Goal: Information Seeking & Learning: Check status

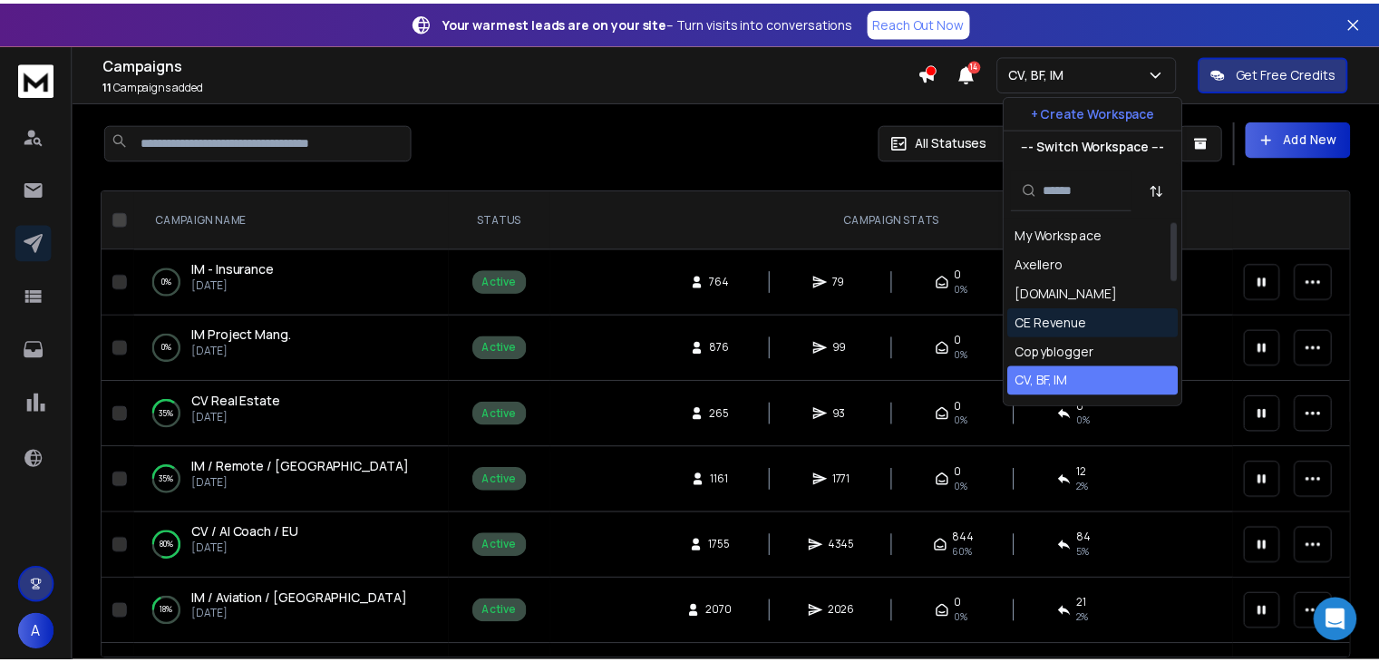
scroll to position [370, 0]
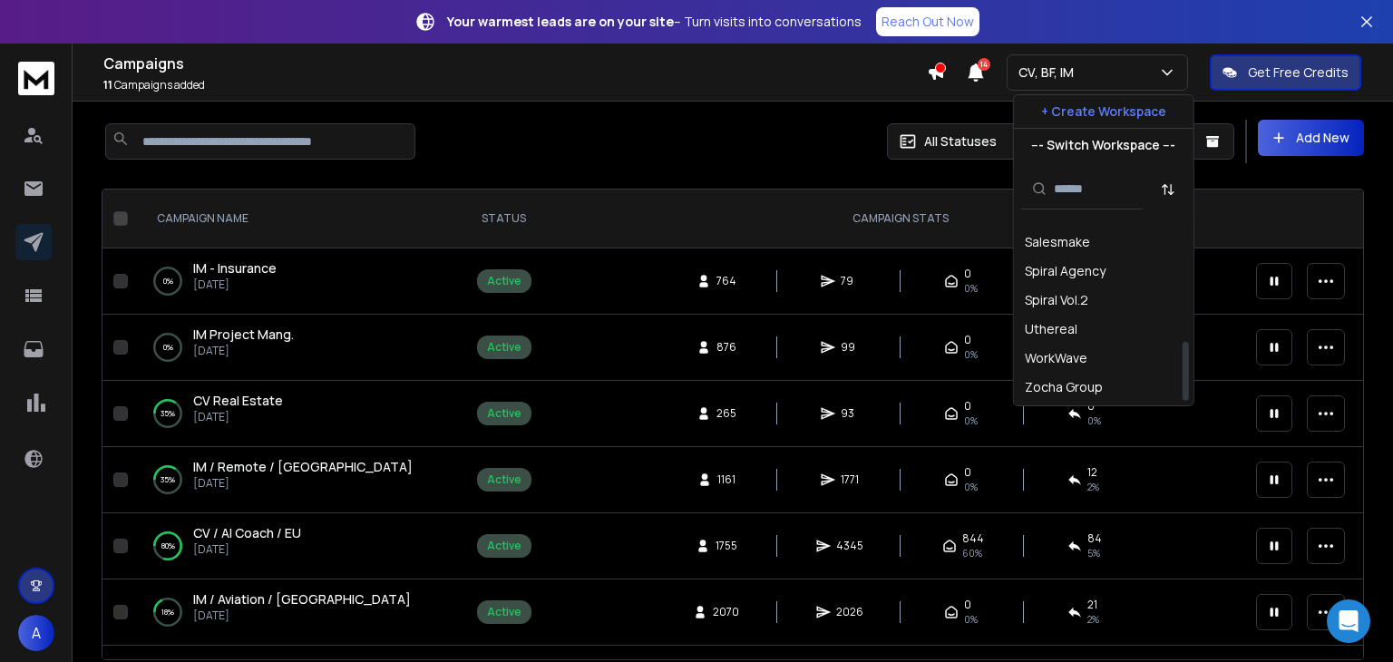
drag, startPoint x: 1183, startPoint y: 265, endPoint x: 1156, endPoint y: 407, distance: 144.8
click at [1189, 401] on div at bounding box center [1186, 371] width 6 height 59
click at [1099, 359] on div "WorkWave" at bounding box center [1103, 358] width 172 height 29
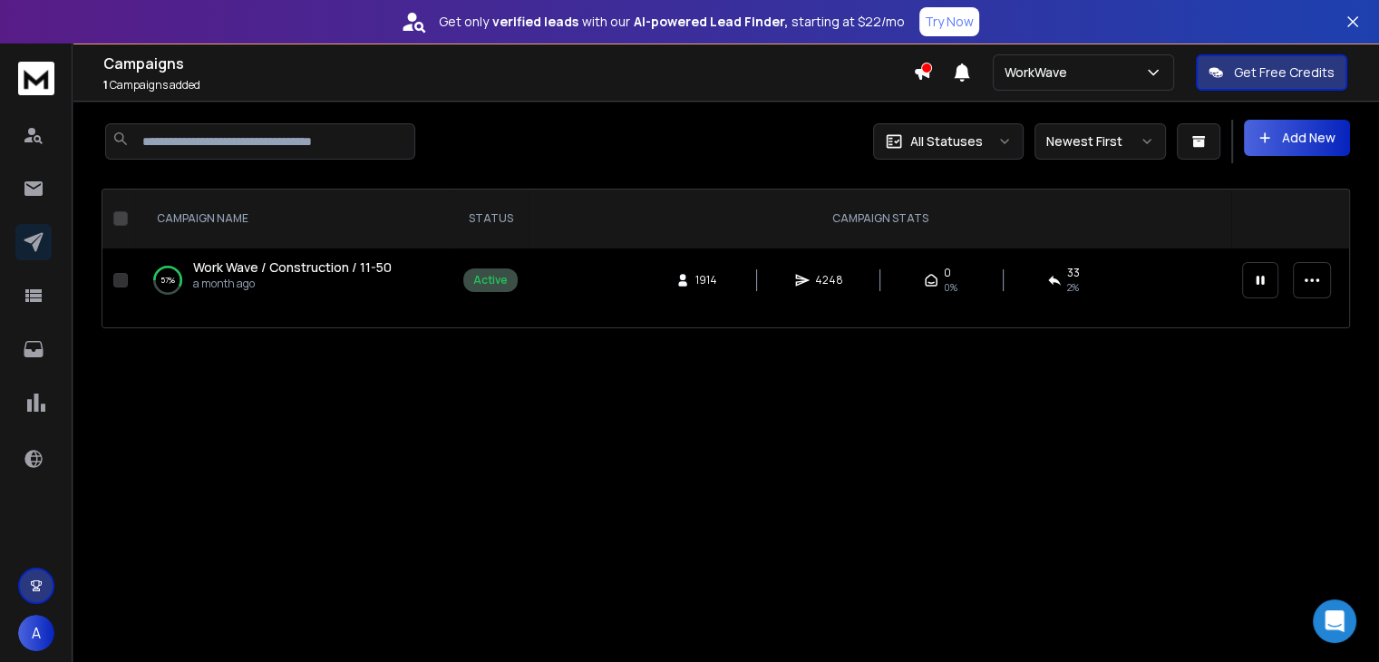
click at [1151, 424] on div "Campaigns 1 Campaigns Added All Statuses Newest First Add New CAMPAIGN NAME STA…" at bounding box center [726, 451] width 1249 height 662
click at [305, 265] on span "Work Wave / Construction / 11-50" at bounding box center [292, 266] width 199 height 17
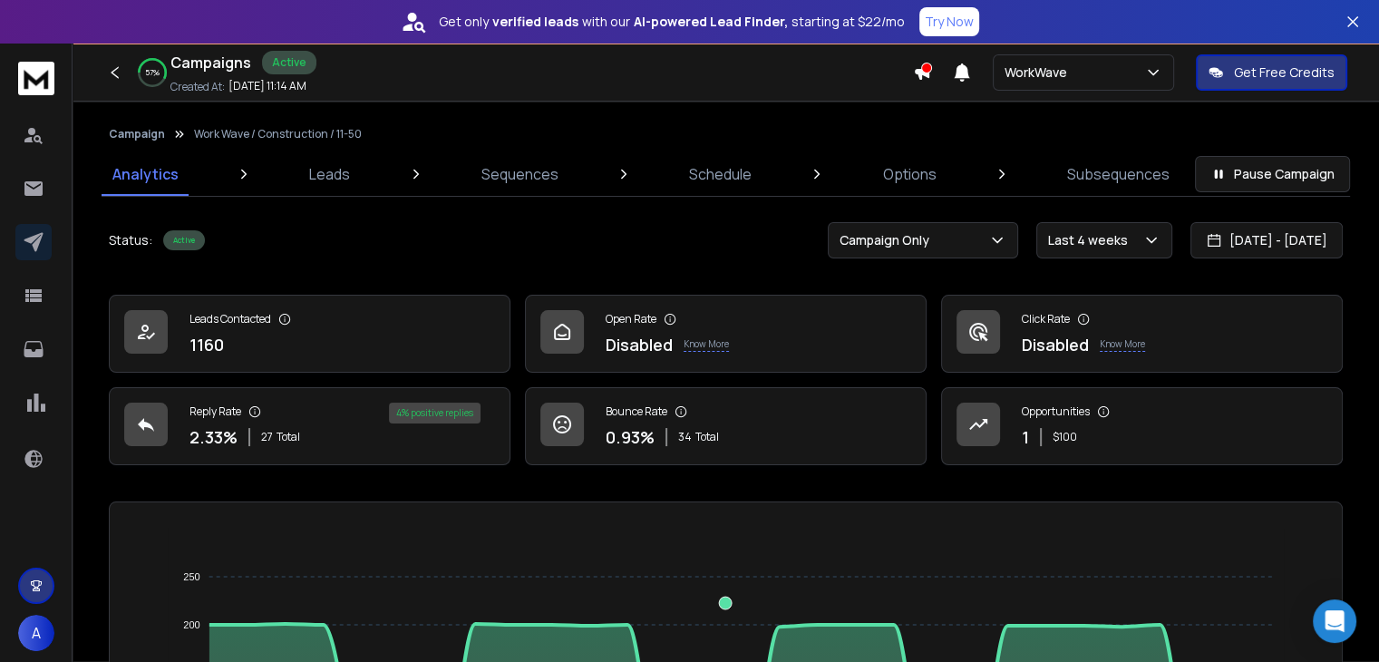
drag, startPoint x: 1217, startPoint y: 266, endPoint x: 1224, endPoint y: 251, distance: 16.2
click at [1224, 251] on button "[DATE] - [DATE]" at bounding box center [1267, 240] width 152 height 36
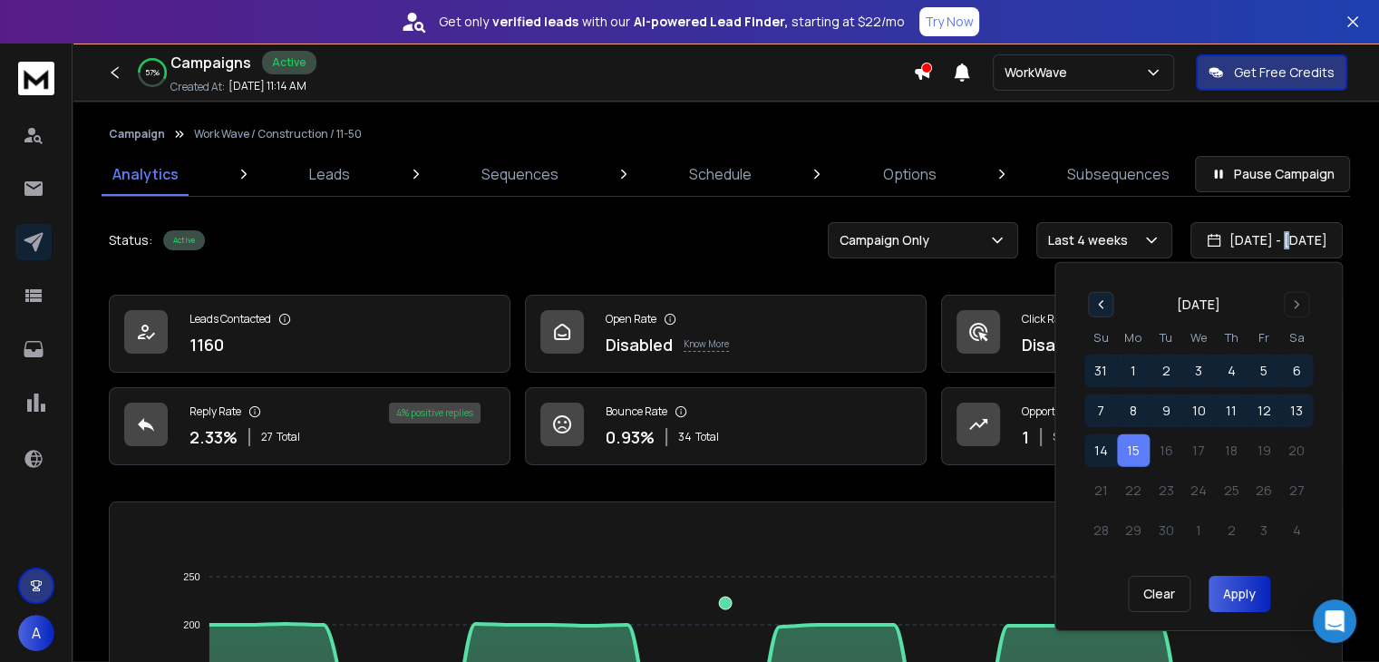
click at [1100, 305] on icon "Go to previous month" at bounding box center [1101, 304] width 15 height 15
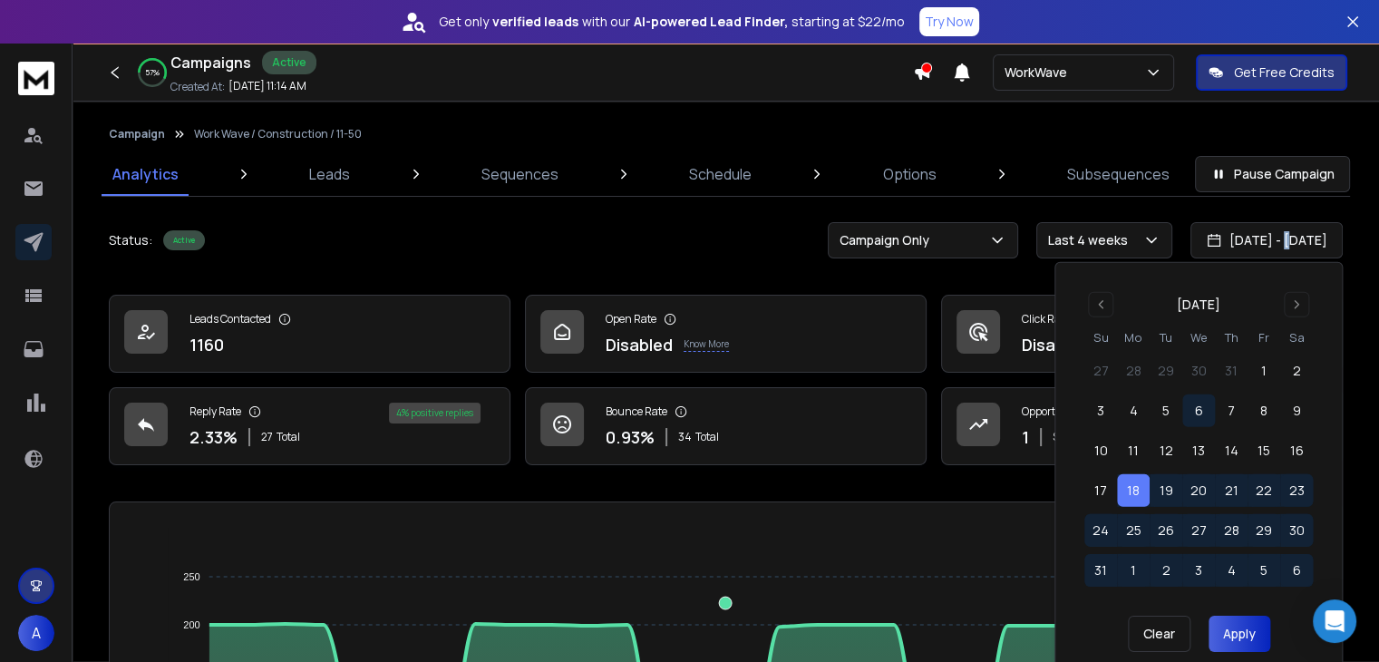
click at [1203, 413] on button "6" at bounding box center [1199, 410] width 33 height 33
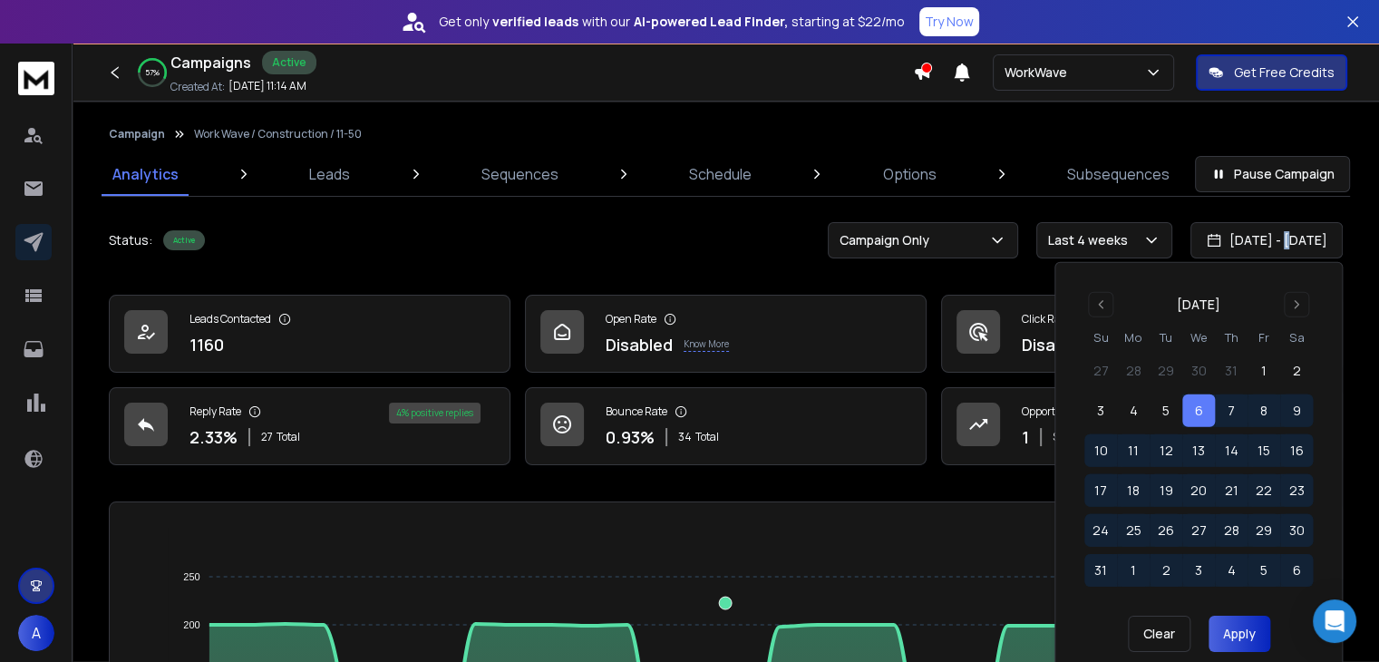
click at [1203, 413] on button "6" at bounding box center [1199, 410] width 33 height 33
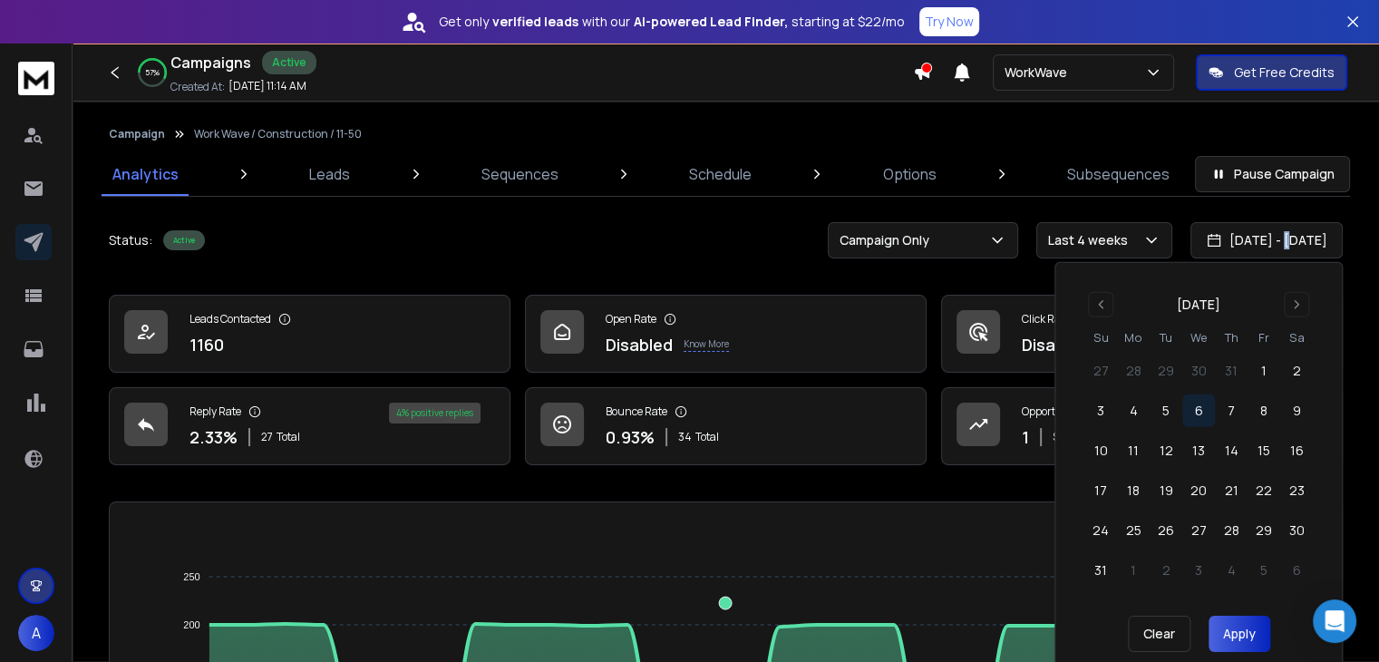
click at [1202, 419] on button "6" at bounding box center [1199, 410] width 33 height 33
click at [1298, 309] on icon "Go to next month" at bounding box center [1297, 304] width 15 height 15
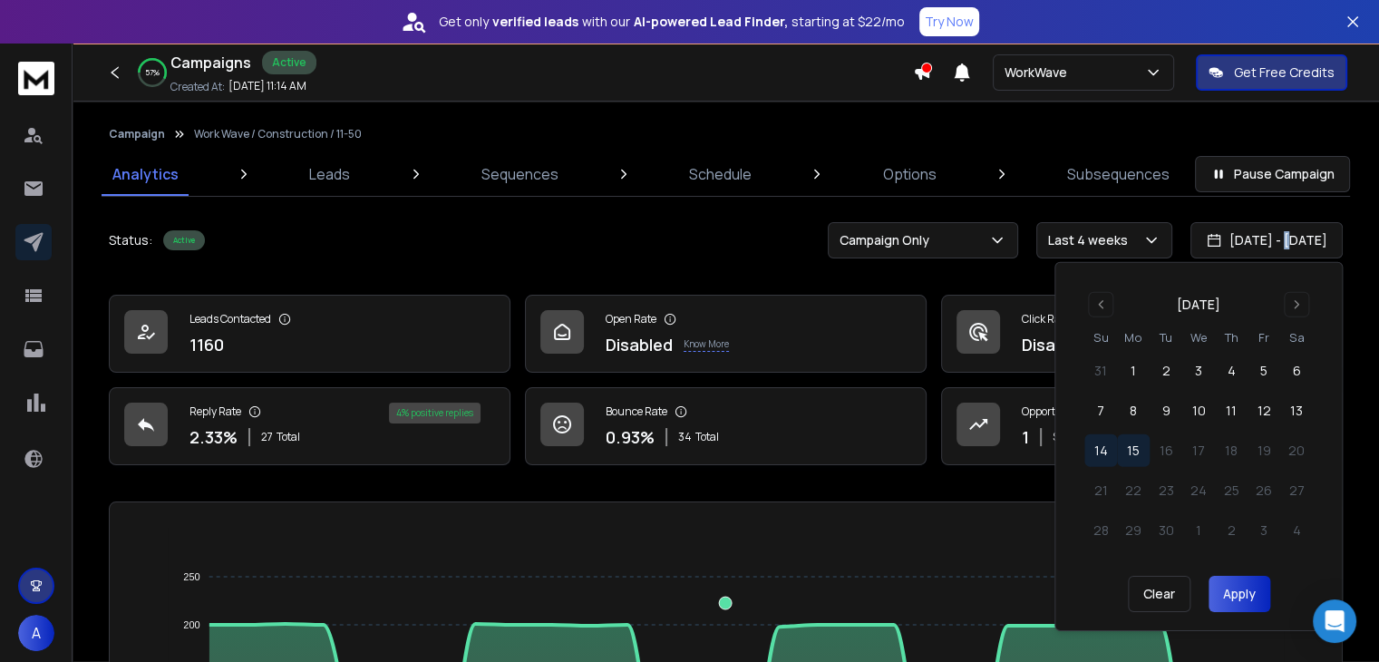
click at [1099, 454] on button "14" at bounding box center [1101, 450] width 33 height 33
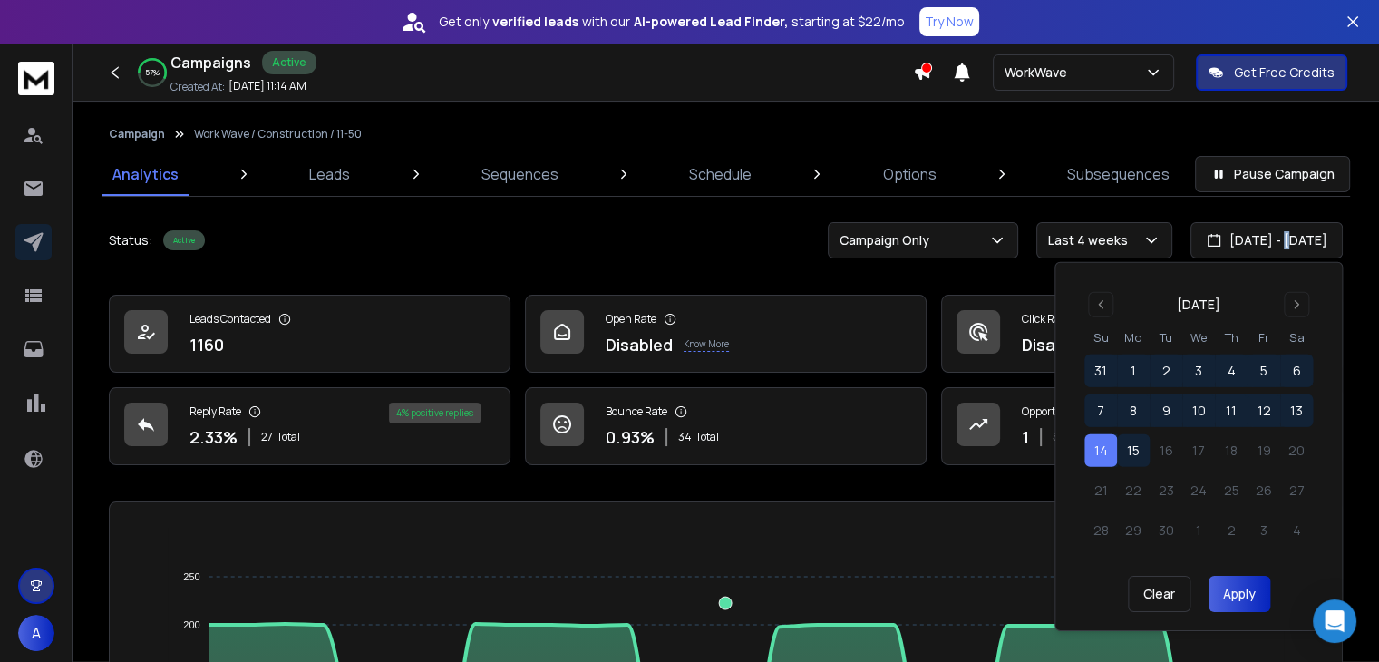
click at [1235, 589] on button "Apply" at bounding box center [1240, 594] width 62 height 36
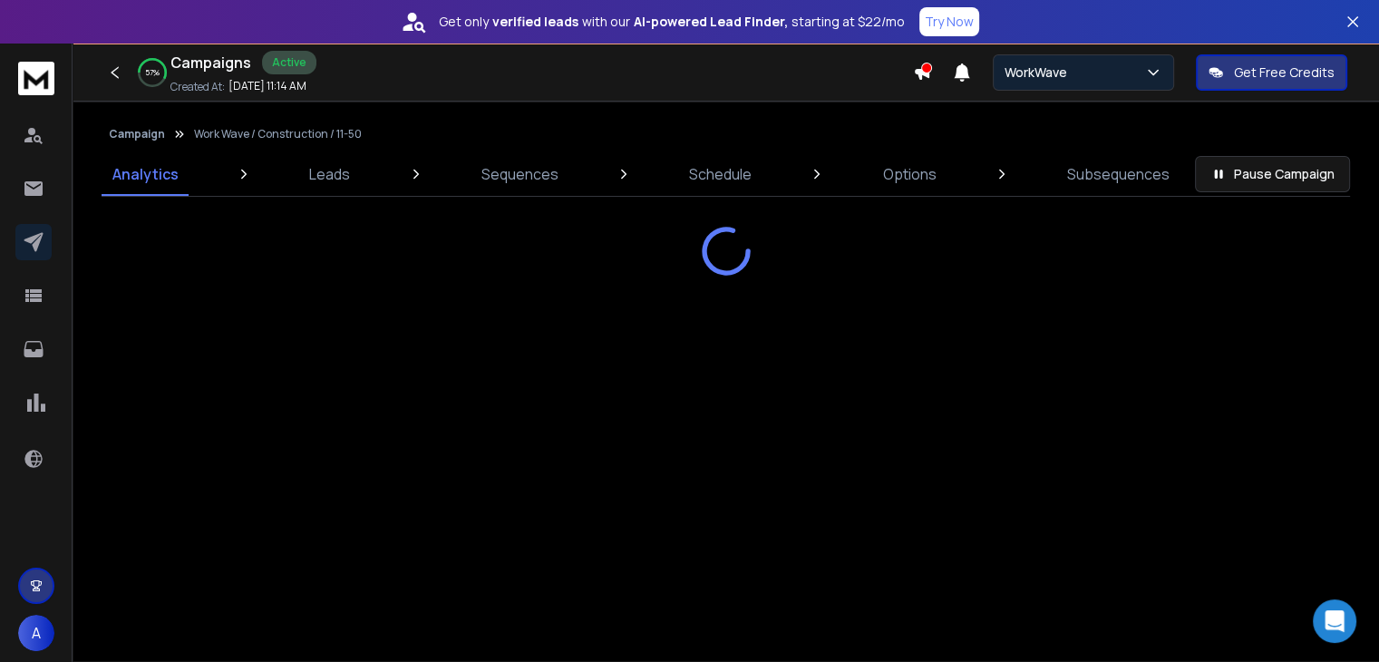
click at [1022, 56] on button "WorkWave" at bounding box center [1083, 72] width 181 height 36
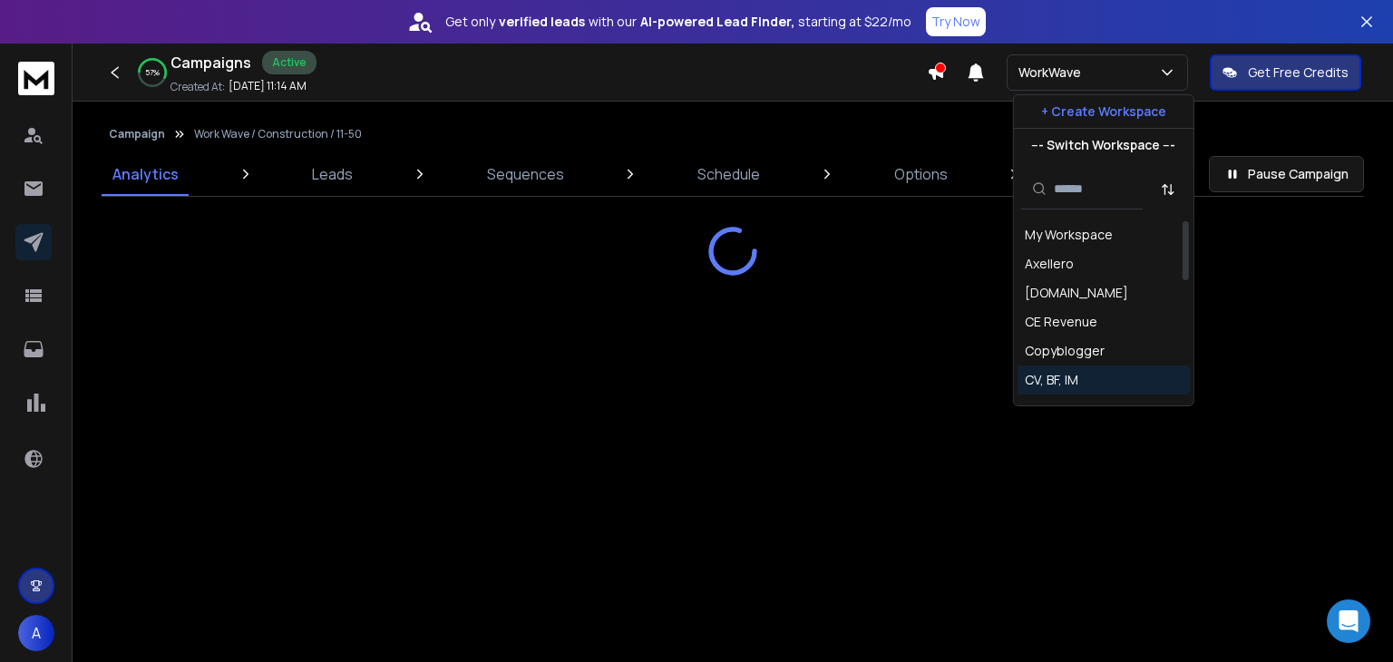
click at [1064, 371] on div "CV, BF, IM" at bounding box center [1052, 380] width 54 height 18
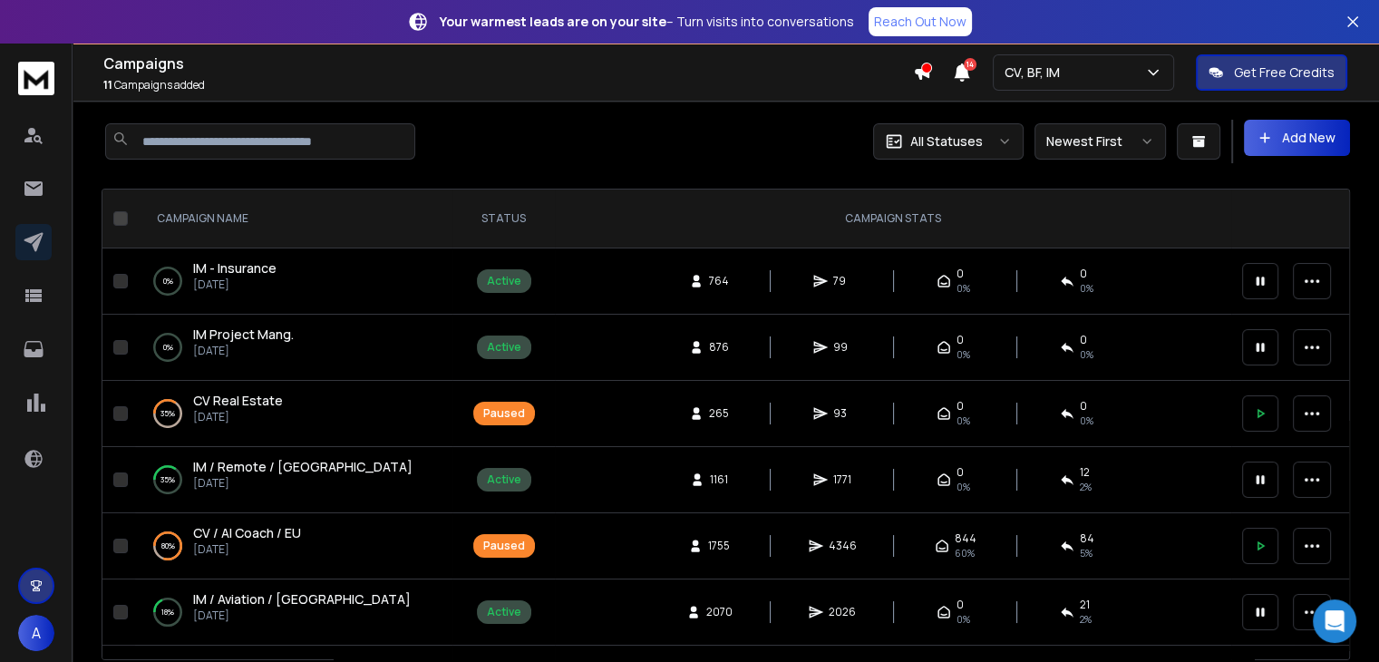
click at [589, 171] on div "Campaigns 11 Campaigns Added All Statuses Newest First Add New CAMPAIGN NAME ST…" at bounding box center [726, 451] width 1249 height 662
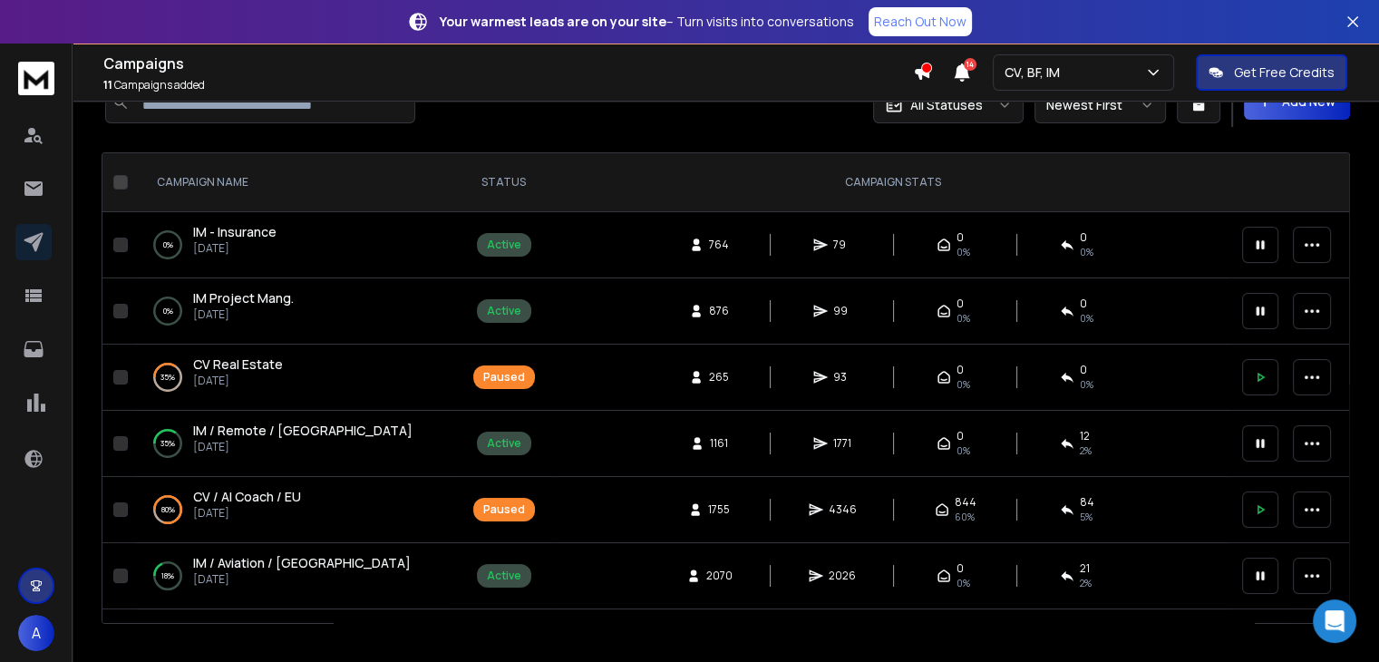
scroll to position [328, 0]
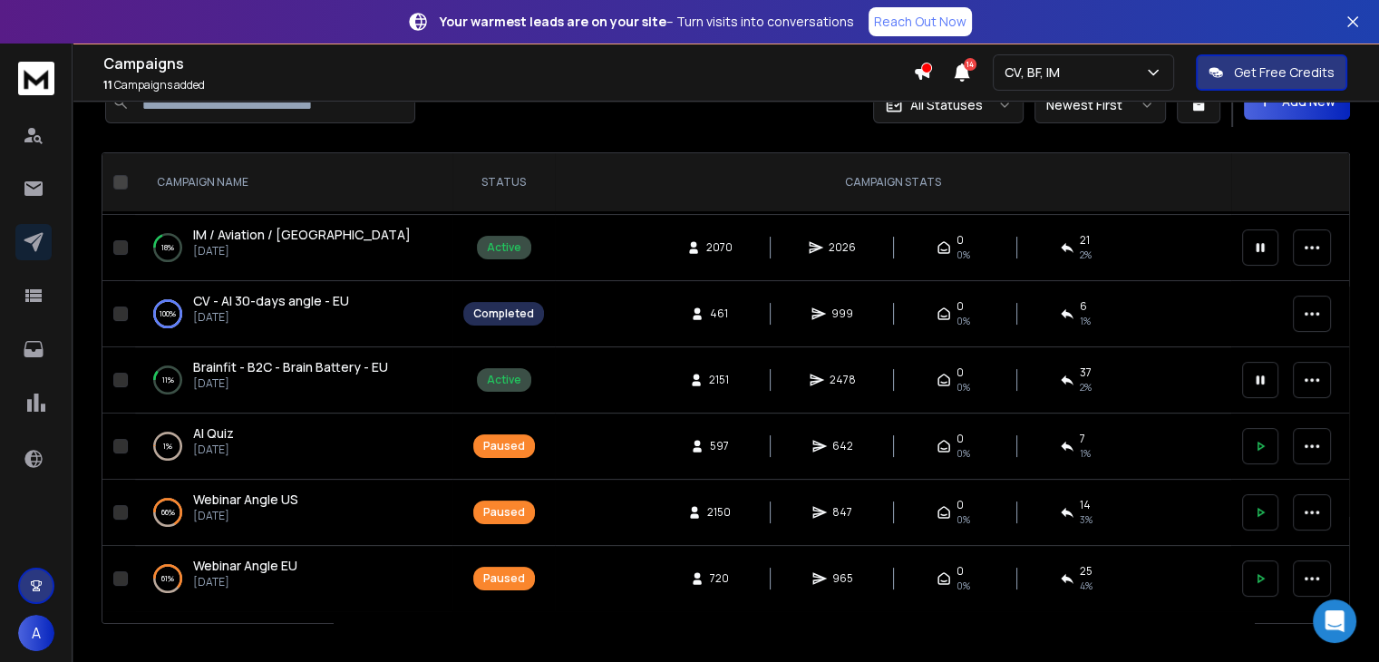
click at [319, 241] on div "18 % IM / Aviation / USA 2 months ago" at bounding box center [293, 248] width 281 height 44
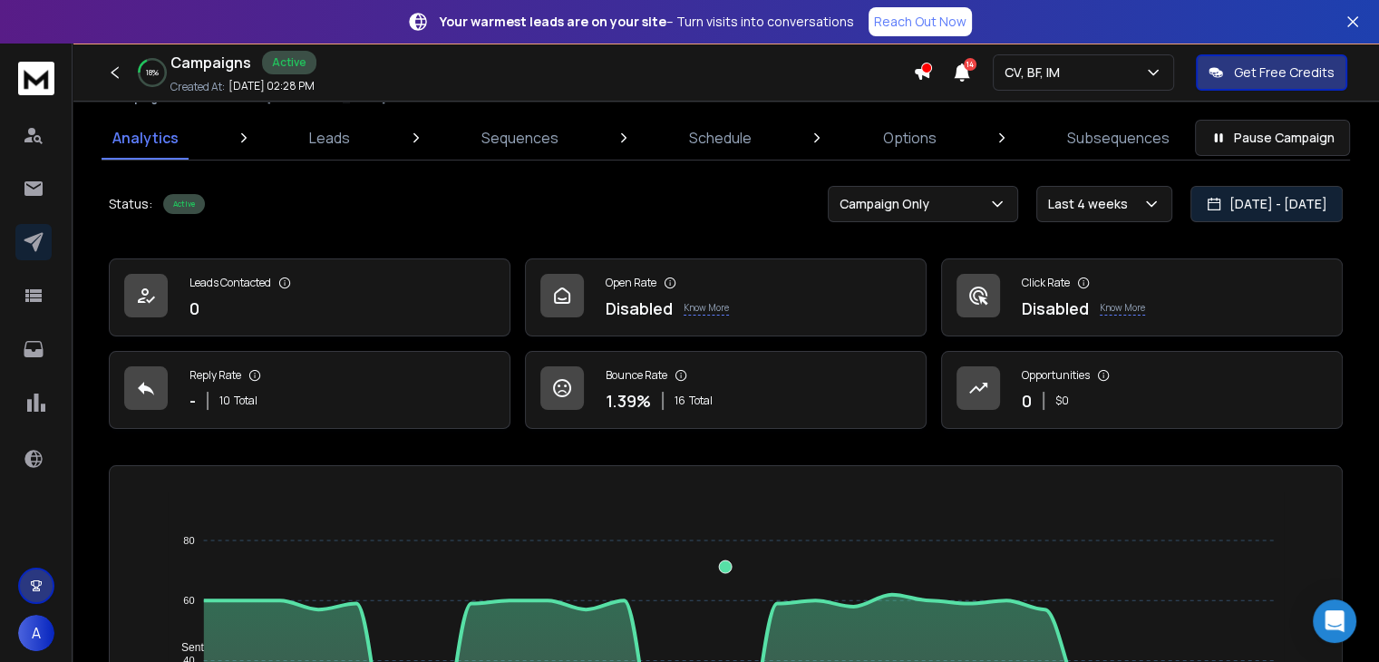
click at [1202, 190] on button "[DATE] - [DATE]" at bounding box center [1267, 204] width 152 height 36
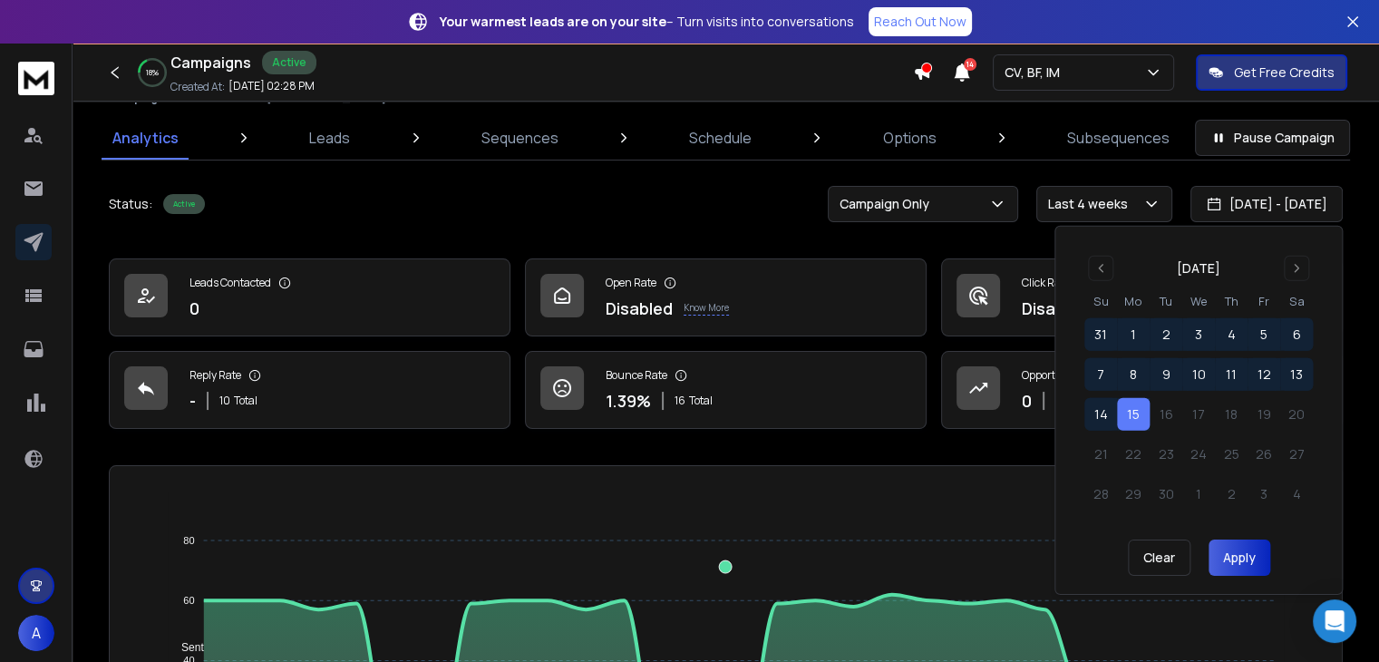
click at [1134, 371] on button "8" at bounding box center [1133, 374] width 33 height 33
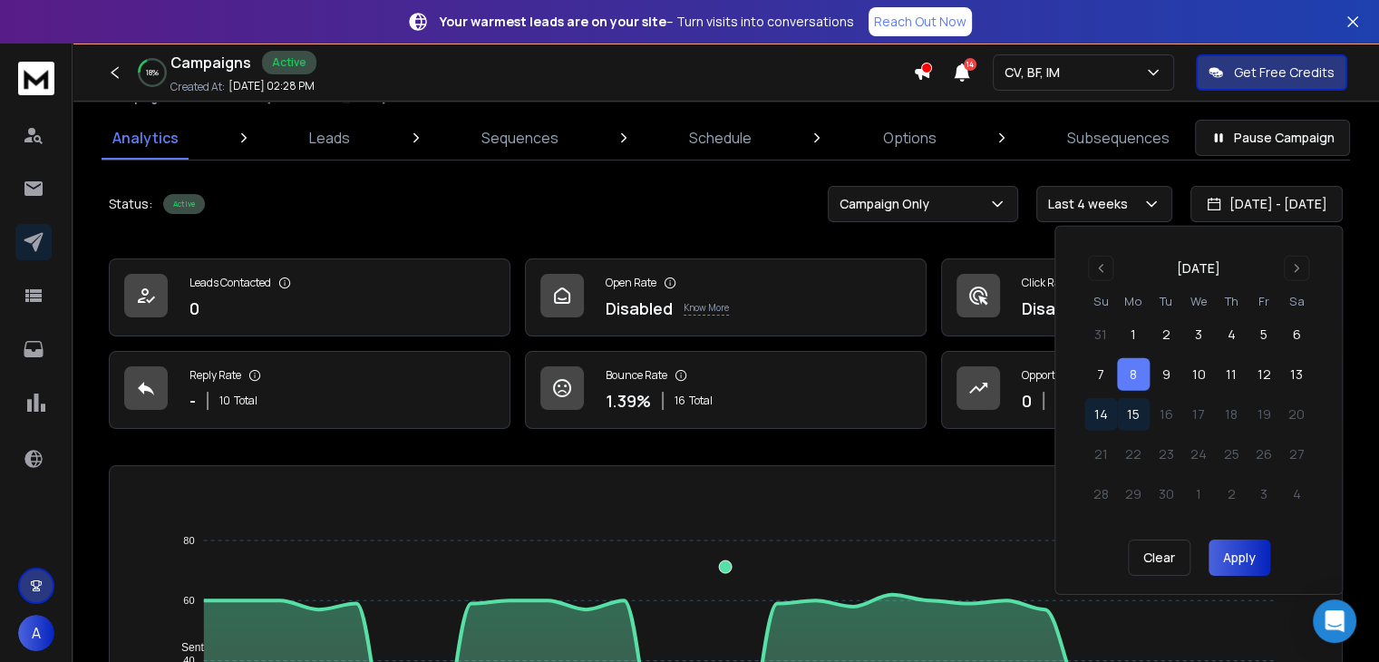
click at [1100, 413] on button "14" at bounding box center [1101, 414] width 33 height 33
click at [1244, 570] on button "Apply" at bounding box center [1240, 558] width 62 height 36
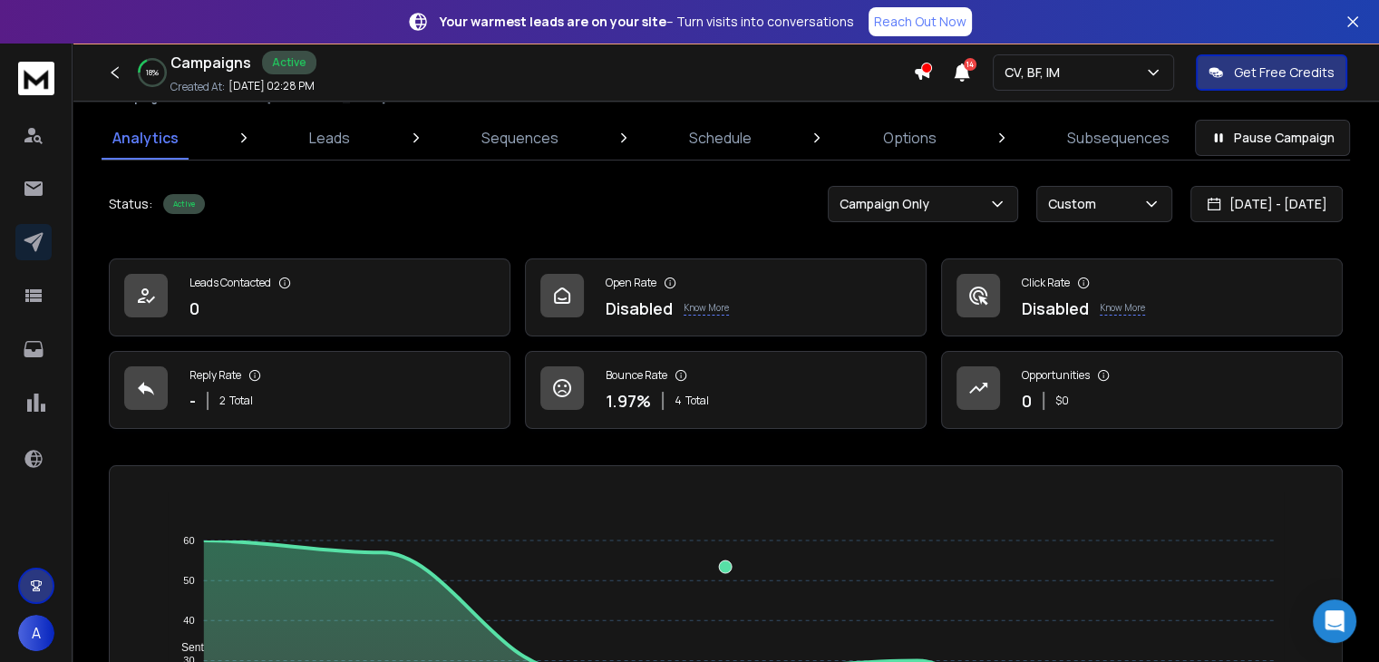
click at [704, 213] on div "Status: Active Pause Campaign Campaign Only Custom 08 Sep 2025 - 14 Sep 2025" at bounding box center [726, 204] width 1234 height 36
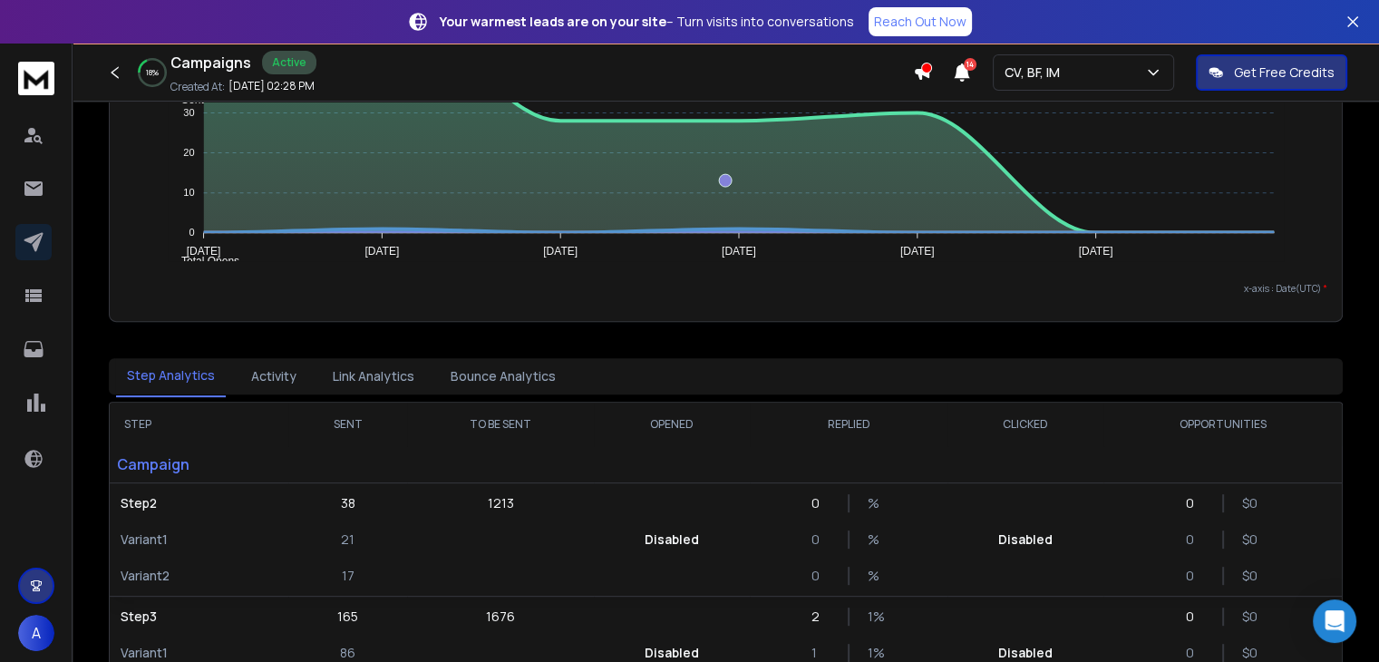
scroll to position [663, 0]
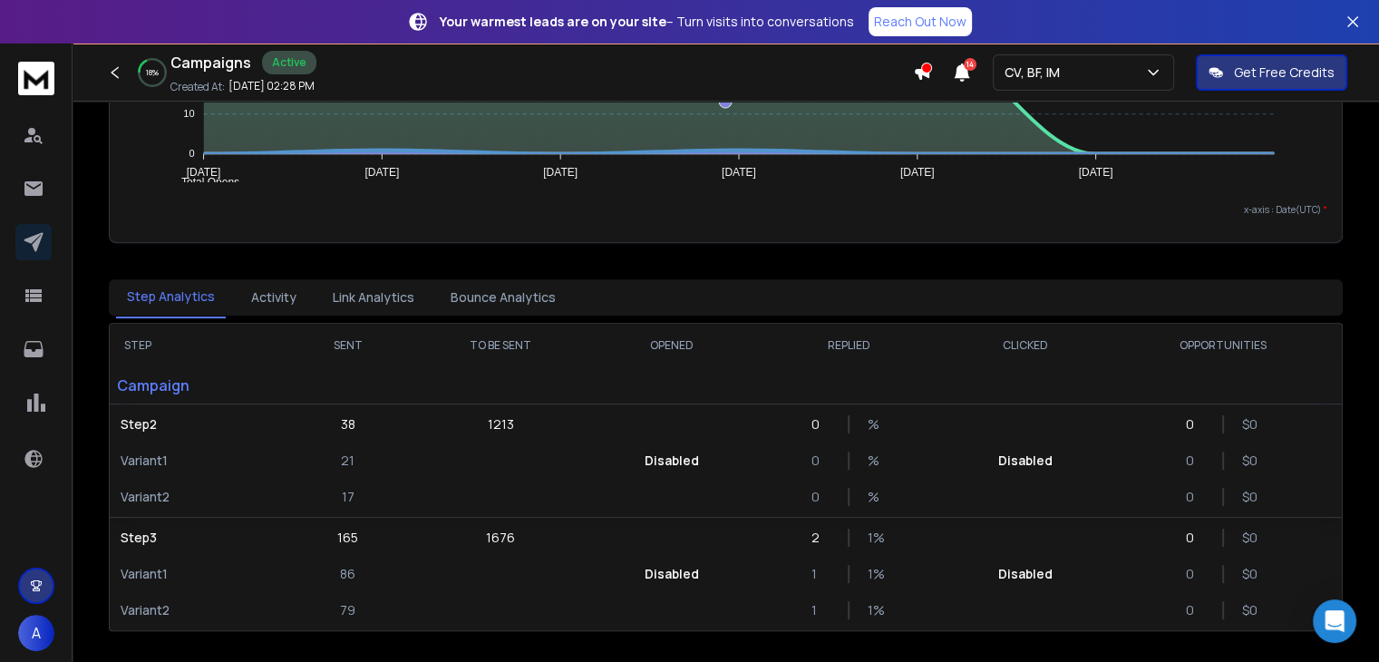
click at [1212, 266] on div "Leads Contacted 0 Open Rate Disabled Know More Click Rate Disabled Know More Re…" at bounding box center [726, 135] width 1234 height 1007
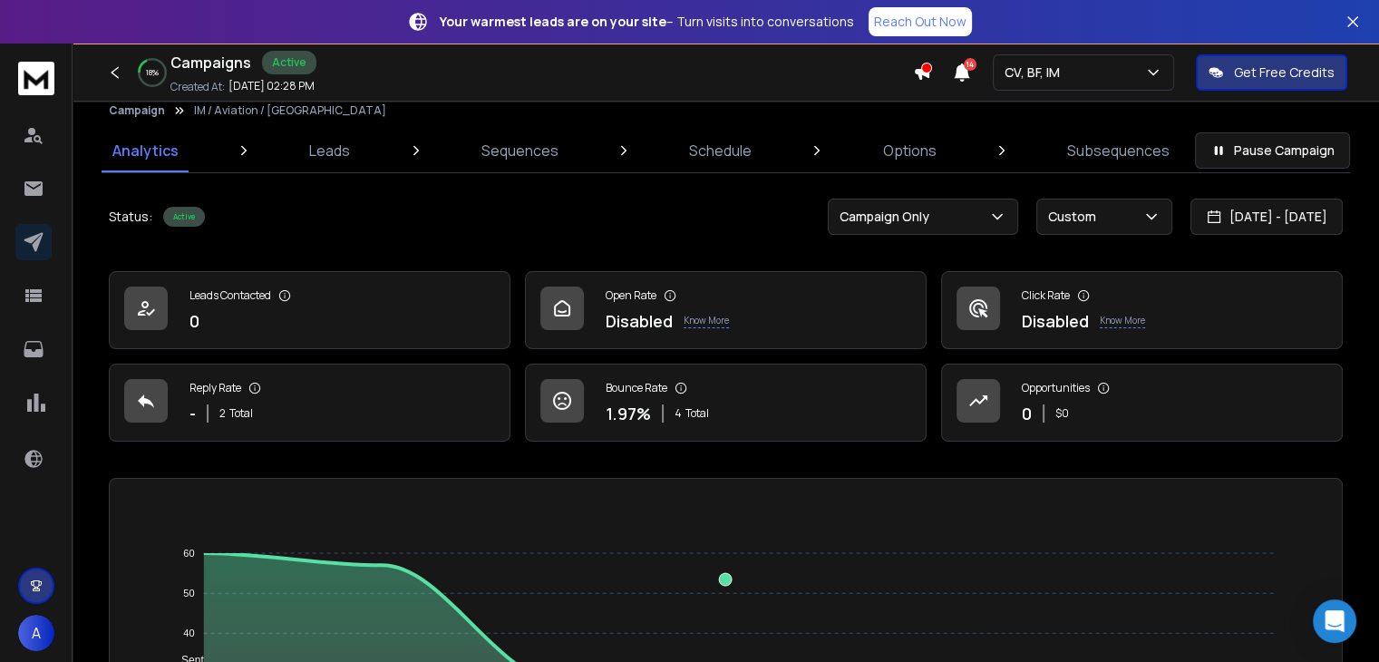
scroll to position [0, 0]
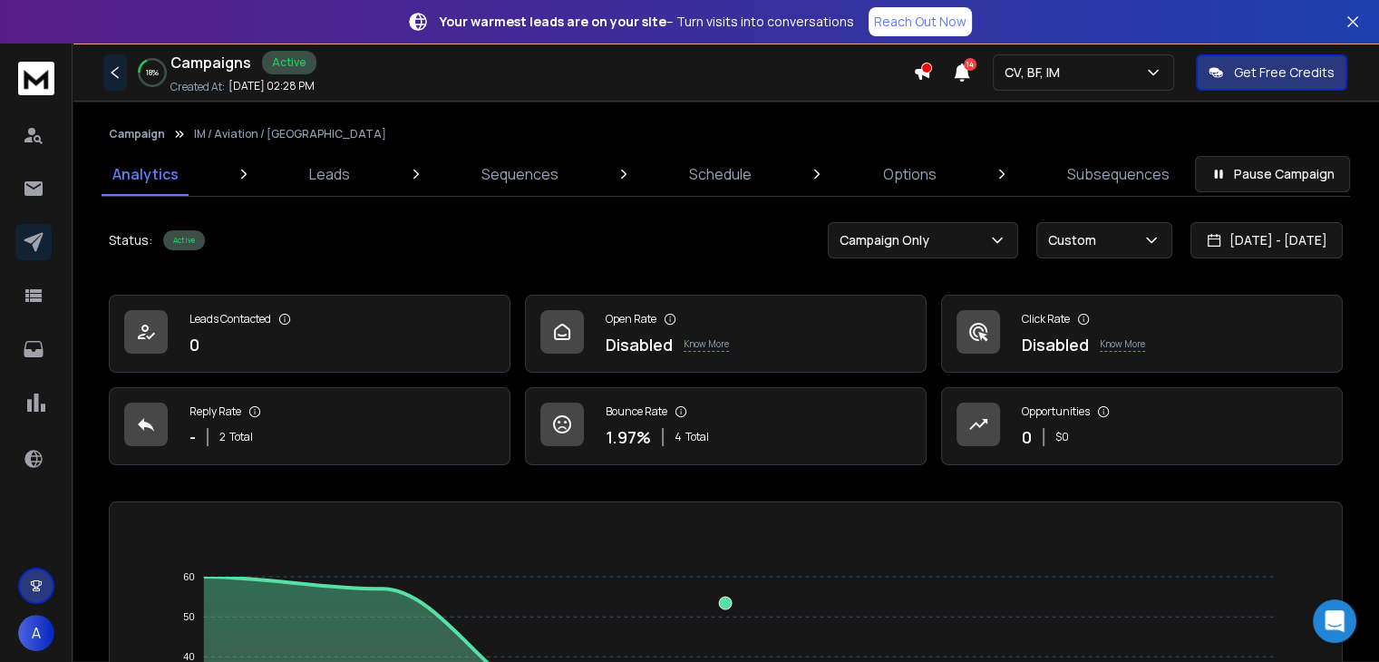
click at [118, 73] on icon at bounding box center [115, 72] width 16 height 16
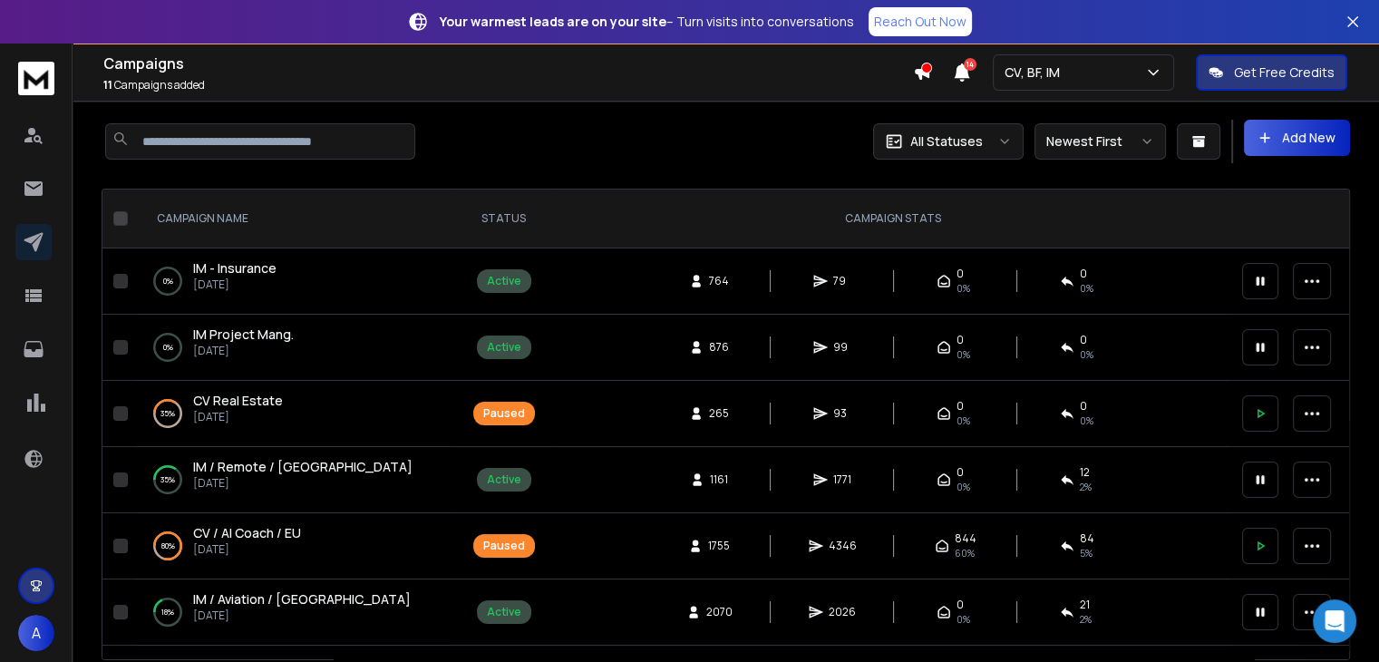
click at [334, 494] on div "35 % IM / Remote / USA 2 months ago" at bounding box center [293, 480] width 281 height 44
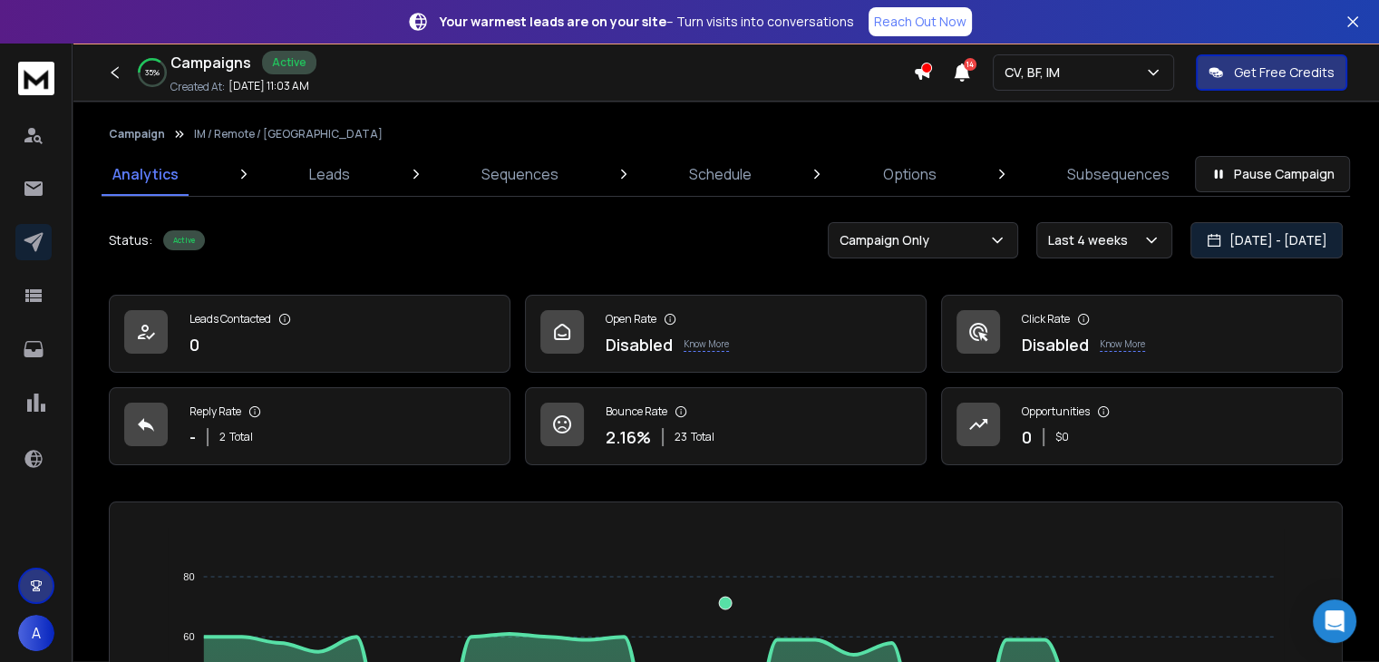
click at [1230, 228] on button "18 Aug 2025 - 15 Sep 2025" at bounding box center [1267, 240] width 152 height 36
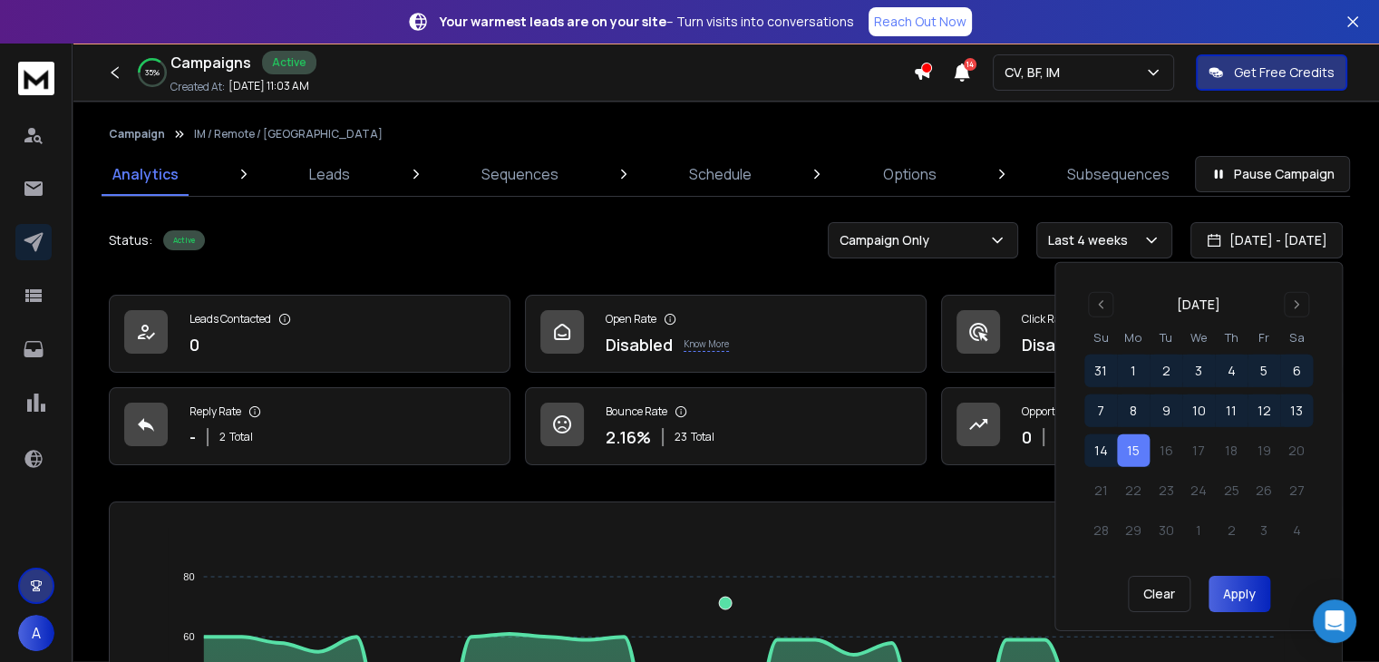
click at [1128, 414] on button "8" at bounding box center [1133, 410] width 33 height 33
click at [1133, 410] on button "8" at bounding box center [1133, 410] width 33 height 33
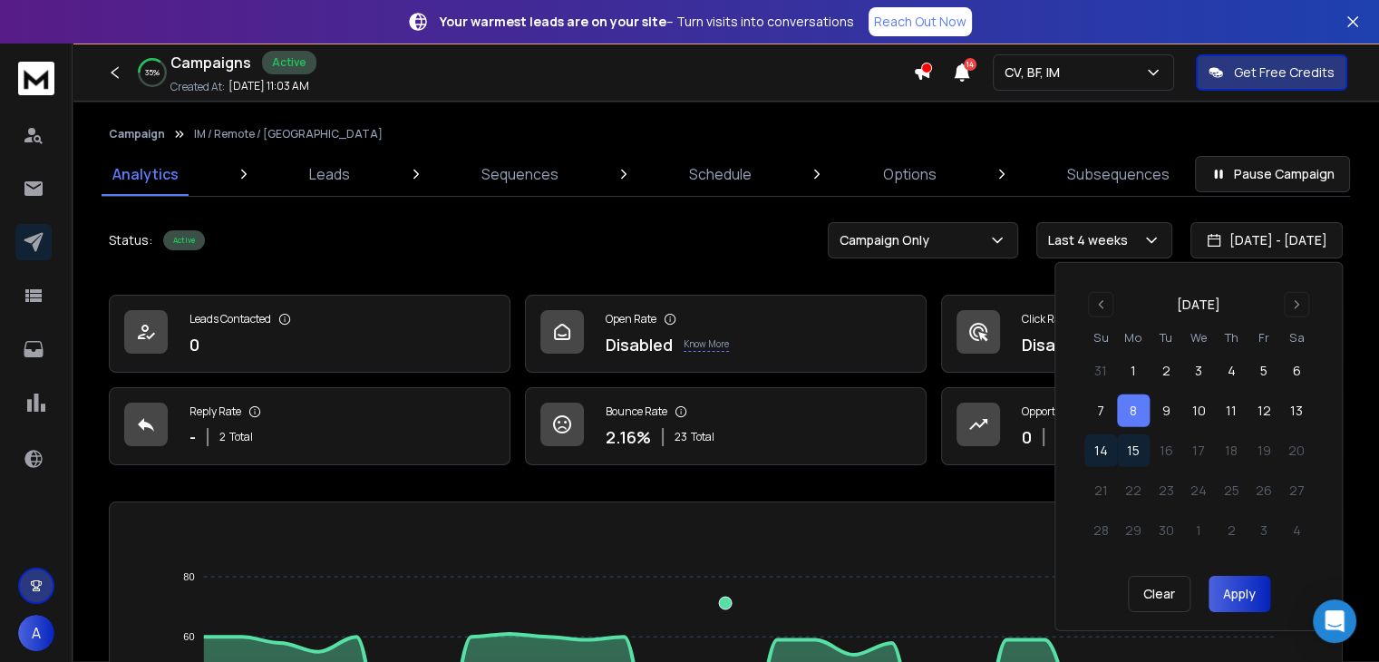
click at [1099, 458] on button "14" at bounding box center [1101, 450] width 33 height 33
click at [1241, 596] on button "Apply" at bounding box center [1240, 594] width 62 height 36
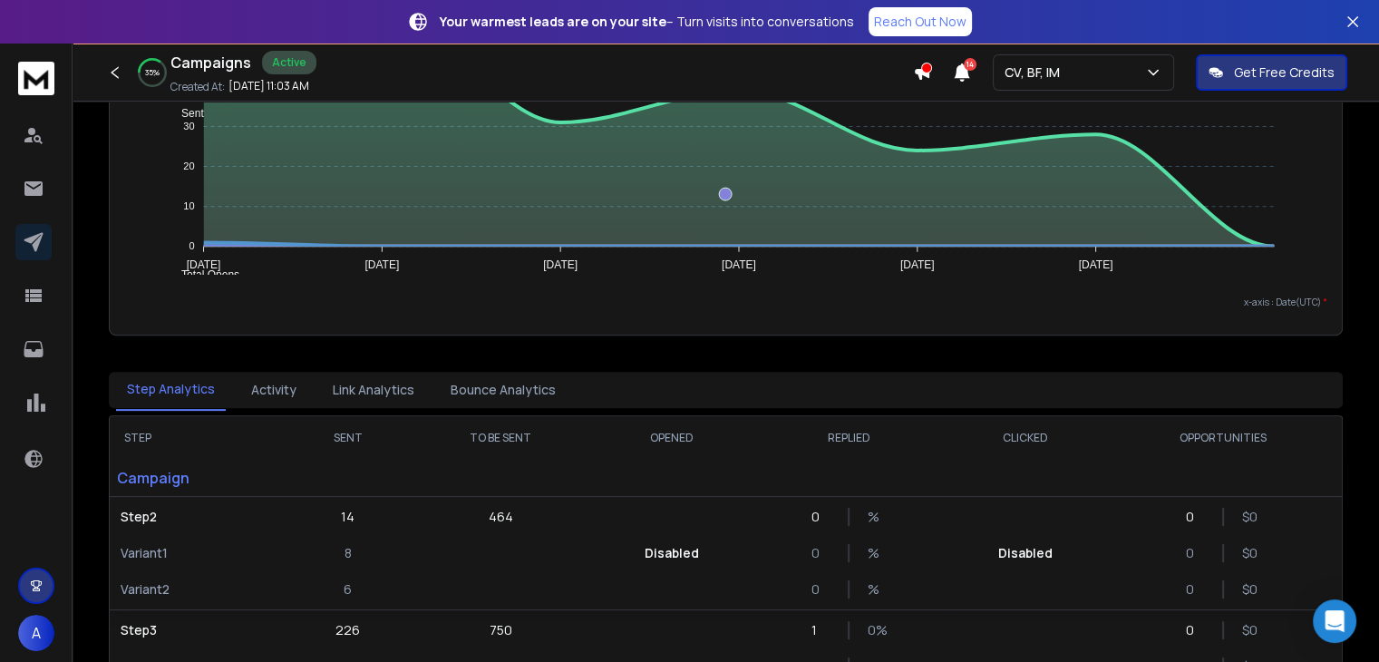
scroll to position [663, 0]
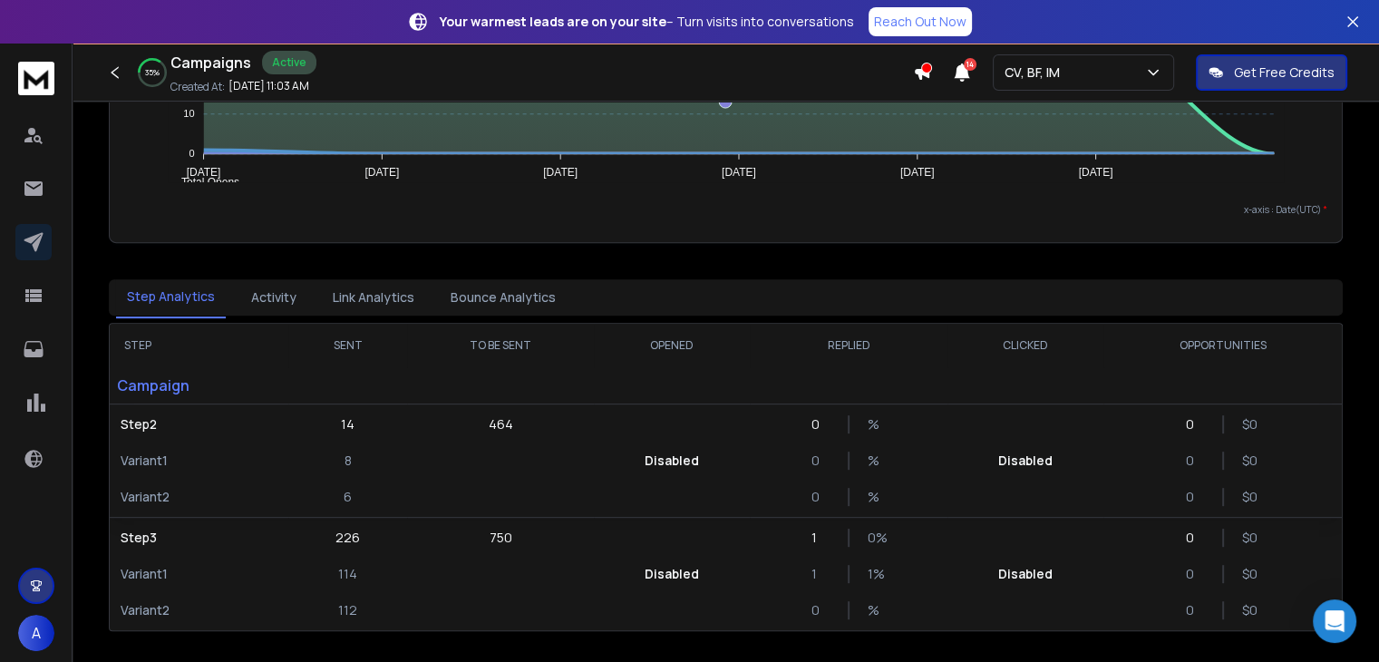
click at [1151, 260] on div "Leads Contacted 0 Open Rate Disabled Know More Click Rate Disabled Know More Re…" at bounding box center [726, 135] width 1234 height 1007
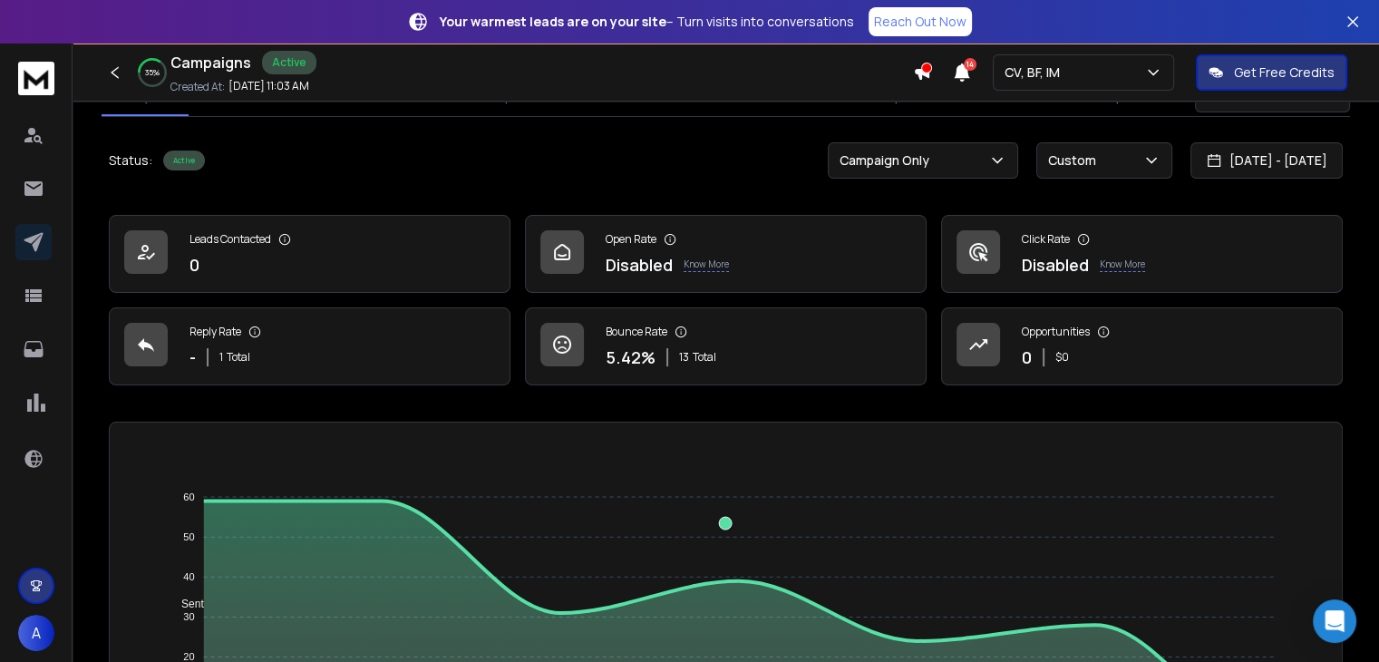
scroll to position [46, 0]
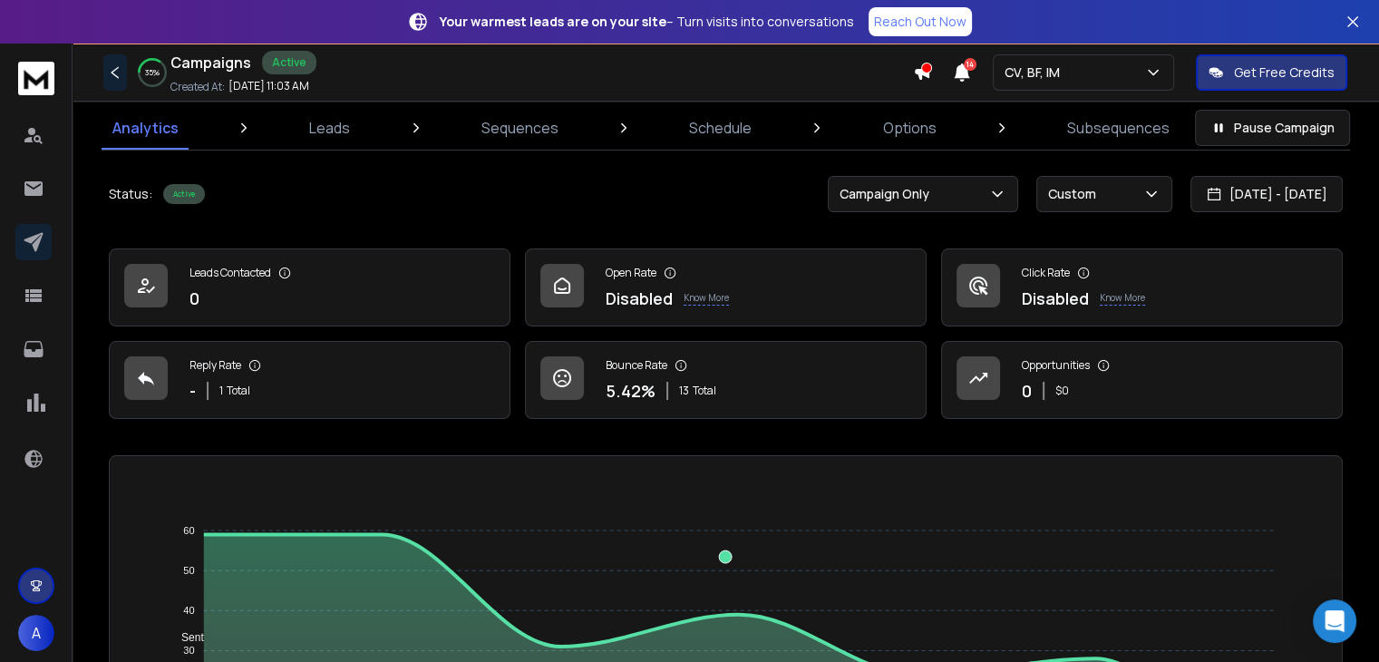
click at [112, 81] on button at bounding box center [115, 72] width 24 height 36
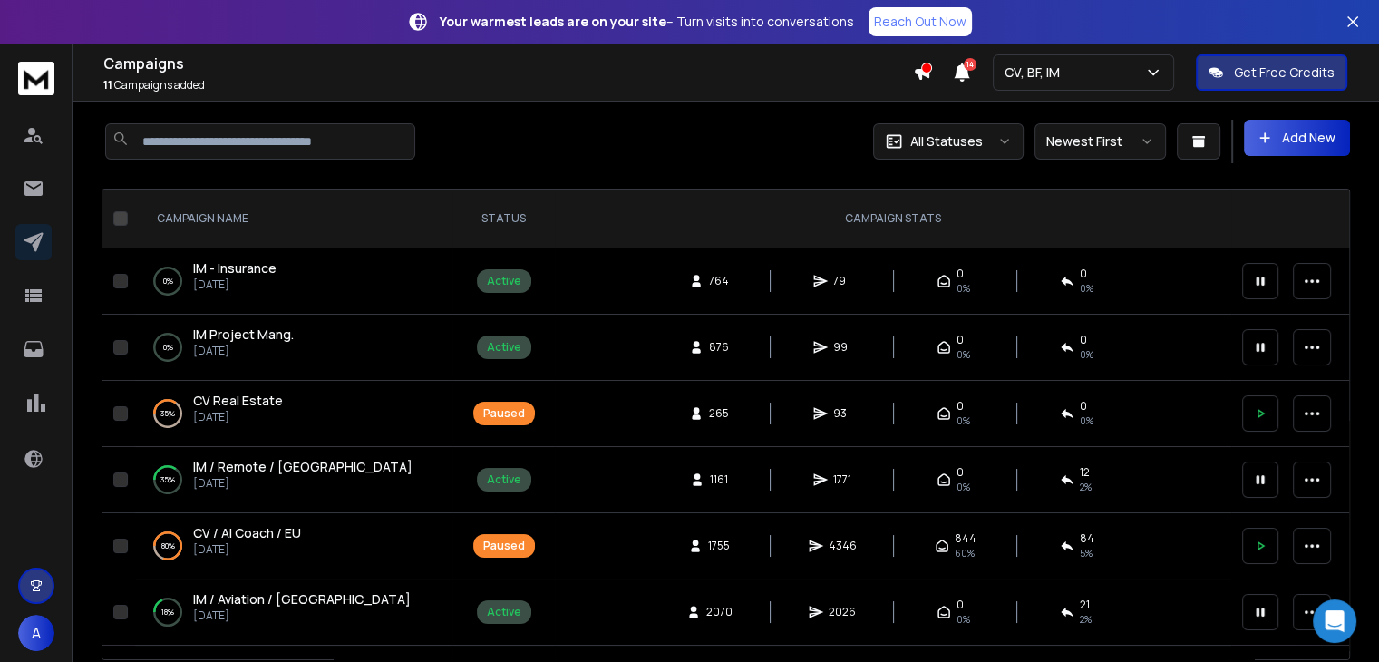
click at [316, 348] on div "0 % IM Project Mang. 5 days ago" at bounding box center [293, 348] width 281 height 44
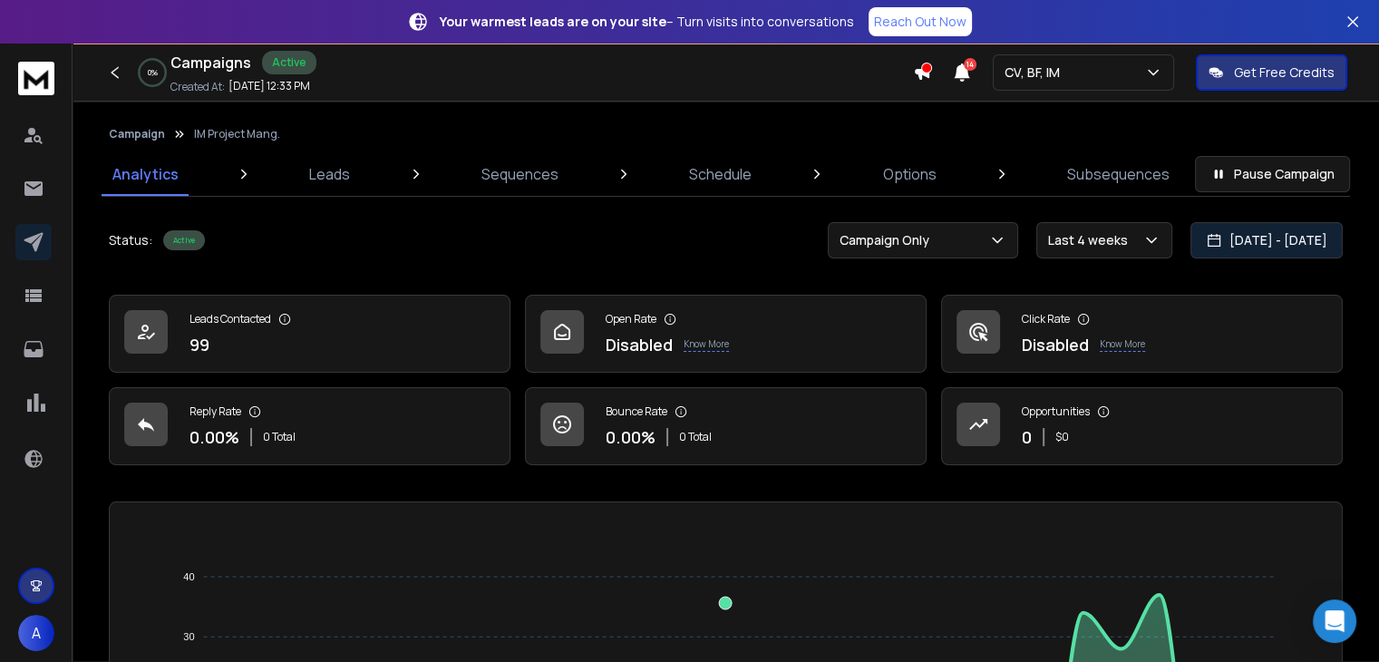
click at [1261, 238] on button "18 Aug 2025 - 15 Sep 2025" at bounding box center [1267, 240] width 152 height 36
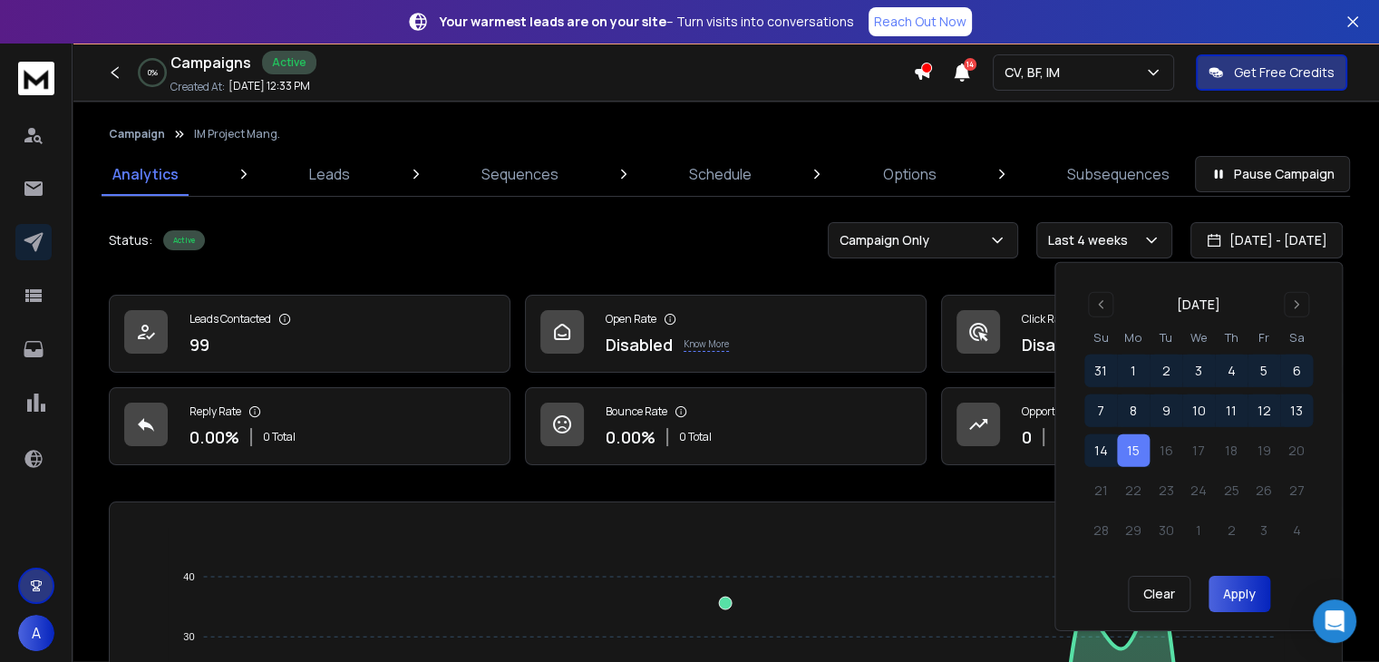
click at [1135, 405] on button "8" at bounding box center [1133, 410] width 33 height 33
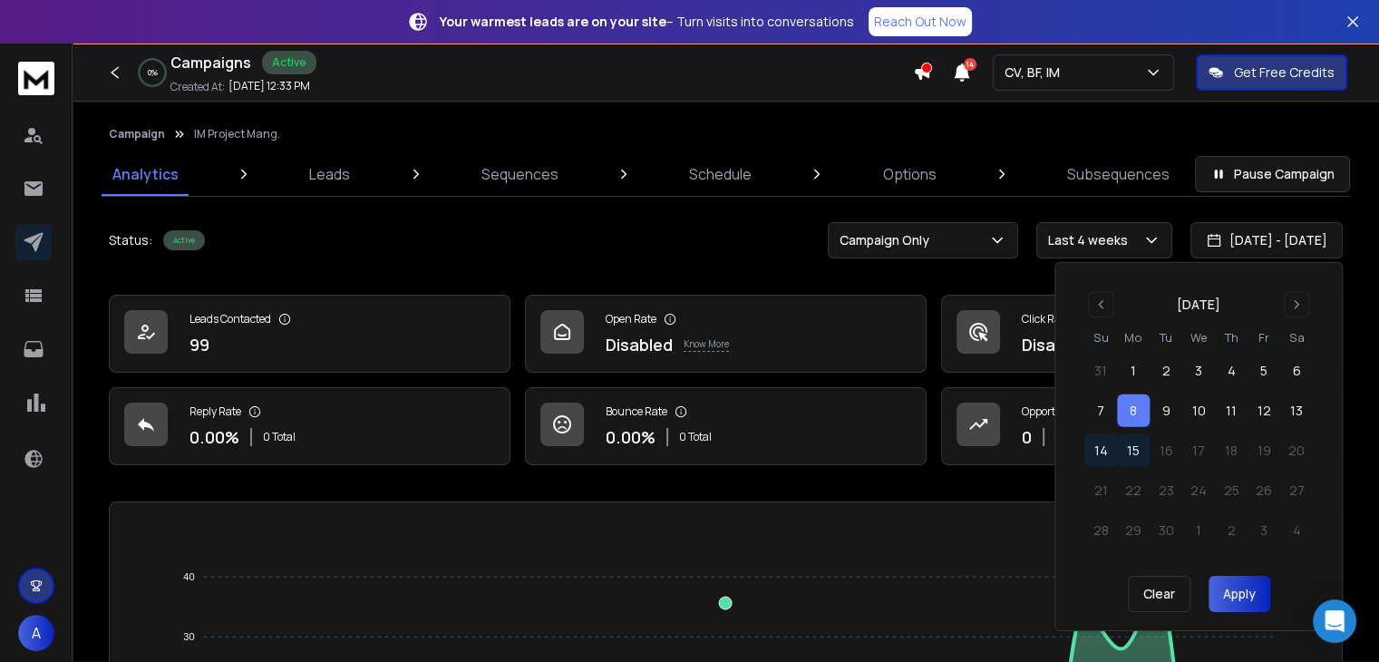
click at [1102, 440] on button "14" at bounding box center [1101, 450] width 33 height 33
click at [1239, 596] on button "Apply" at bounding box center [1240, 594] width 62 height 36
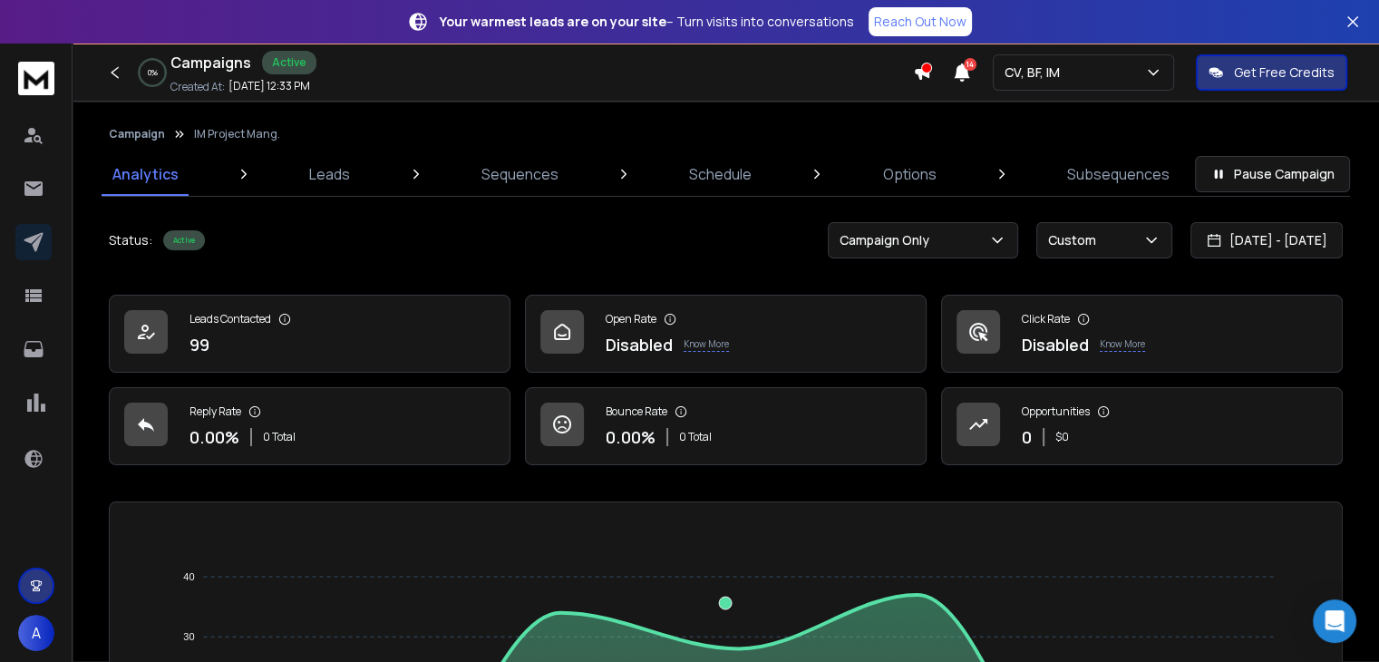
scroll to position [585, 0]
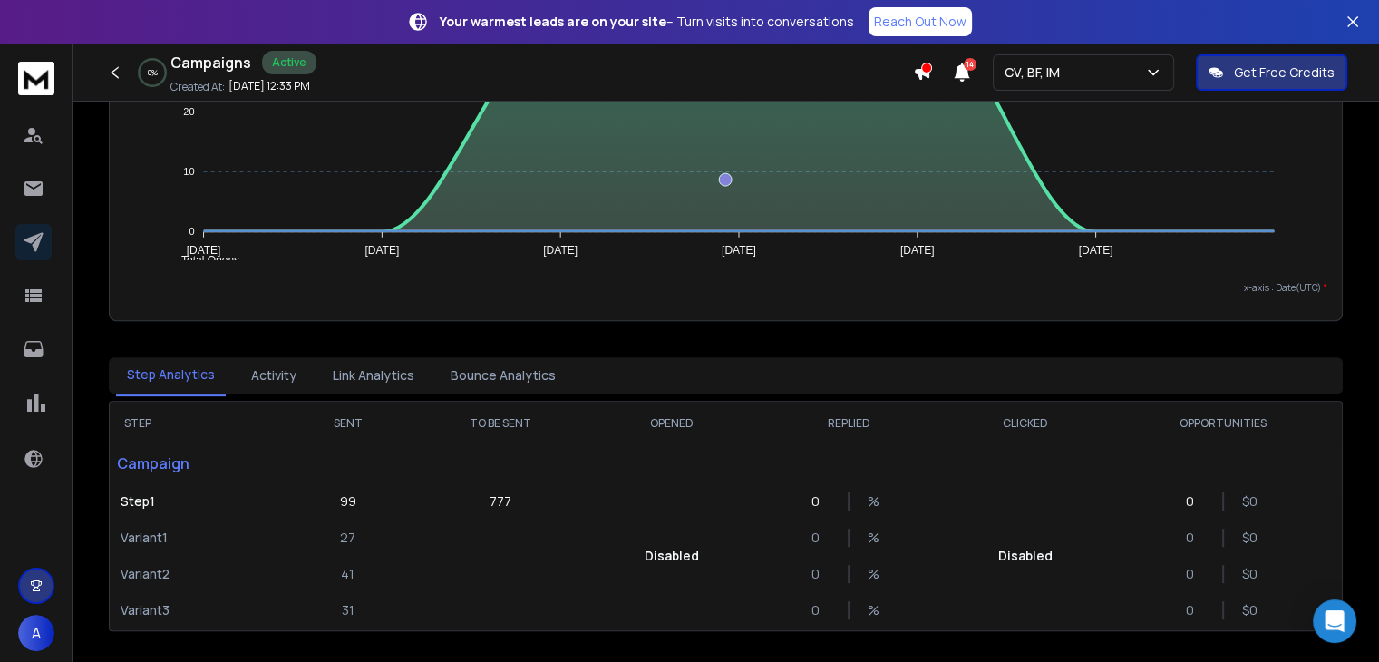
click at [592, 335] on div "Leads Contacted 99 Open Rate Disabled Know More Click Rate Disabled Know More R…" at bounding box center [726, 174] width 1234 height 929
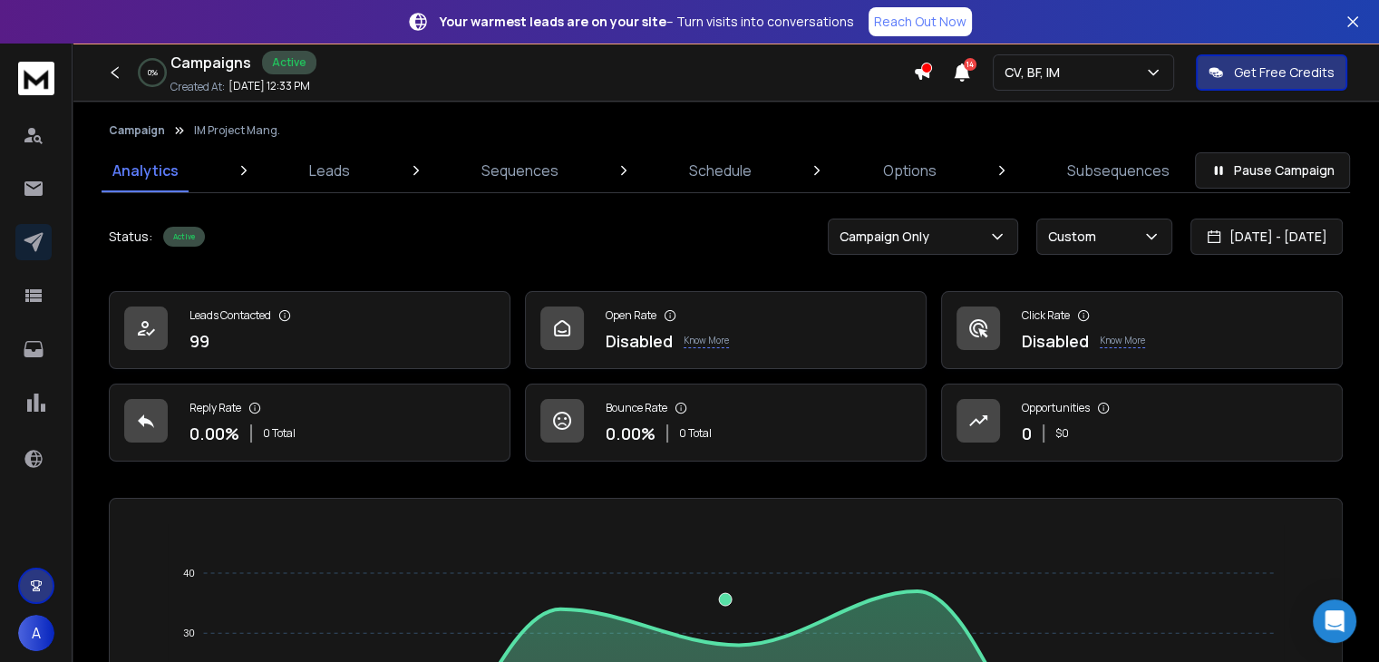
scroll to position [0, 0]
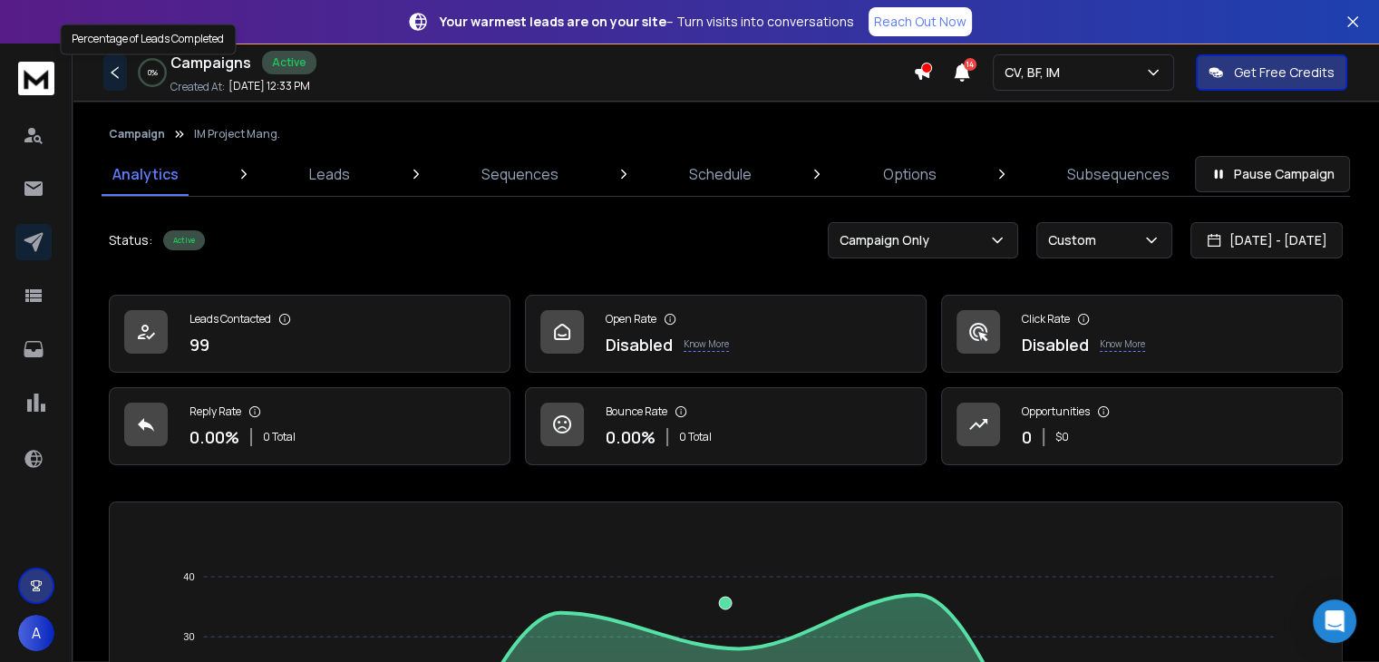
click at [105, 76] on button at bounding box center [115, 72] width 24 height 36
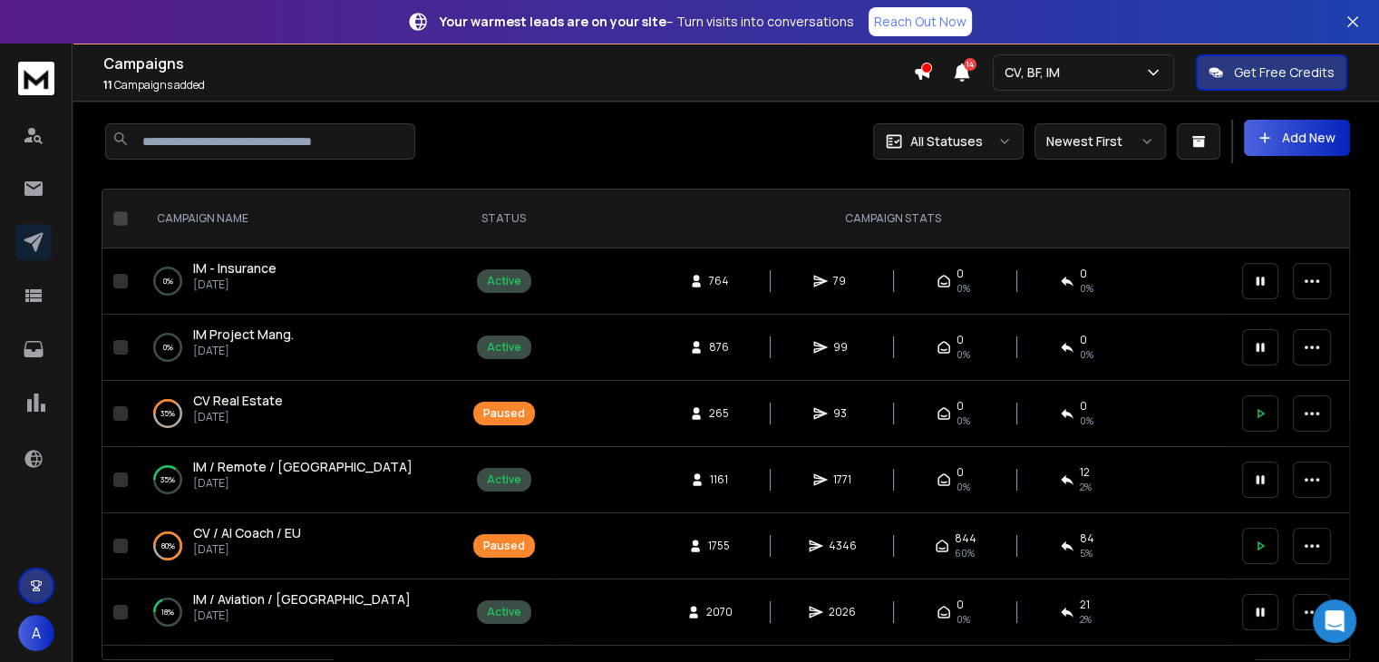
click at [309, 281] on div "0 % IM - Insurance 5 days ago" at bounding box center [293, 281] width 281 height 44
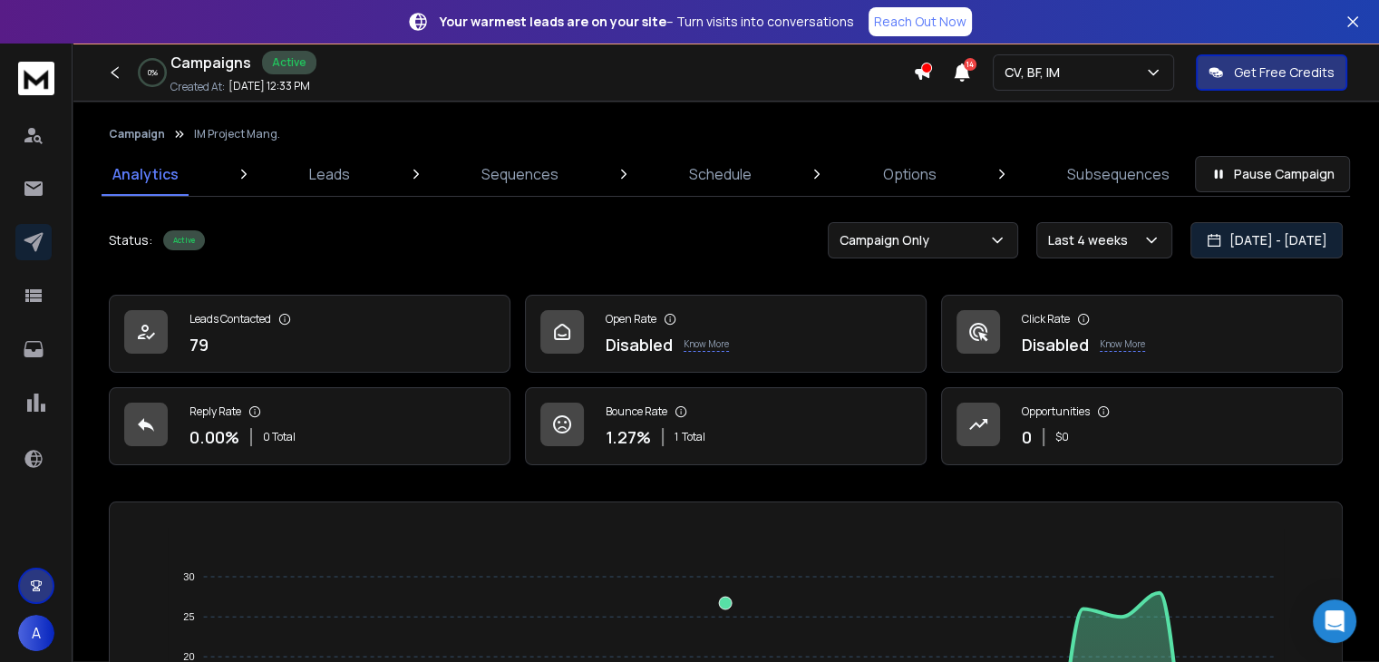
click at [1259, 244] on button "18 Aug 2025 - 15 Sep 2025" at bounding box center [1267, 240] width 152 height 36
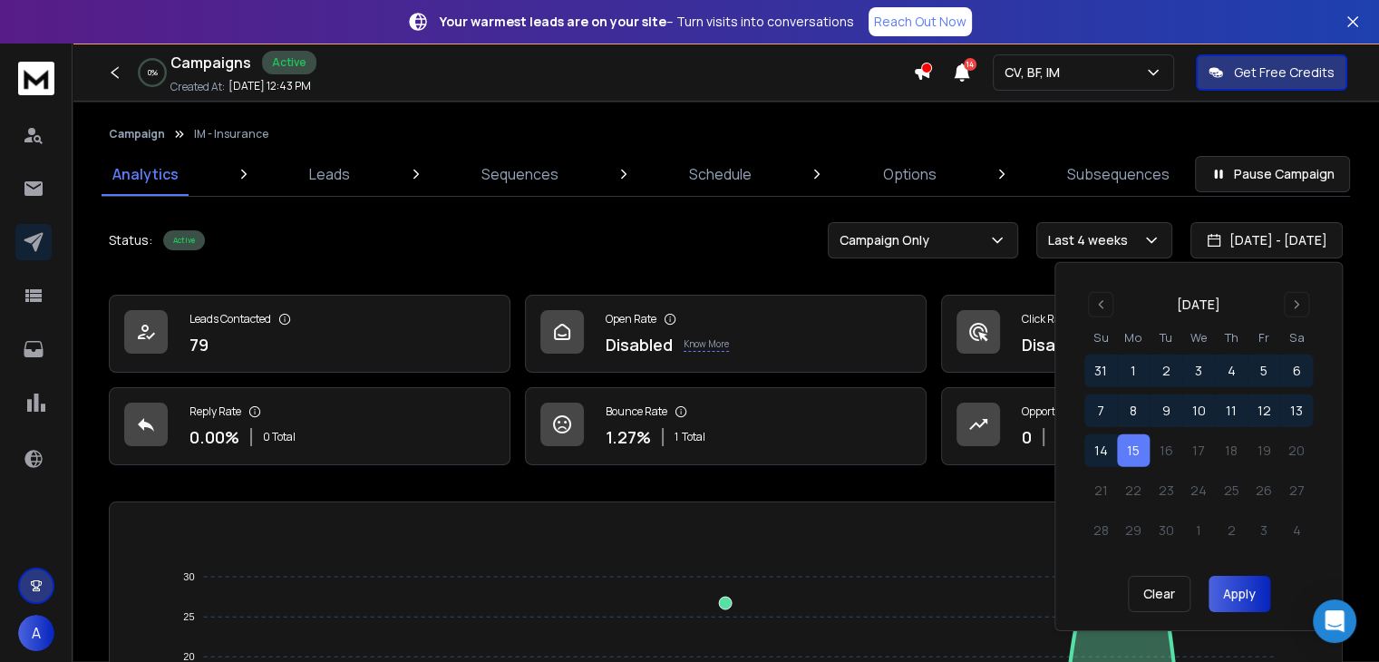
click at [1129, 402] on button "8" at bounding box center [1133, 410] width 33 height 33
click at [1129, 408] on button "8" at bounding box center [1133, 410] width 33 height 33
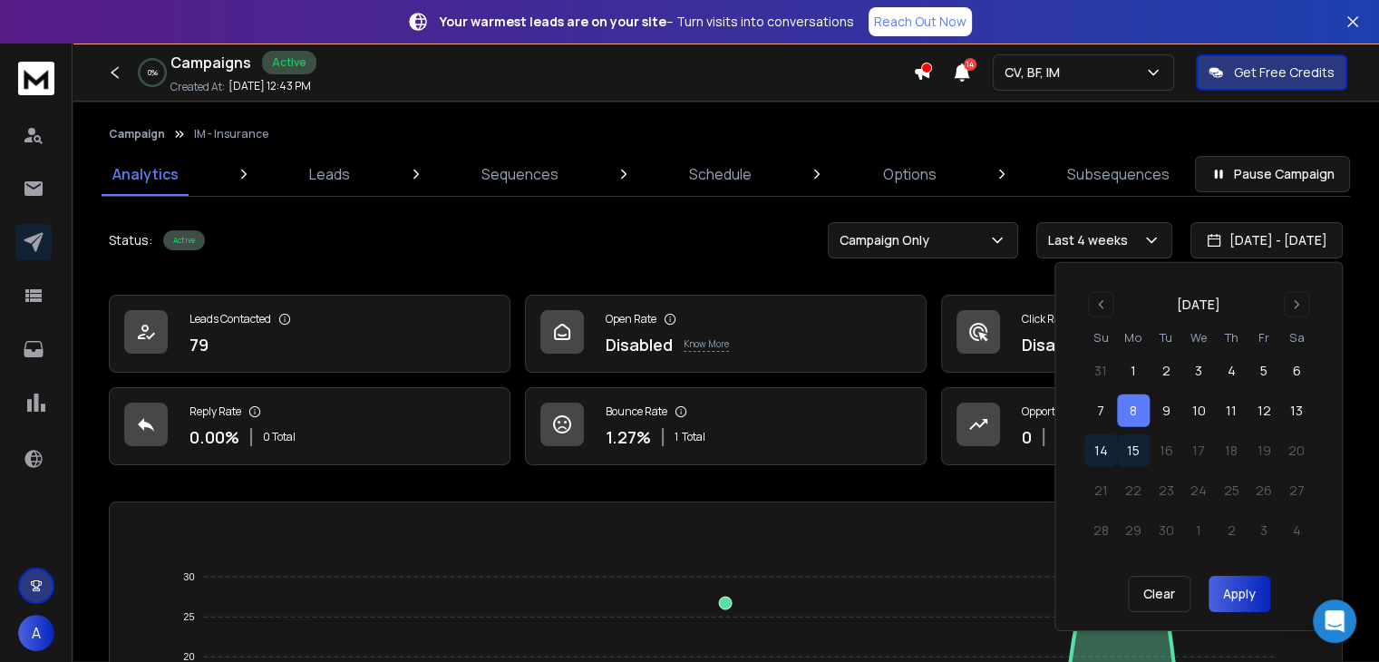
click at [1095, 449] on button "14" at bounding box center [1101, 450] width 33 height 33
click at [1227, 600] on button "Apply" at bounding box center [1240, 594] width 62 height 36
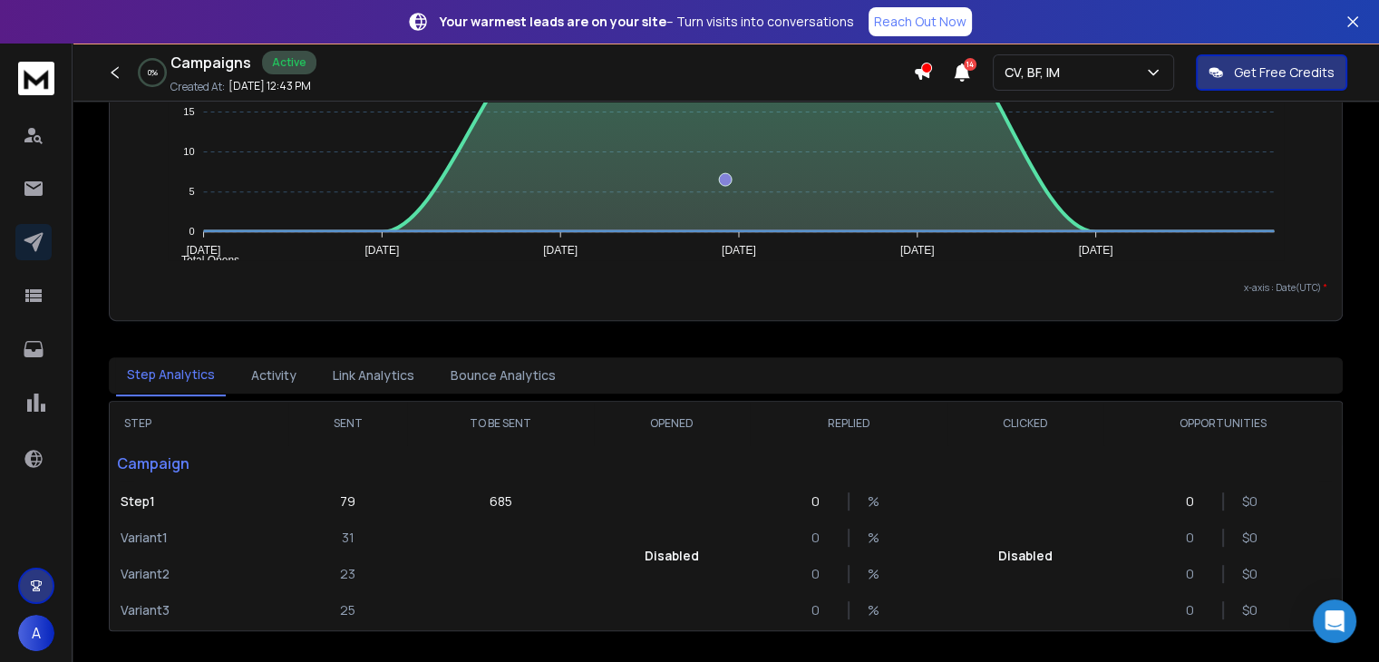
scroll to position [549, 0]
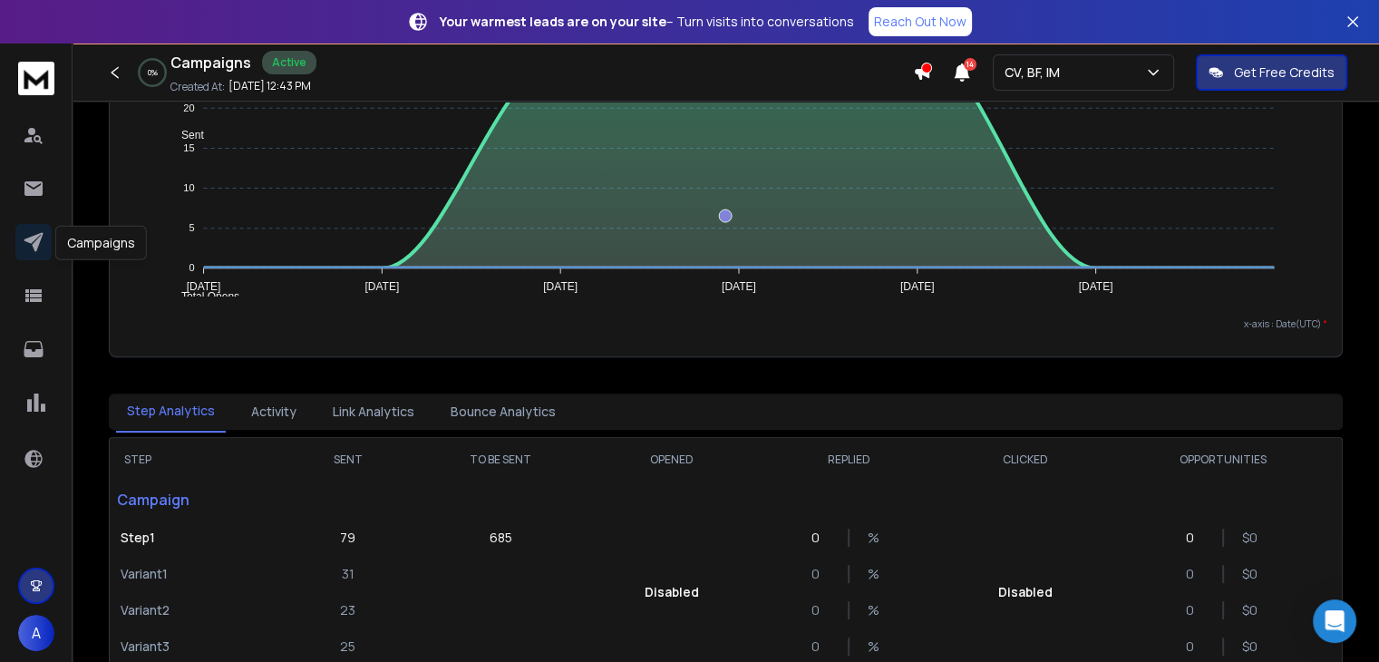
click at [33, 239] on icon at bounding box center [33, 241] width 19 height 19
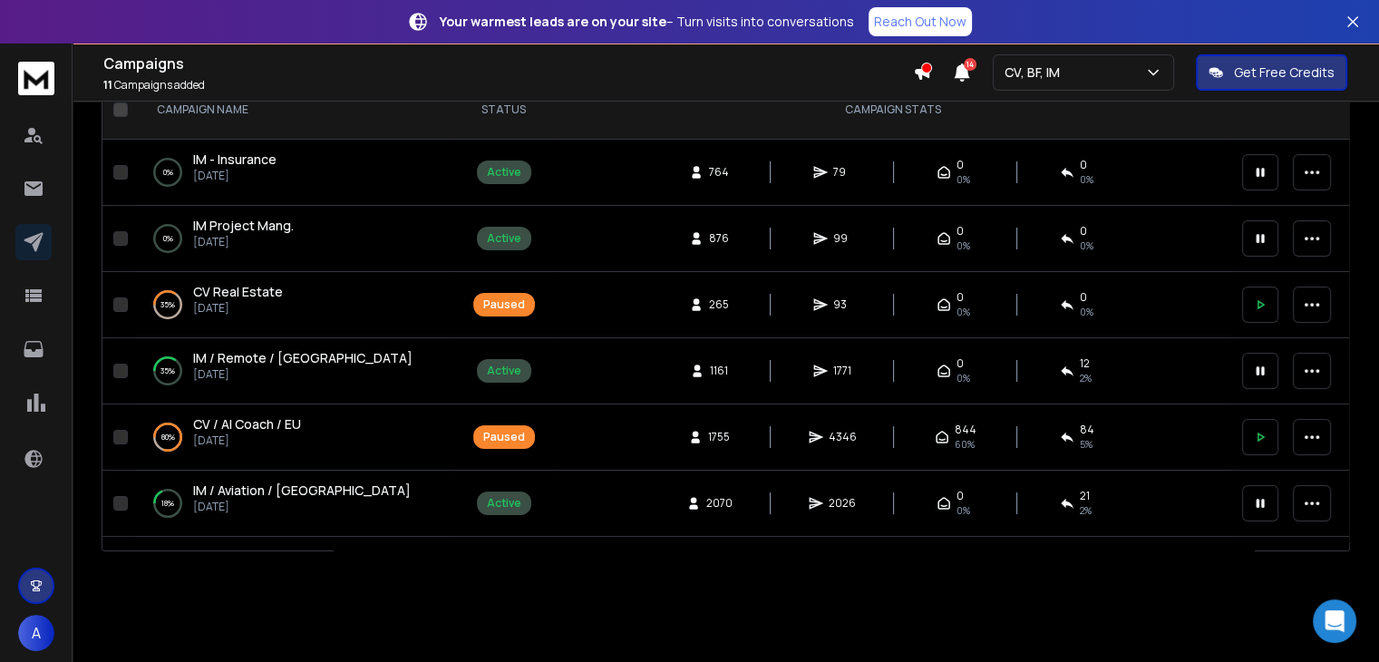
scroll to position [73, 0]
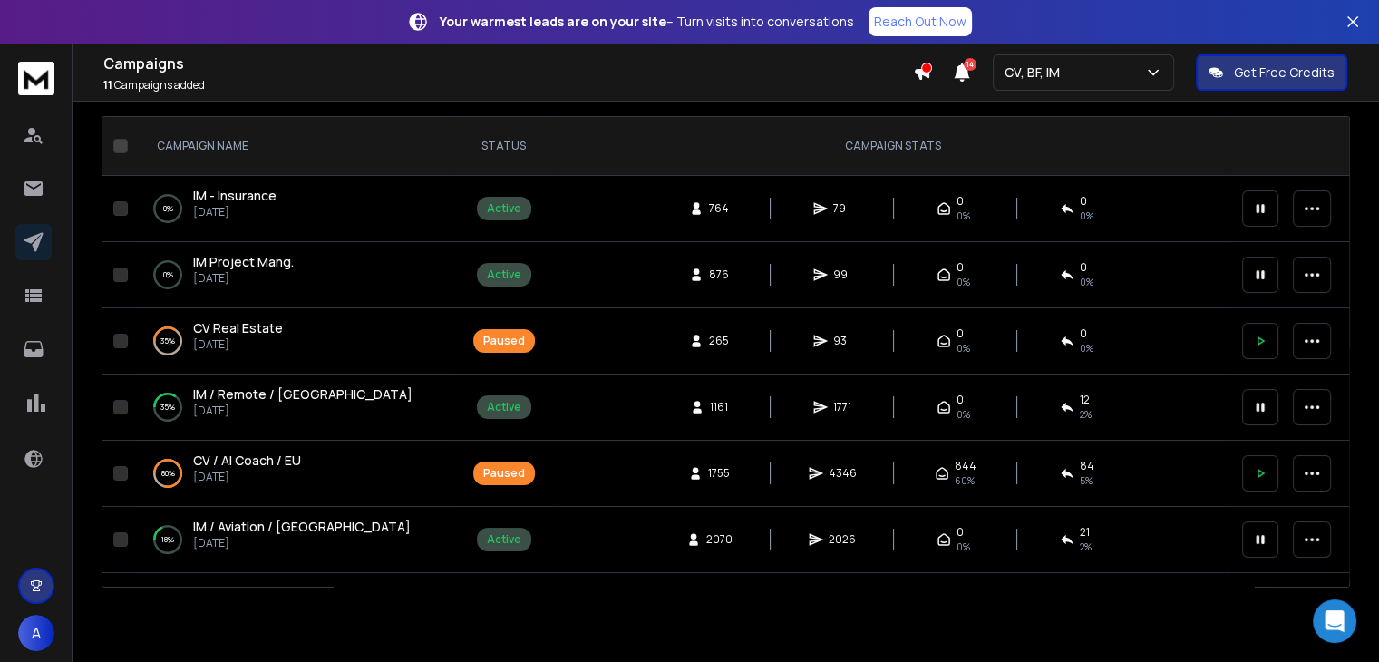
click at [312, 204] on div "0 % IM - Insurance 5 days ago" at bounding box center [293, 209] width 281 height 44
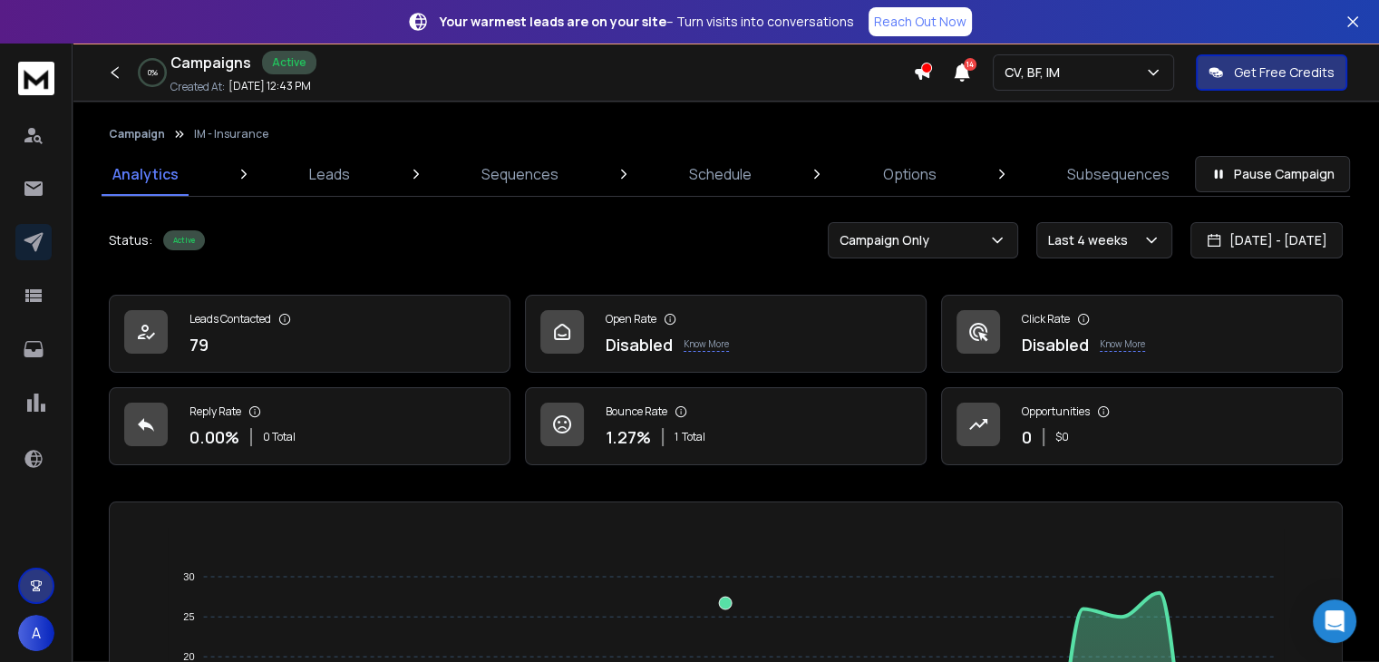
click at [339, 252] on div "Status: Active Pause Campaign Campaign Only Last 4 weeks 18 Aug 2025 - 15 Sep 2…" at bounding box center [726, 240] width 1234 height 36
click at [127, 73] on div "0 % Campaigns Active Created At: Sep 10, 2025, 12:43 PM" at bounding box center [209, 73] width 213 height 44
click at [100, 77] on div "0 % Campaigns Active Created At: Sep 10, 2025, 12:43 PM 14 CV, BF, IM Get Free …" at bounding box center [689, 73] width 1379 height 58
click at [109, 73] on icon at bounding box center [115, 72] width 16 height 16
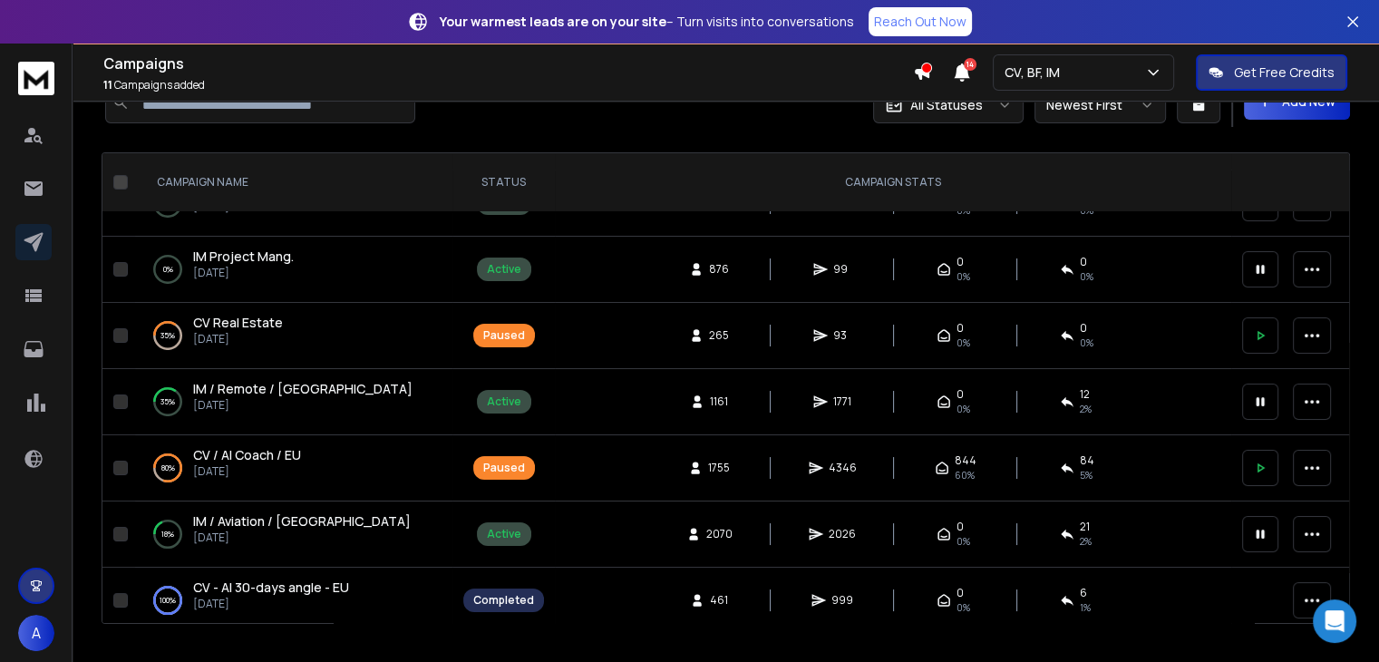
scroll to position [44, 0]
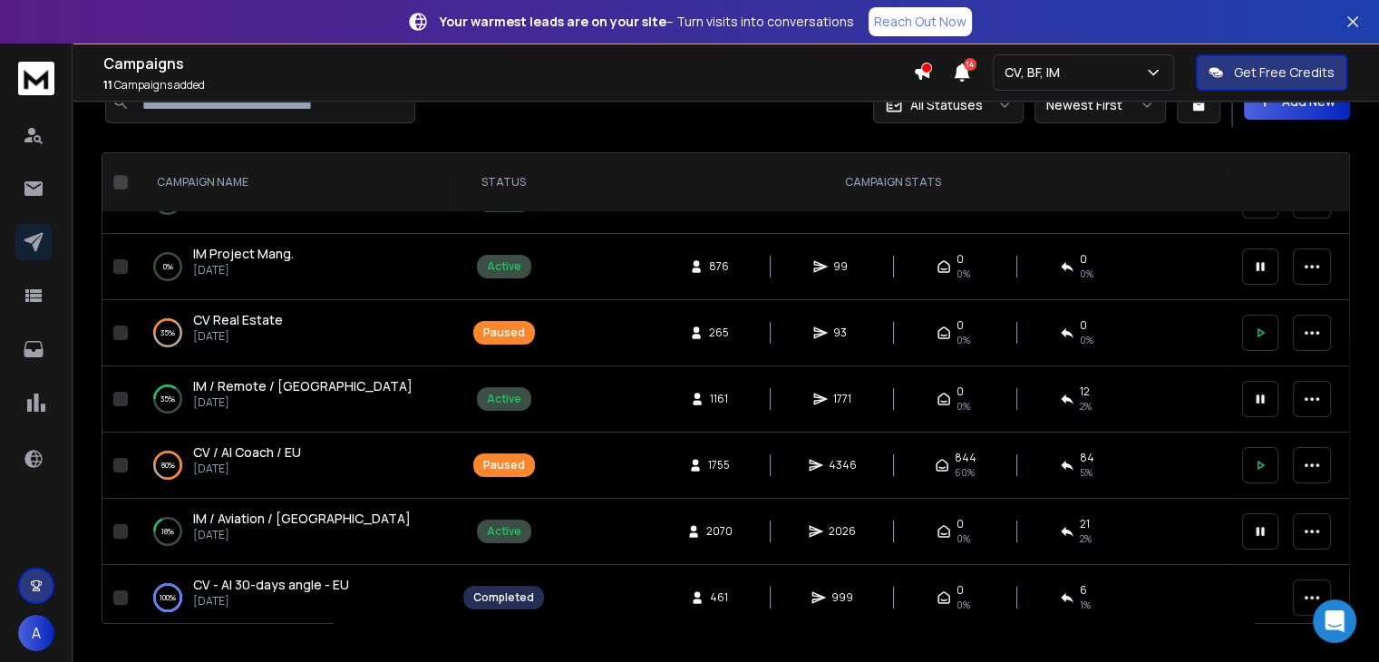
click at [294, 395] on p "2 months ago" at bounding box center [302, 402] width 219 height 15
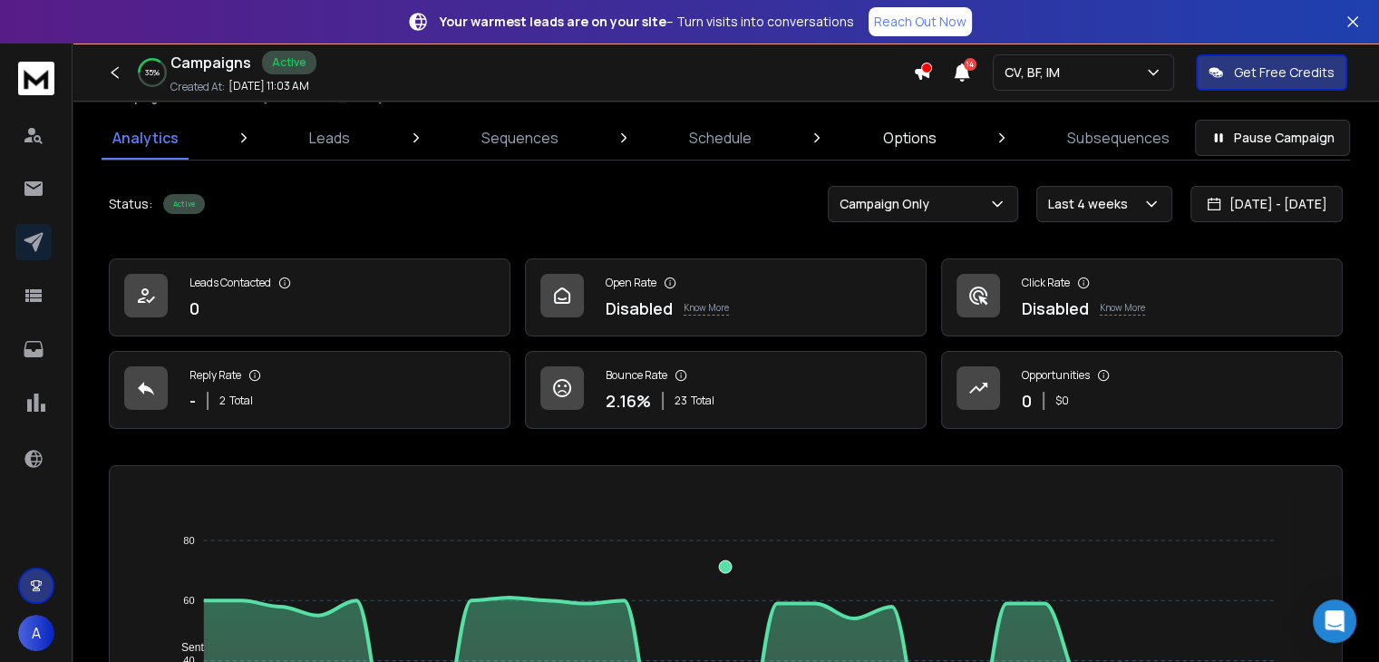
click at [910, 128] on p "Options" at bounding box center [910, 138] width 54 height 22
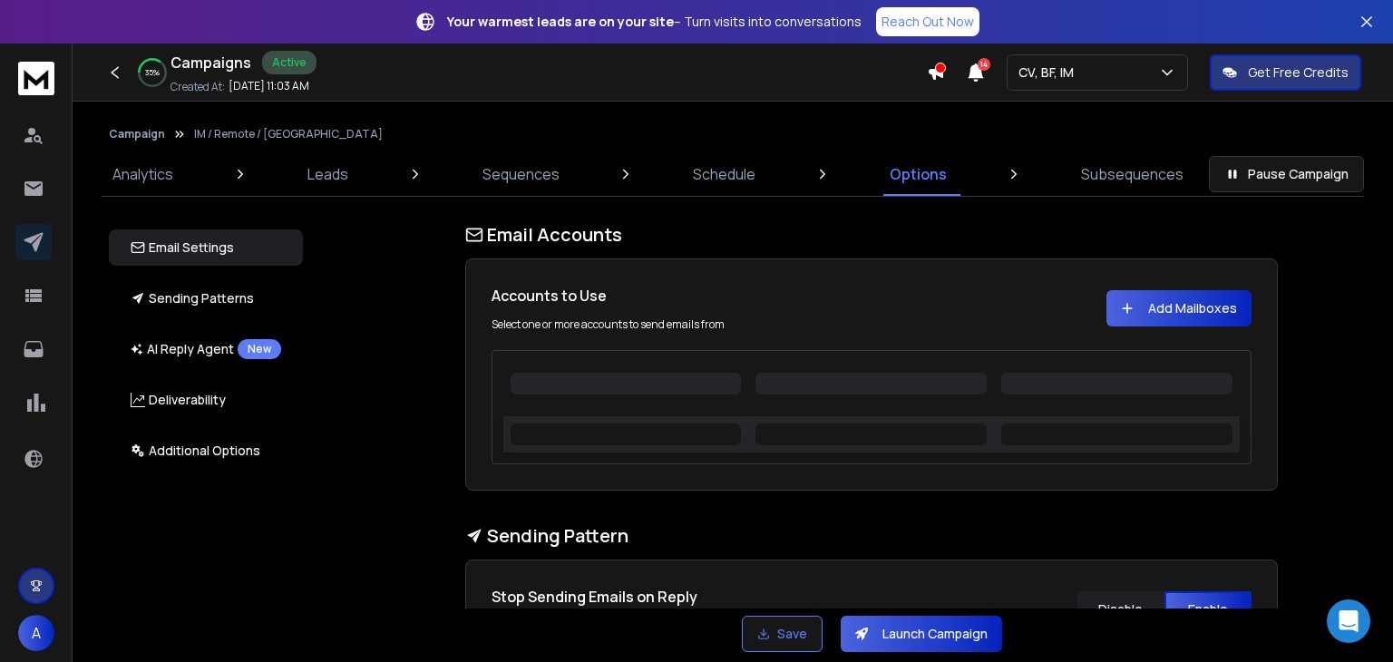
click at [1284, 393] on div "Email Accounts Accounts to Use Select one or more accounts to send emails from …" at bounding box center [882, 415] width 1100 height 386
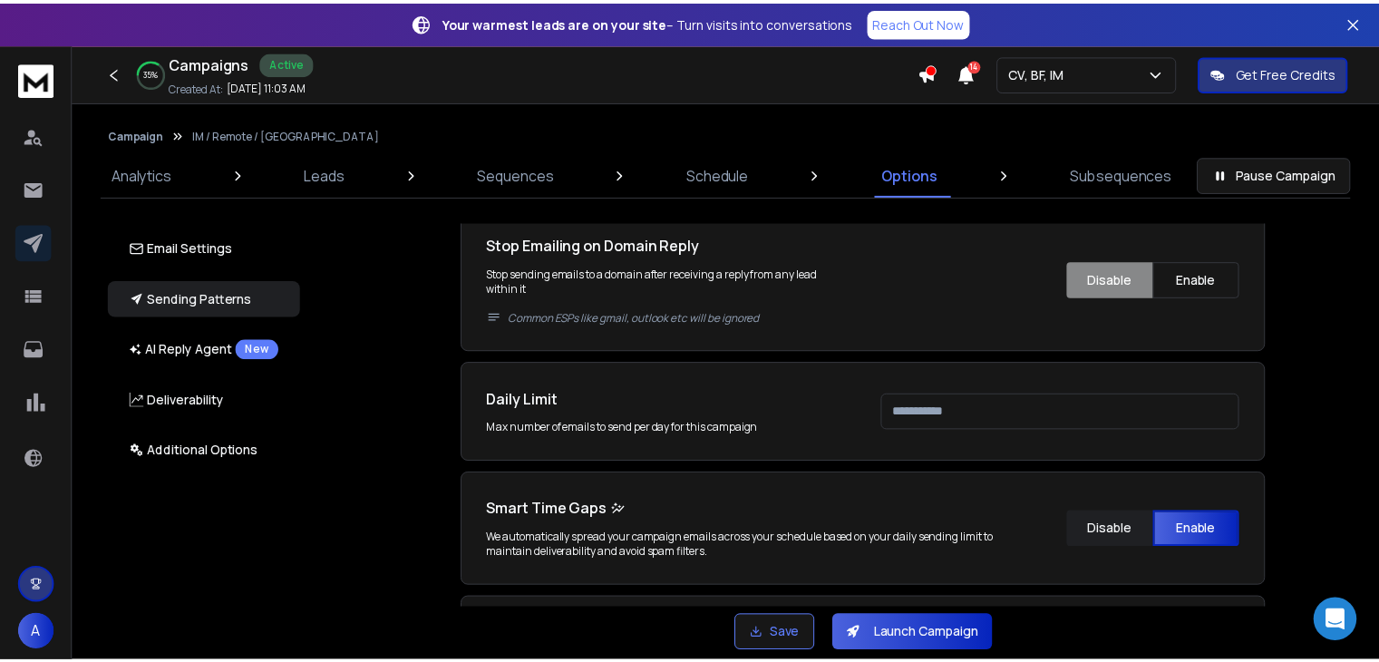
scroll to position [580, 0]
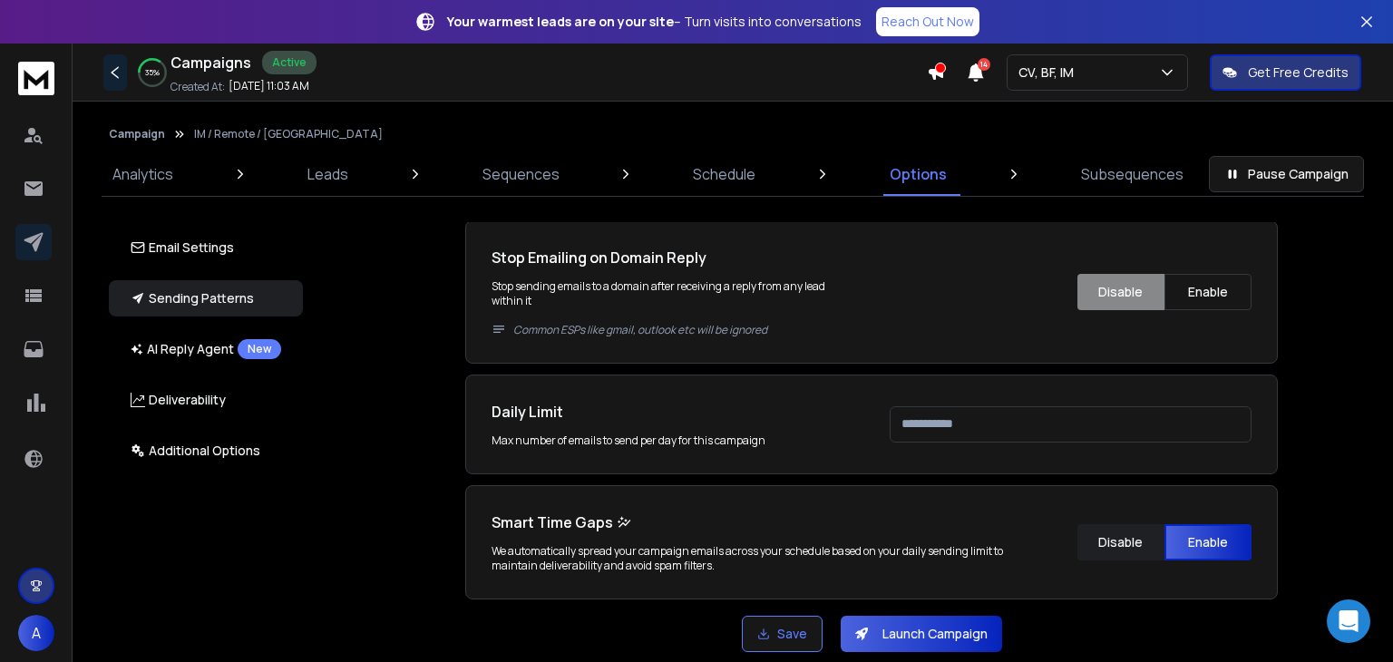
click at [120, 69] on icon at bounding box center [115, 72] width 16 height 16
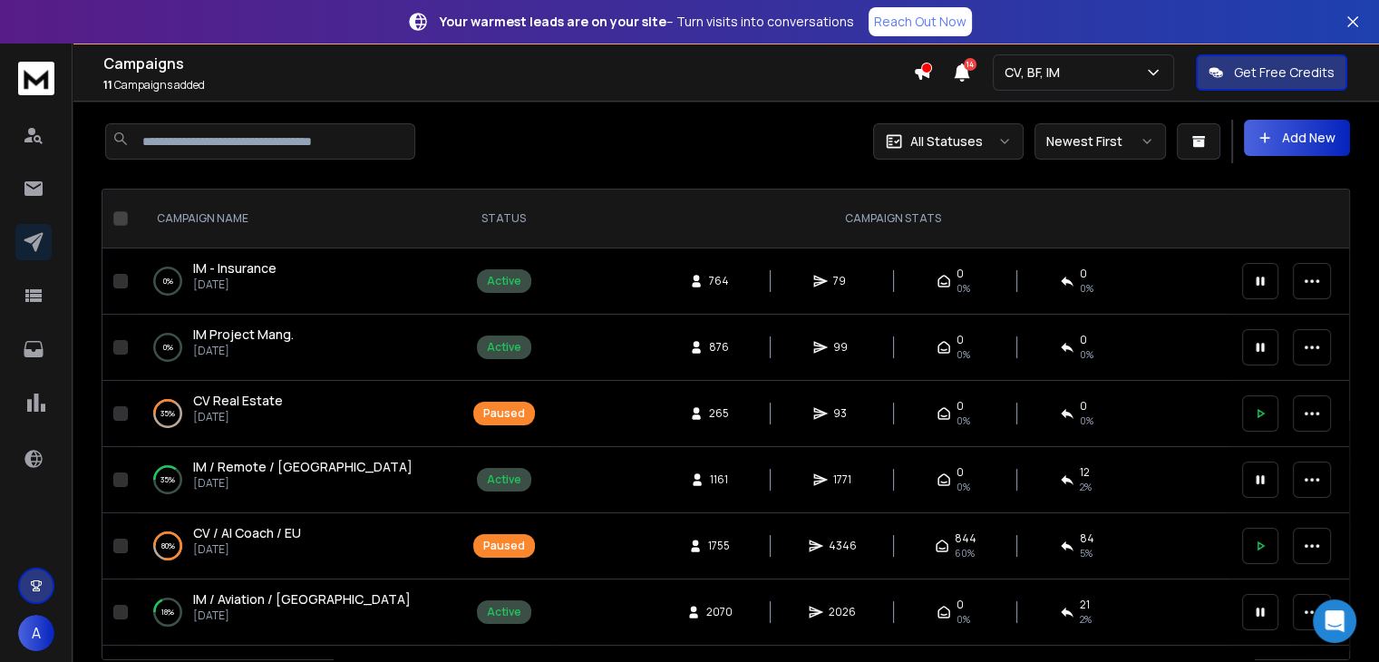
click at [1124, 176] on div "Campaigns 11 Campaigns Added All Statuses Newest First Add New CAMPAIGN NAME ST…" at bounding box center [726, 451] width 1249 height 662
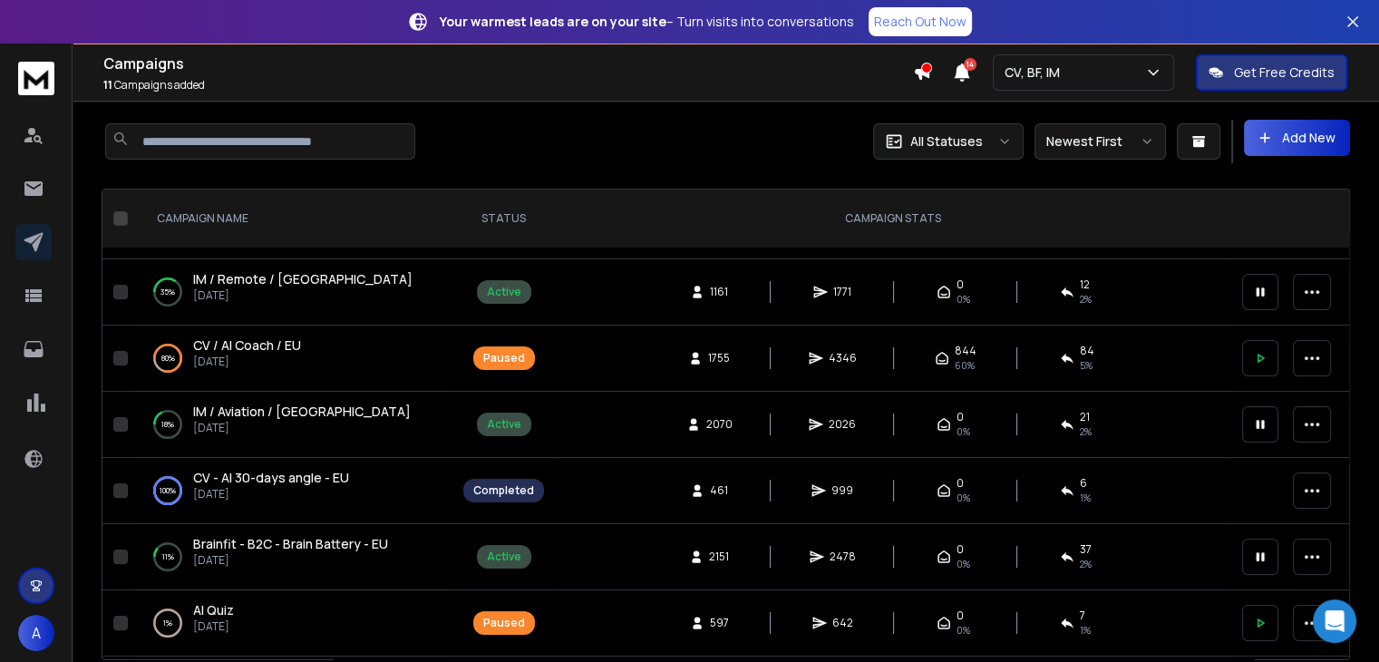
scroll to position [185, 0]
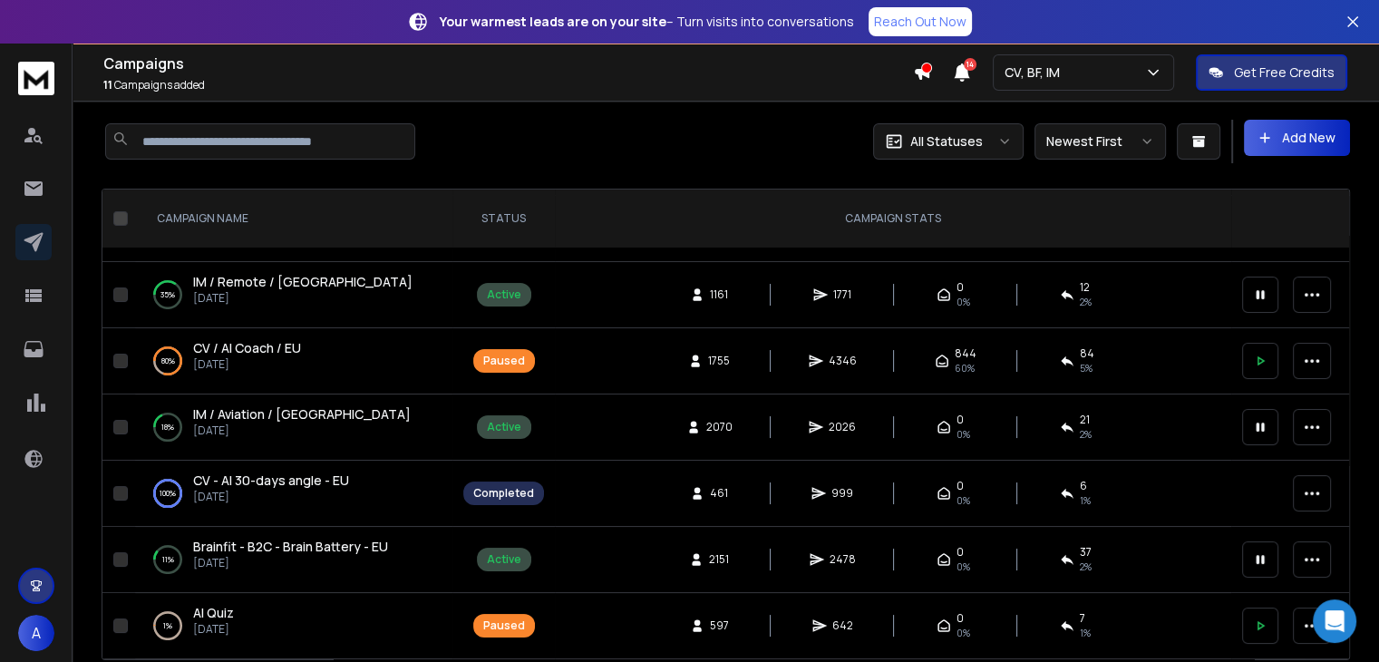
click at [265, 433] on p "2 months ago" at bounding box center [302, 430] width 218 height 15
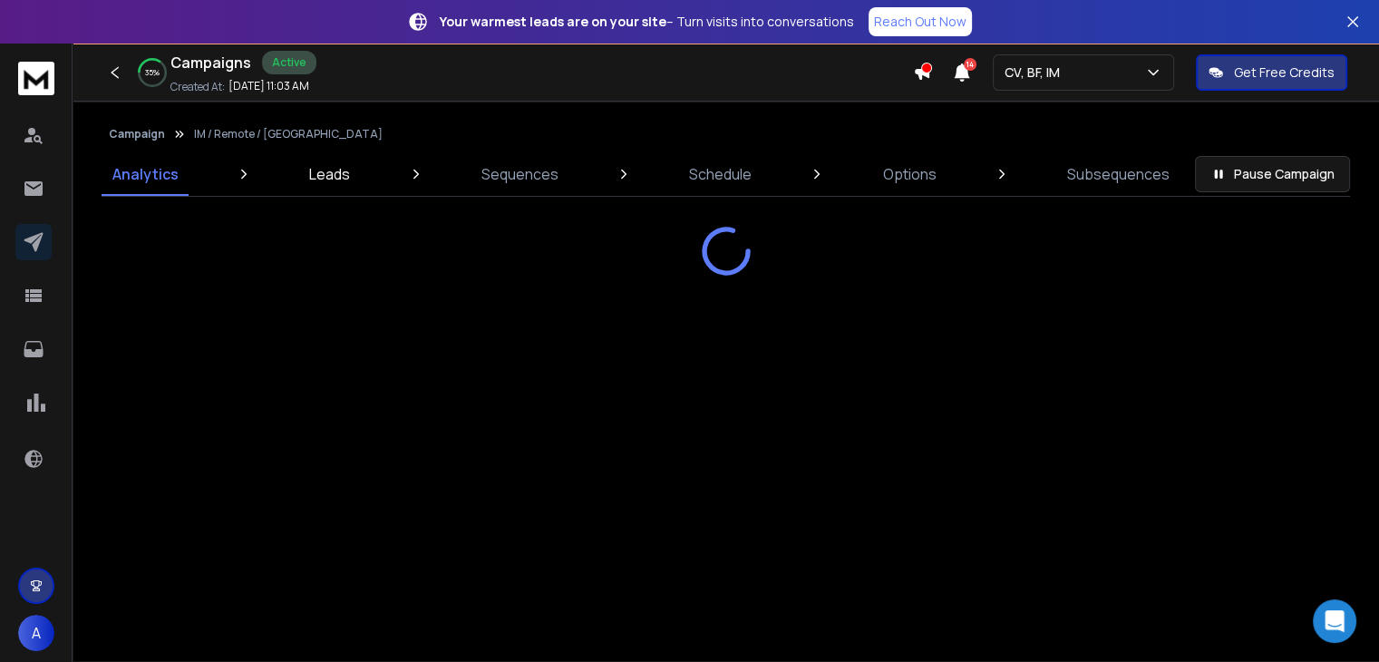
click at [336, 180] on p "Leads" at bounding box center [329, 174] width 41 height 22
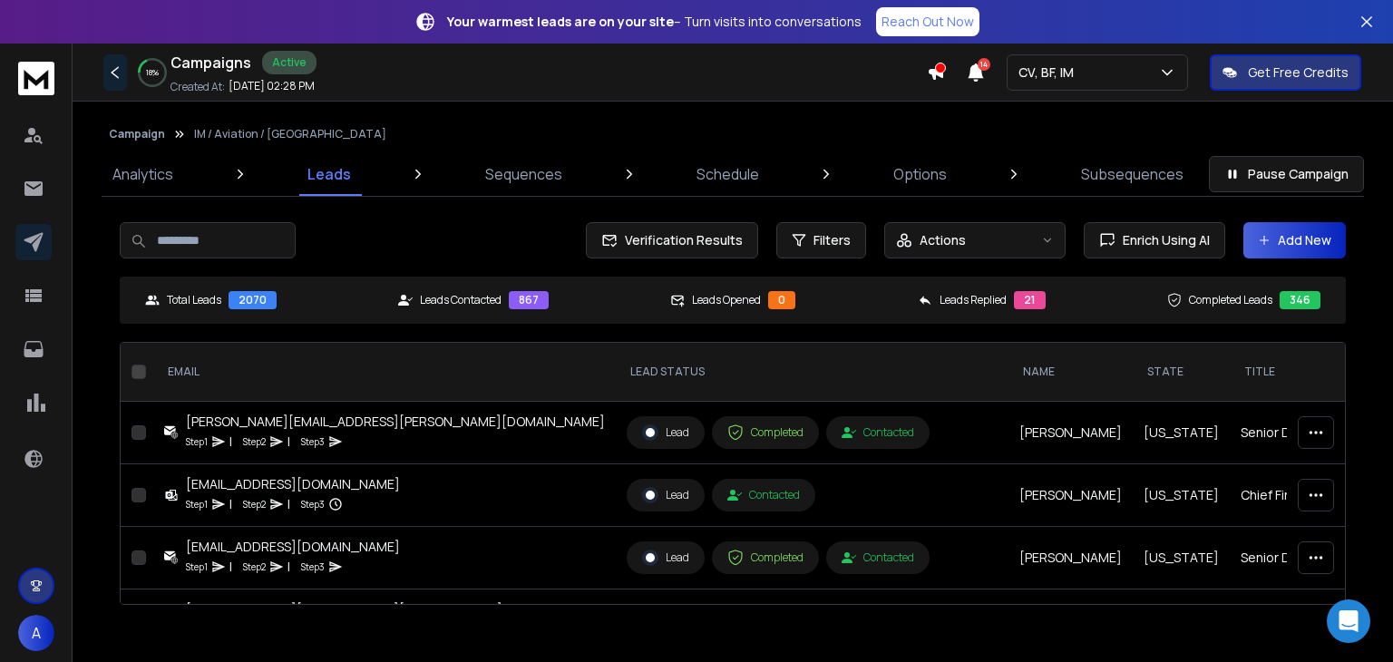
click at [115, 70] on icon at bounding box center [115, 72] width 16 height 16
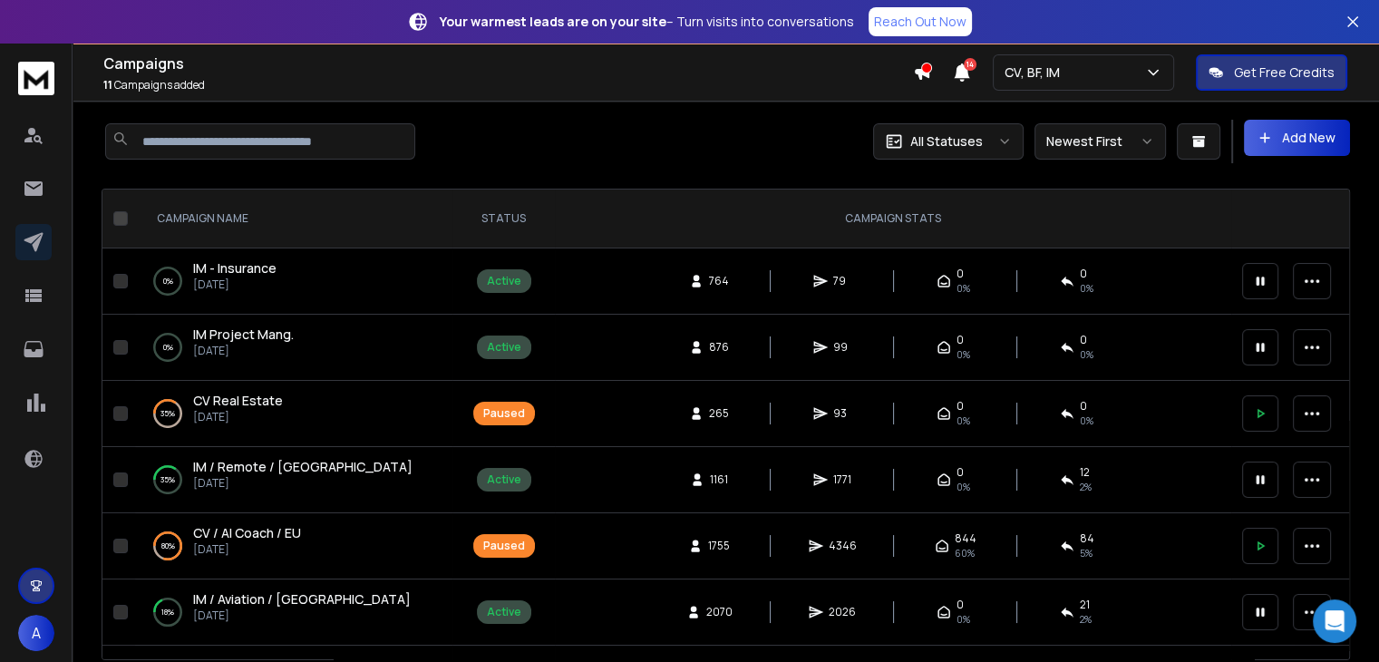
click at [277, 479] on p "2 months ago" at bounding box center [302, 483] width 219 height 15
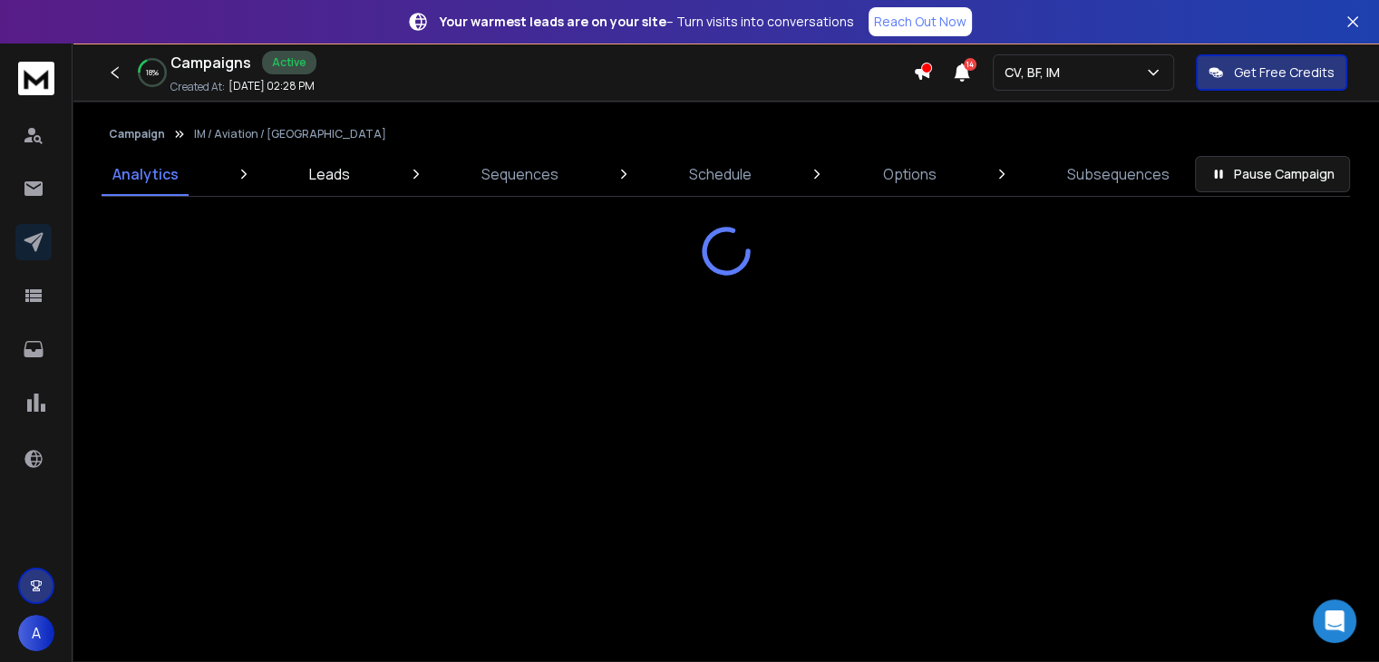
click at [327, 170] on p "Leads" at bounding box center [329, 174] width 41 height 22
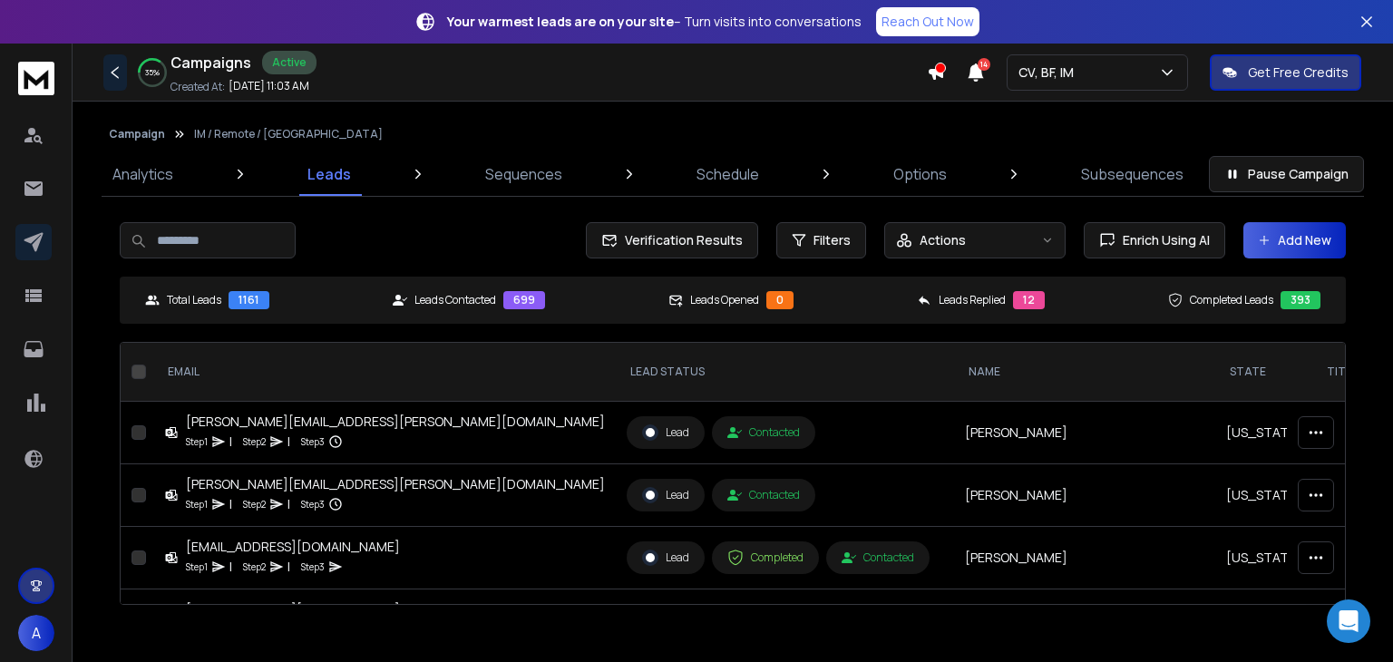
click at [113, 75] on icon at bounding box center [115, 72] width 16 height 16
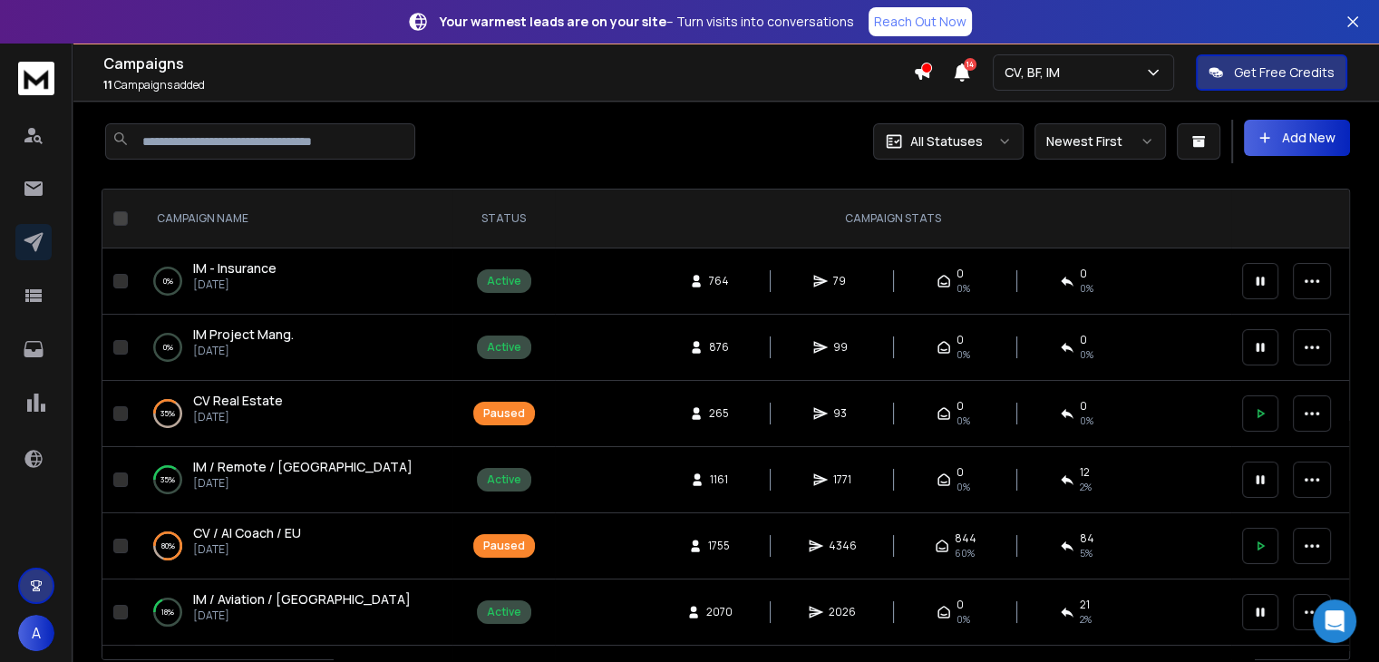
click at [321, 258] on td "0 % IM - Insurance 5 days ago" at bounding box center [293, 281] width 317 height 66
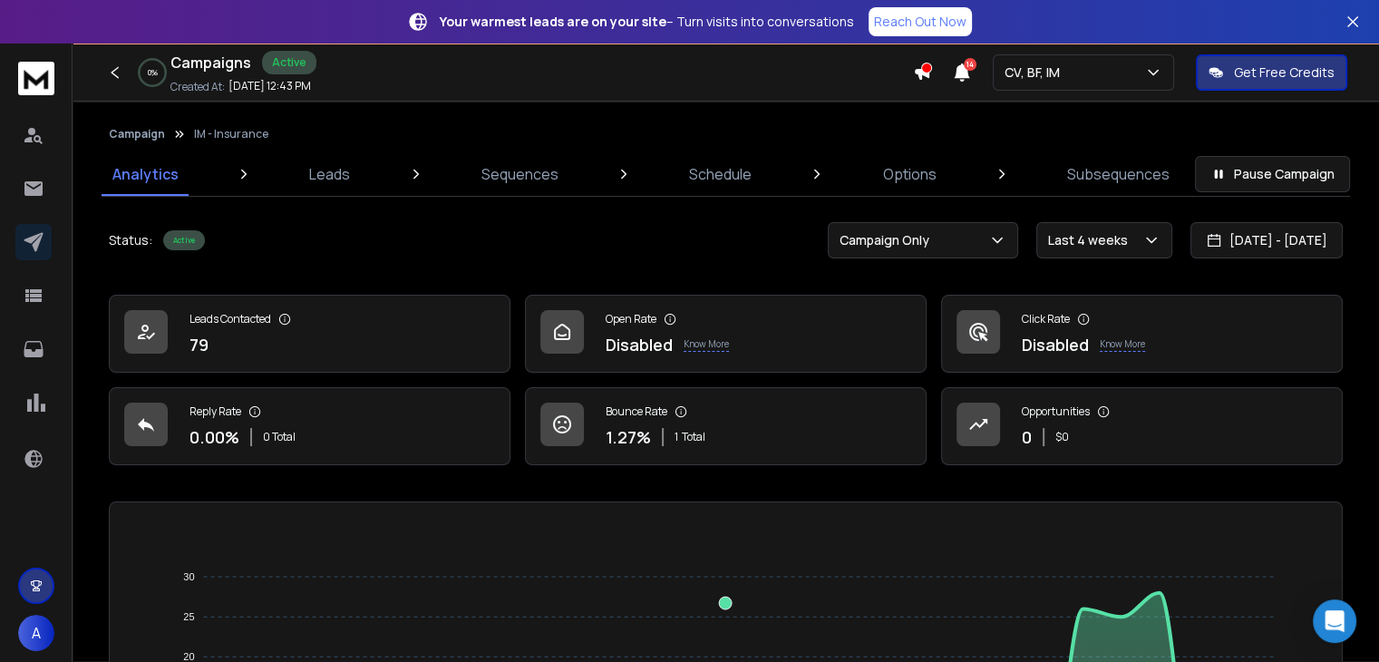
click at [468, 129] on div "Campaign IM - Insurance" at bounding box center [726, 134] width 1234 height 15
drag, startPoint x: 636, startPoint y: 241, endPoint x: 842, endPoint y: 13, distance: 307.6
click at [636, 243] on div "Status: Active Pause Campaign Campaign Only Last 4 weeks 18 Aug 2025 - 15 Sep 2…" at bounding box center [726, 240] width 1234 height 36
click at [42, 238] on icon at bounding box center [34, 242] width 22 height 22
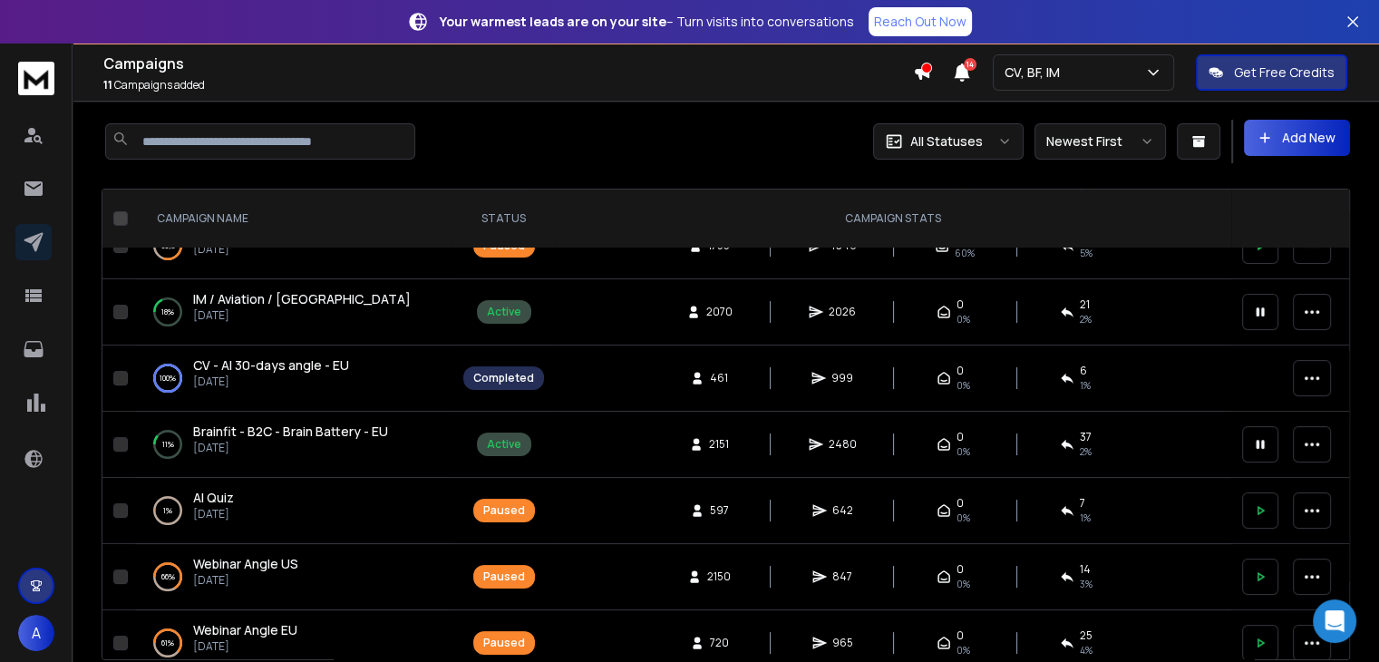
scroll to position [328, 0]
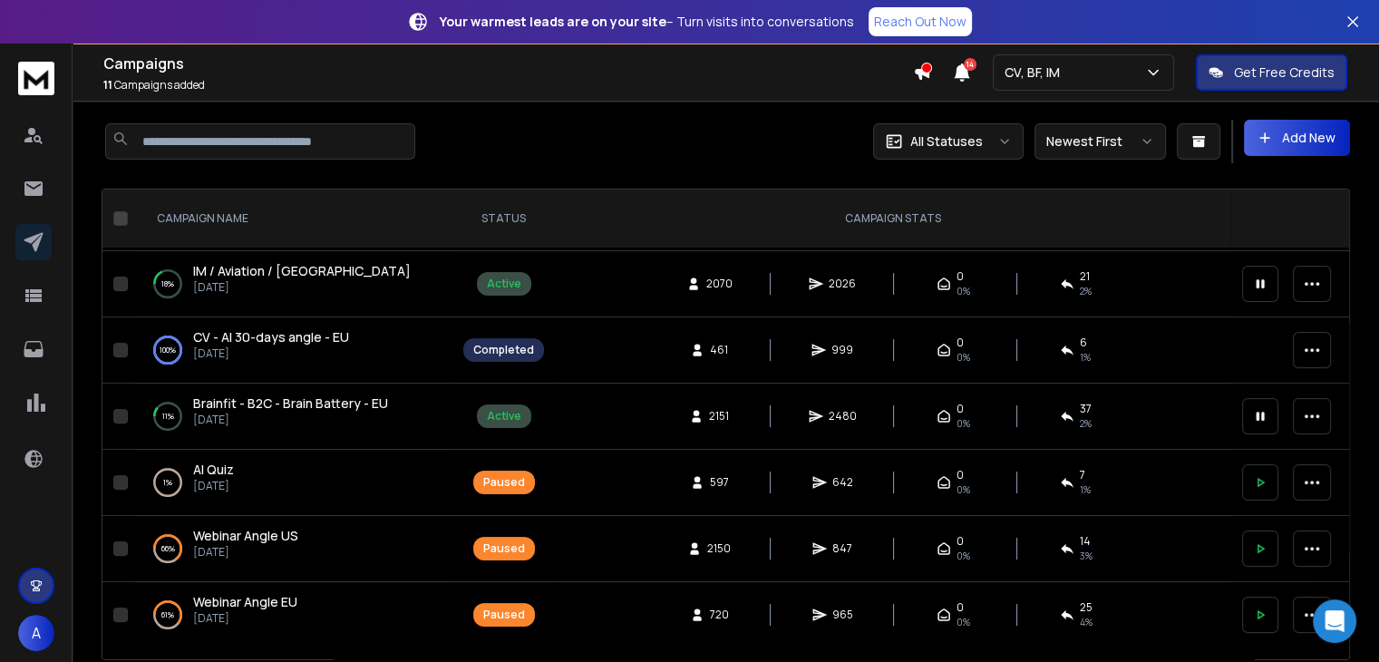
click at [340, 404] on span "Brainfit - B2C - Brain Battery - EU" at bounding box center [290, 402] width 195 height 17
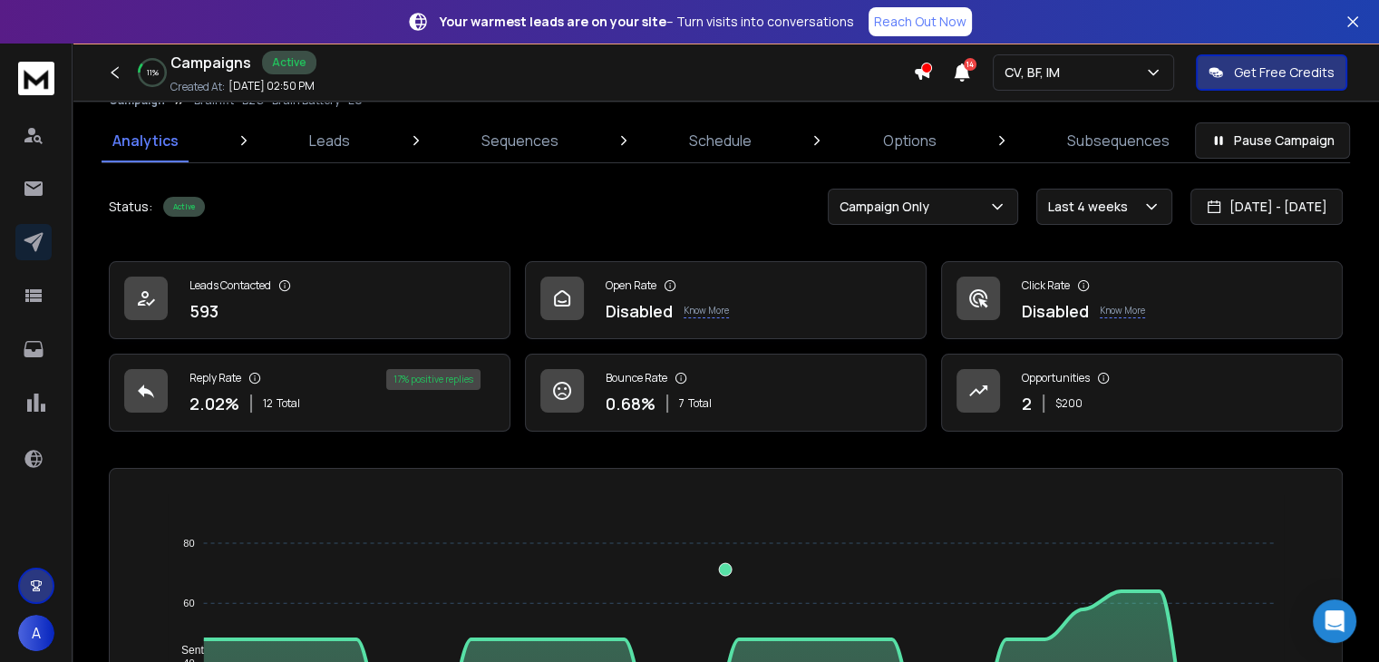
scroll to position [19, 0]
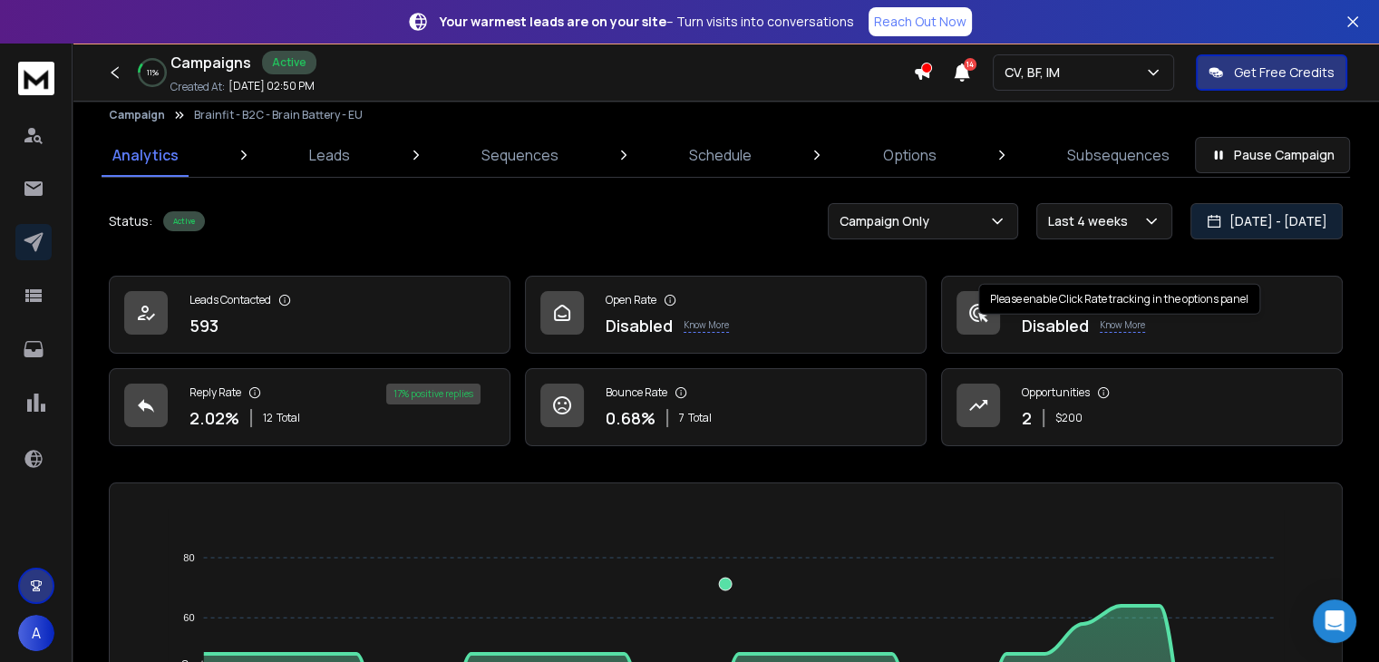
click at [1222, 230] on button "18 Aug 2025 - 15 Sep 2025" at bounding box center [1267, 221] width 152 height 36
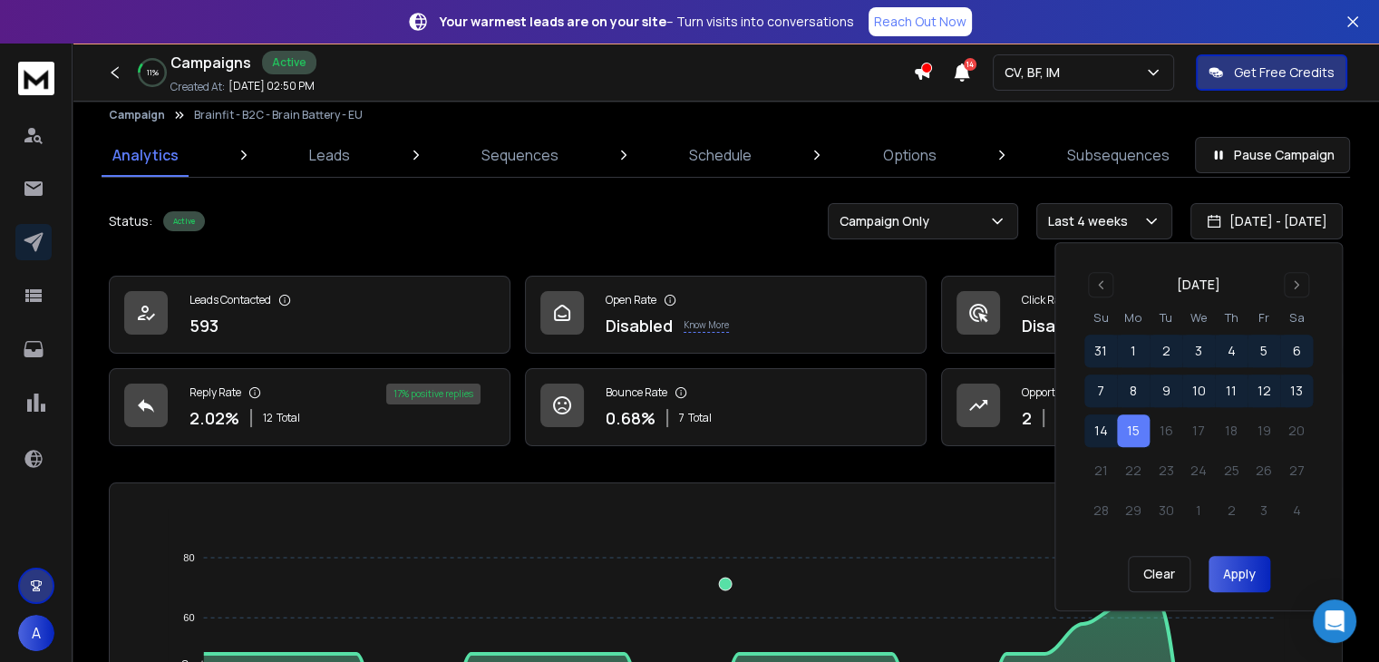
click at [1134, 384] on button "8" at bounding box center [1133, 391] width 33 height 33
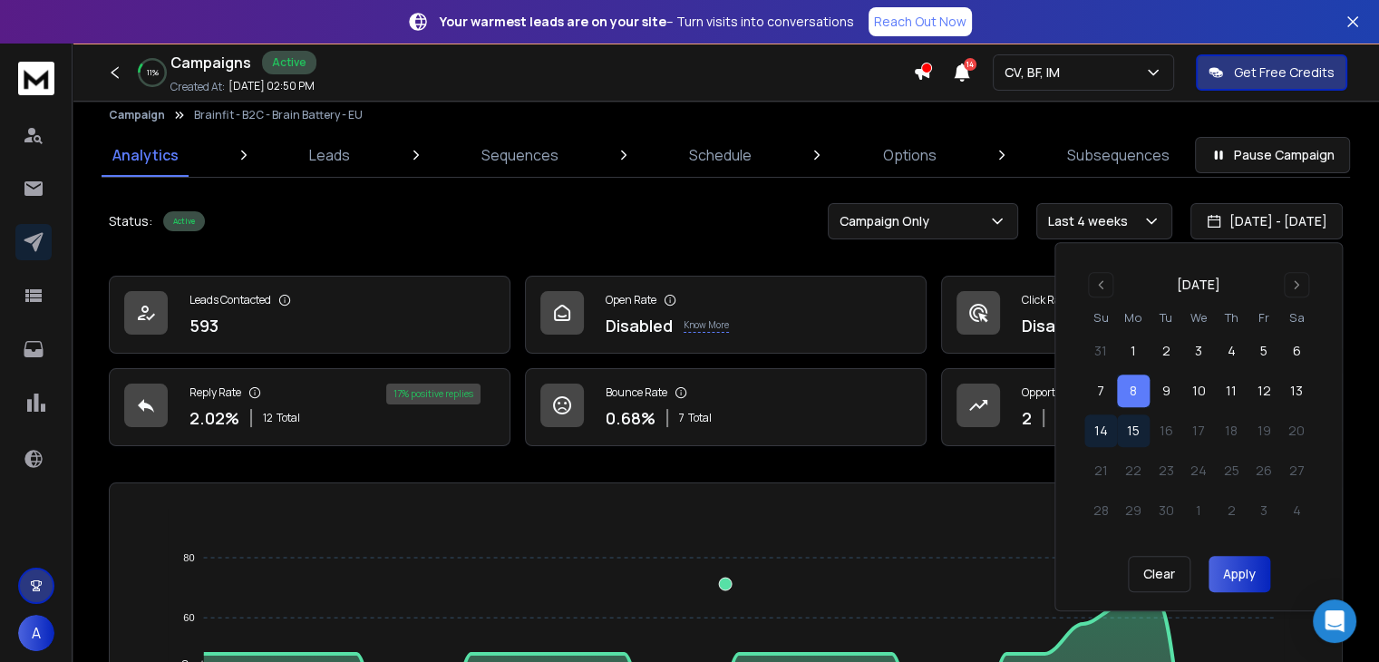
click at [1095, 441] on button "14" at bounding box center [1101, 430] width 33 height 33
click at [1244, 581] on button "Apply" at bounding box center [1240, 574] width 62 height 36
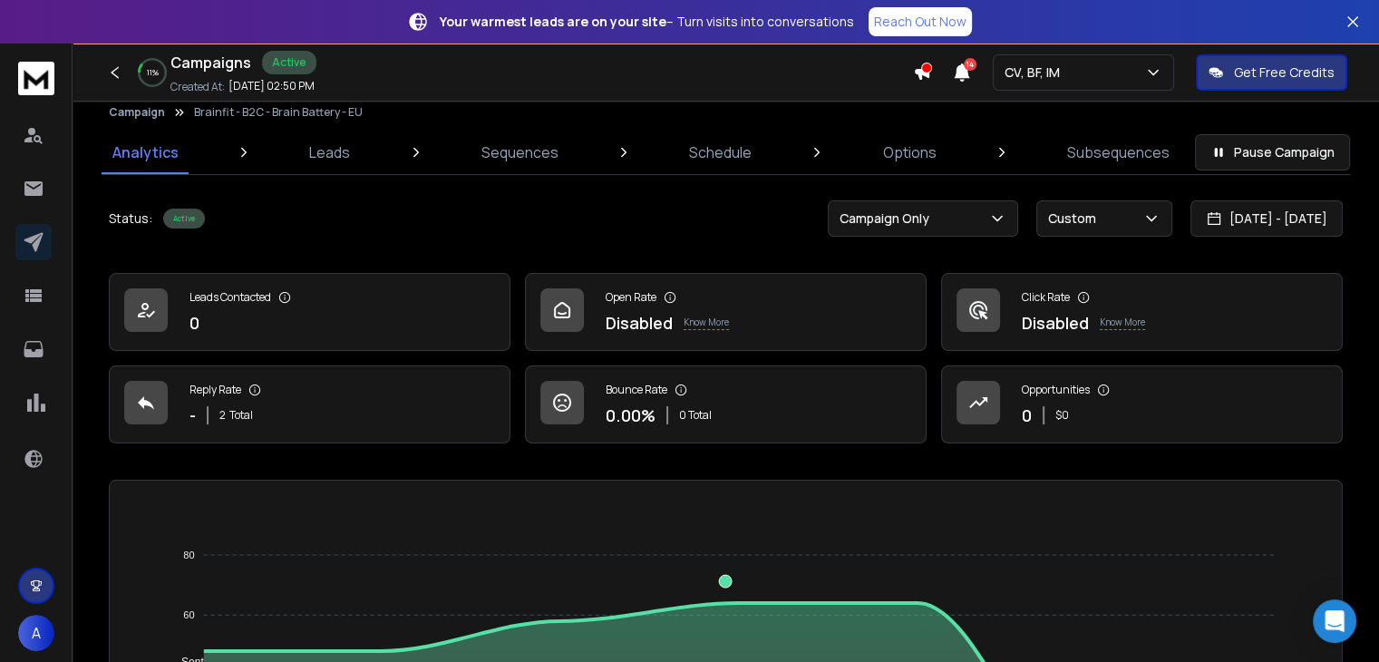
scroll to position [590, 0]
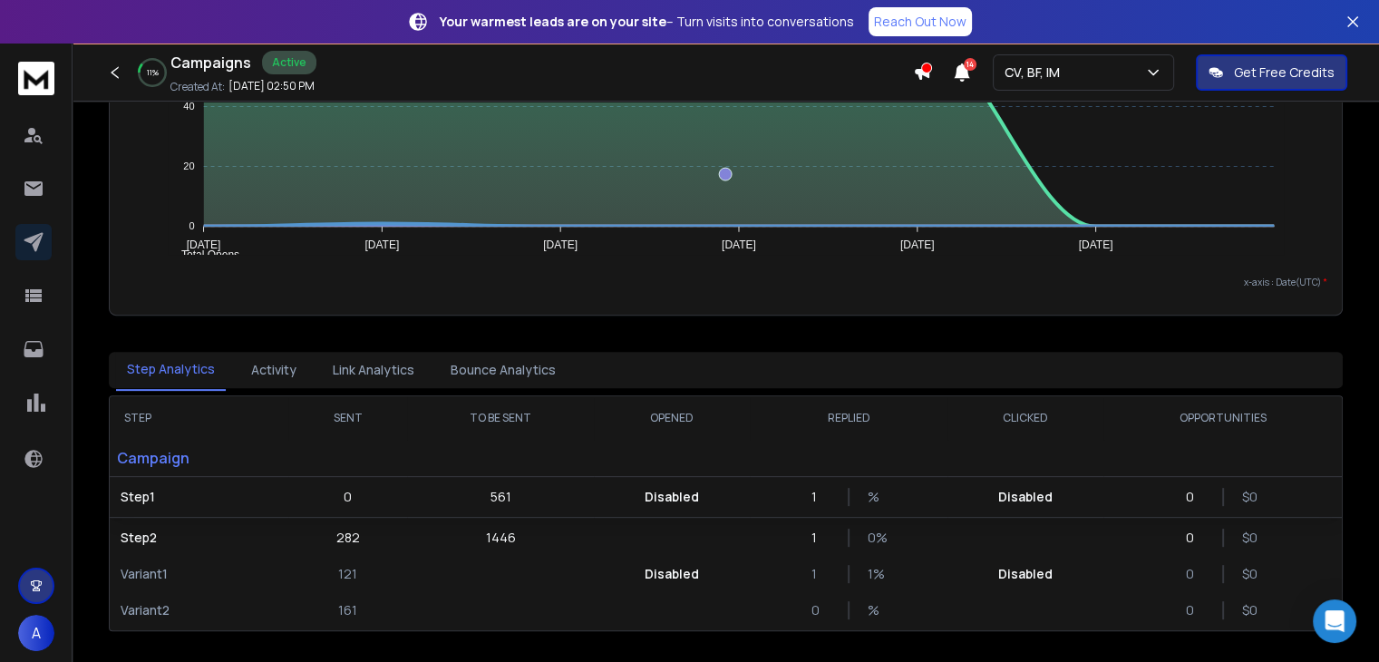
click at [740, 336] on div "Leads Contacted 0 Open Rate Disabled Know More Click Rate Disabled Know More Re…" at bounding box center [726, 171] width 1234 height 934
click at [119, 70] on icon at bounding box center [115, 72] width 16 height 16
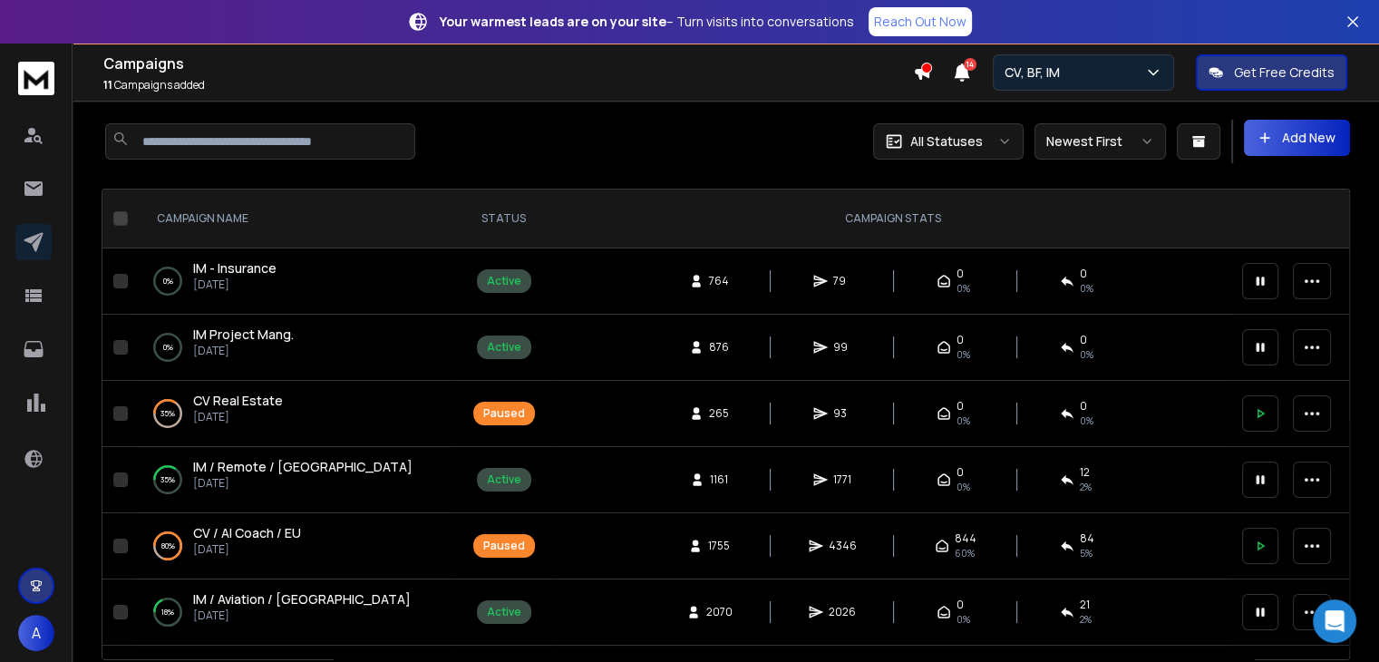
click at [1037, 81] on button "CV, BF, IM" at bounding box center [1083, 72] width 181 height 36
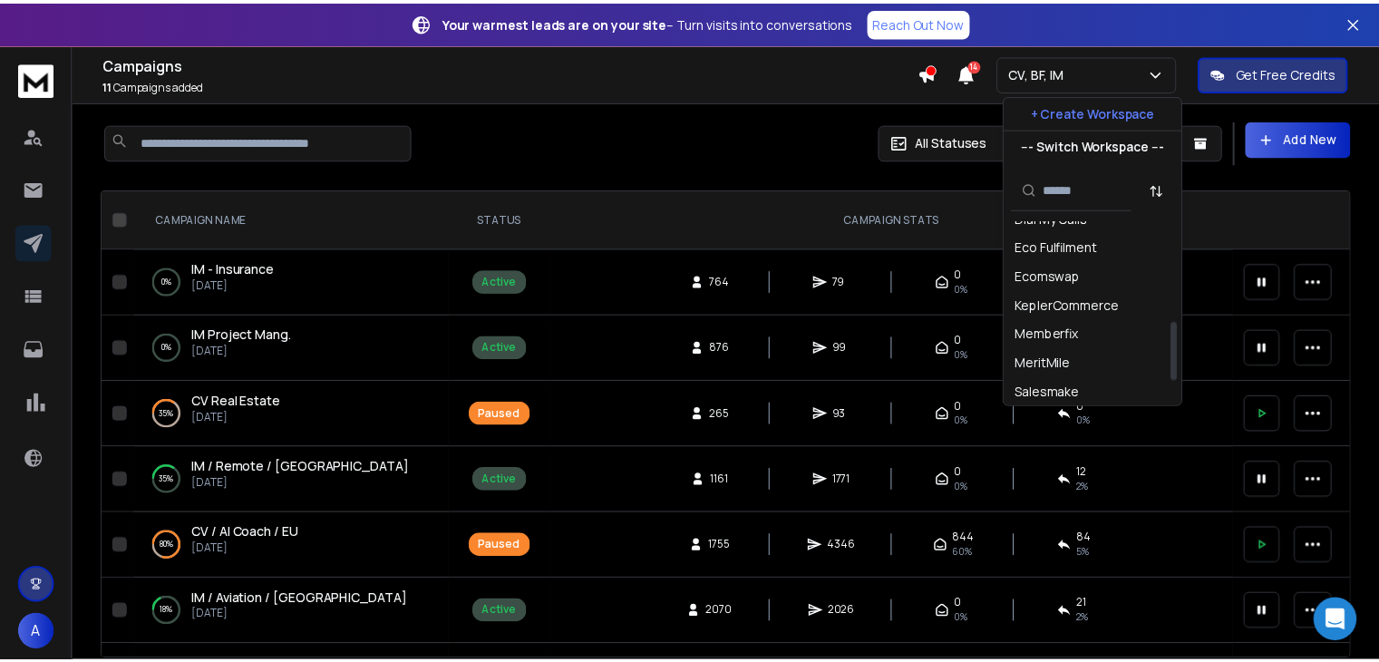
scroll to position [370, 0]
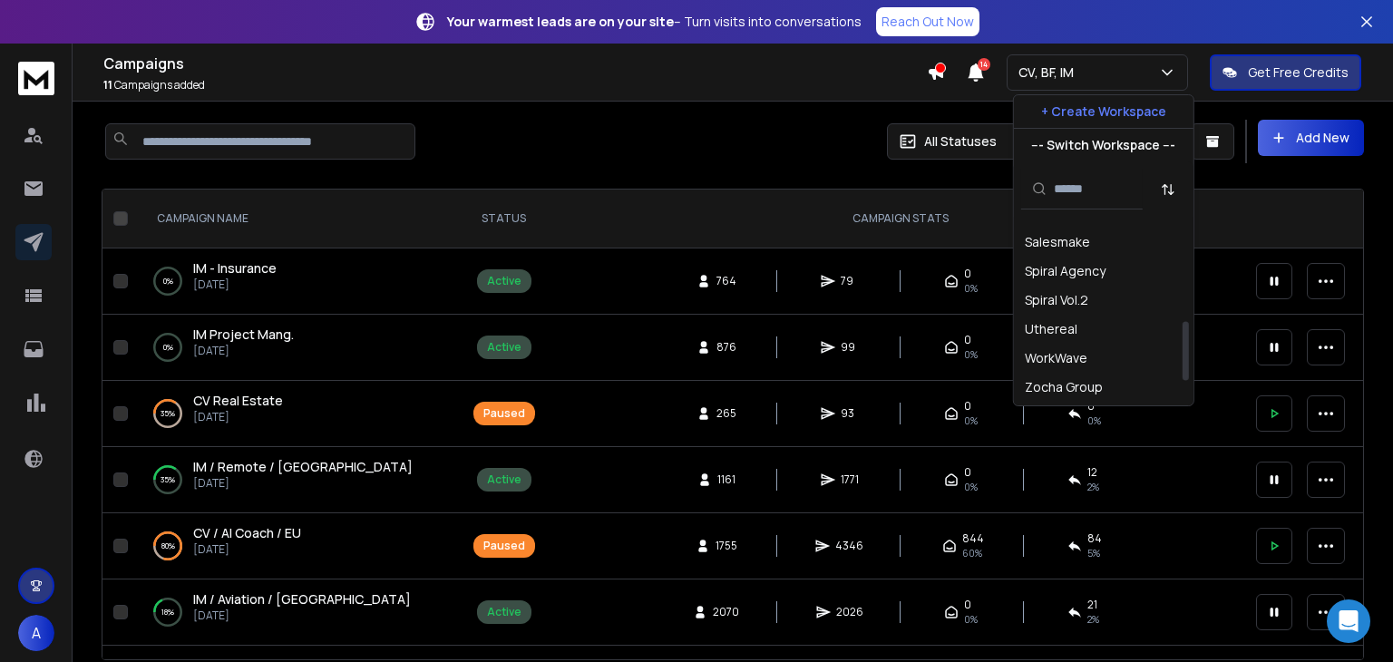
drag, startPoint x: 1186, startPoint y: 289, endPoint x: 1179, endPoint y: 372, distance: 82.8
click at [1183, 372] on div at bounding box center [1186, 350] width 6 height 59
click at [1126, 355] on div "WorkWave" at bounding box center [1103, 358] width 172 height 29
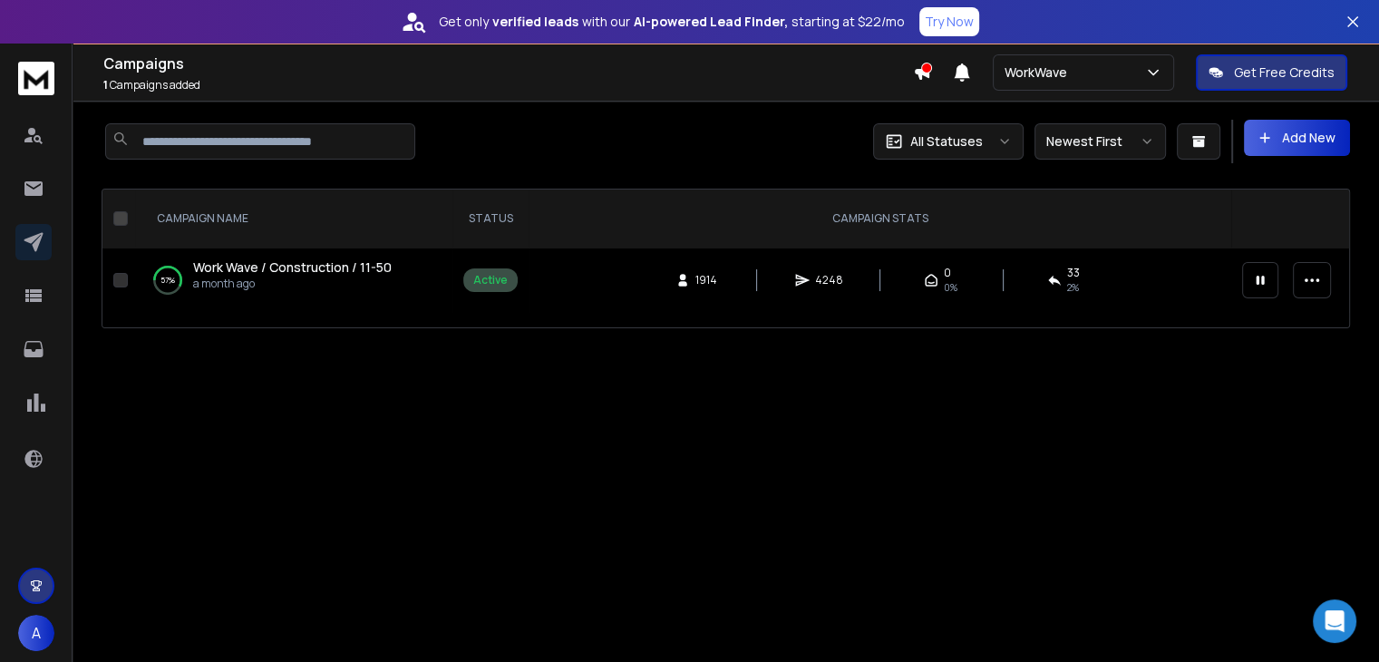
click at [1213, 464] on div "Campaigns 1 Campaigns Added All Statuses Newest First Add New CAMPAIGN NAME STA…" at bounding box center [726, 451] width 1249 height 662
click at [401, 324] on caption at bounding box center [725, 320] width 1247 height 15
click at [375, 295] on div "Work Wave / Construction / 11-50 a month ago" at bounding box center [292, 280] width 199 height 44
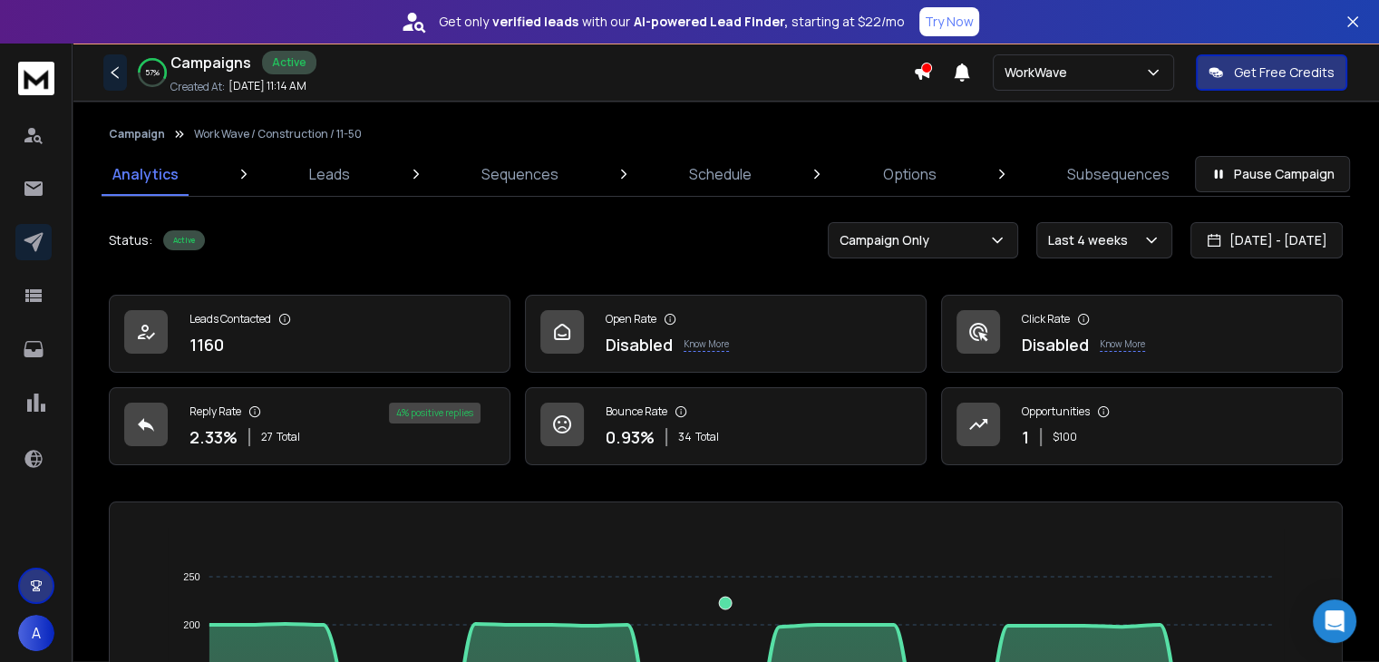
click at [112, 76] on icon at bounding box center [115, 72] width 16 height 16
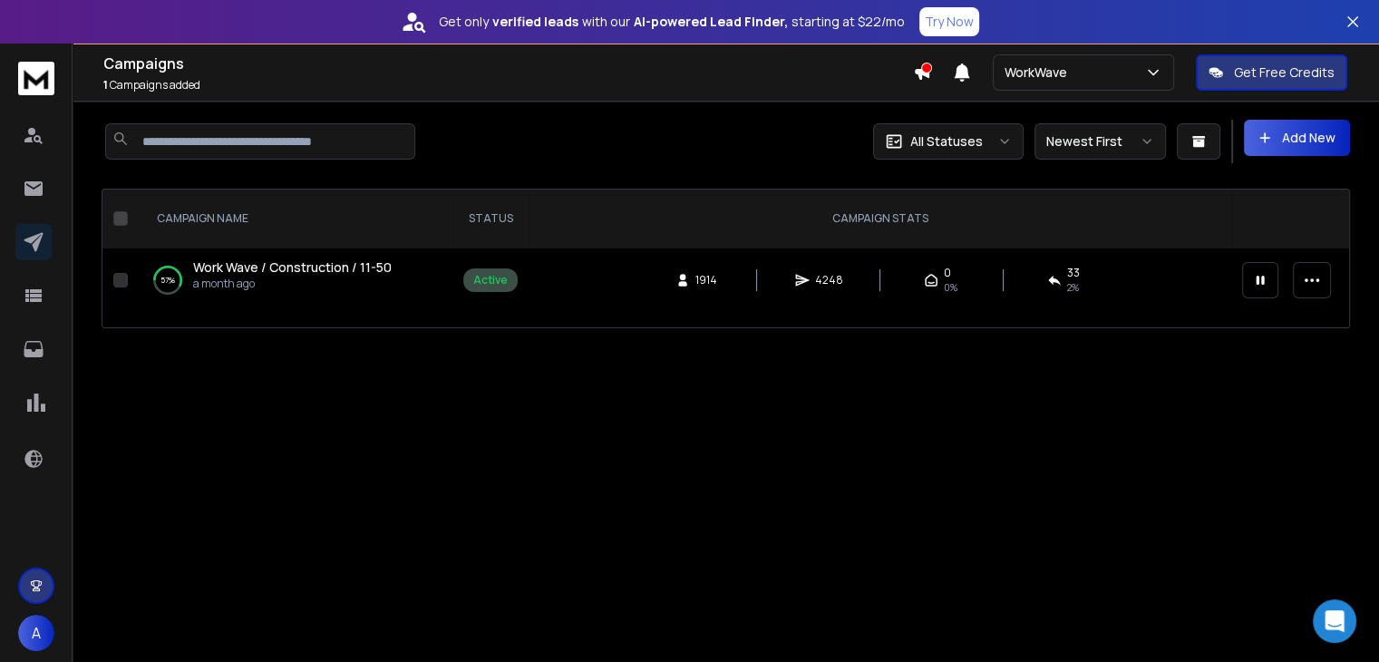
click at [284, 278] on p "a month ago" at bounding box center [292, 284] width 199 height 15
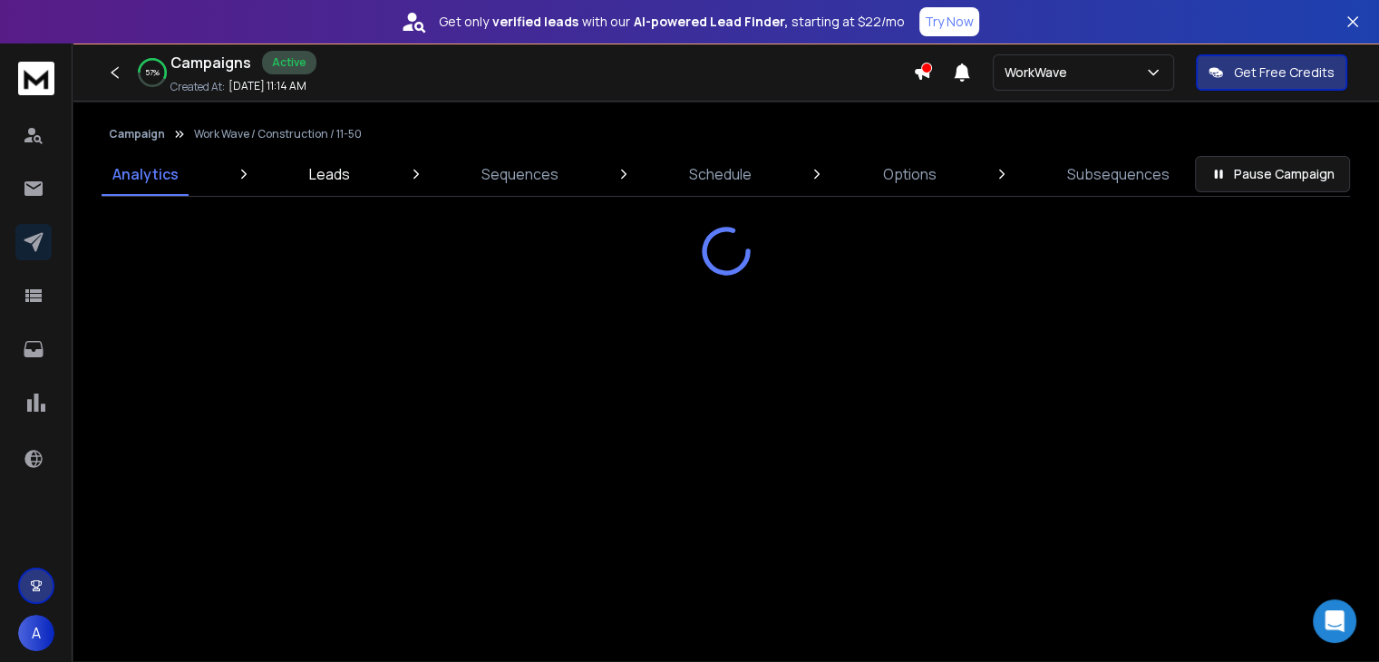
click at [322, 175] on p "Leads" at bounding box center [329, 174] width 41 height 22
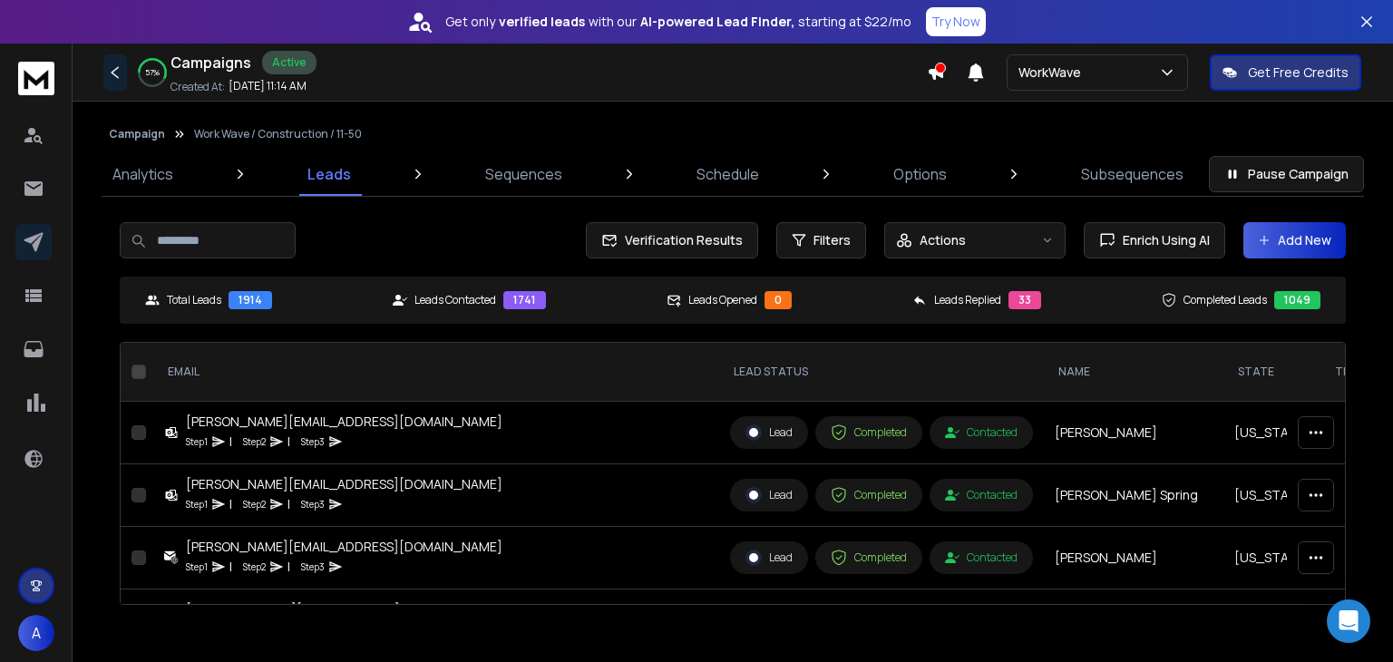
click at [120, 68] on icon at bounding box center [115, 72] width 16 height 16
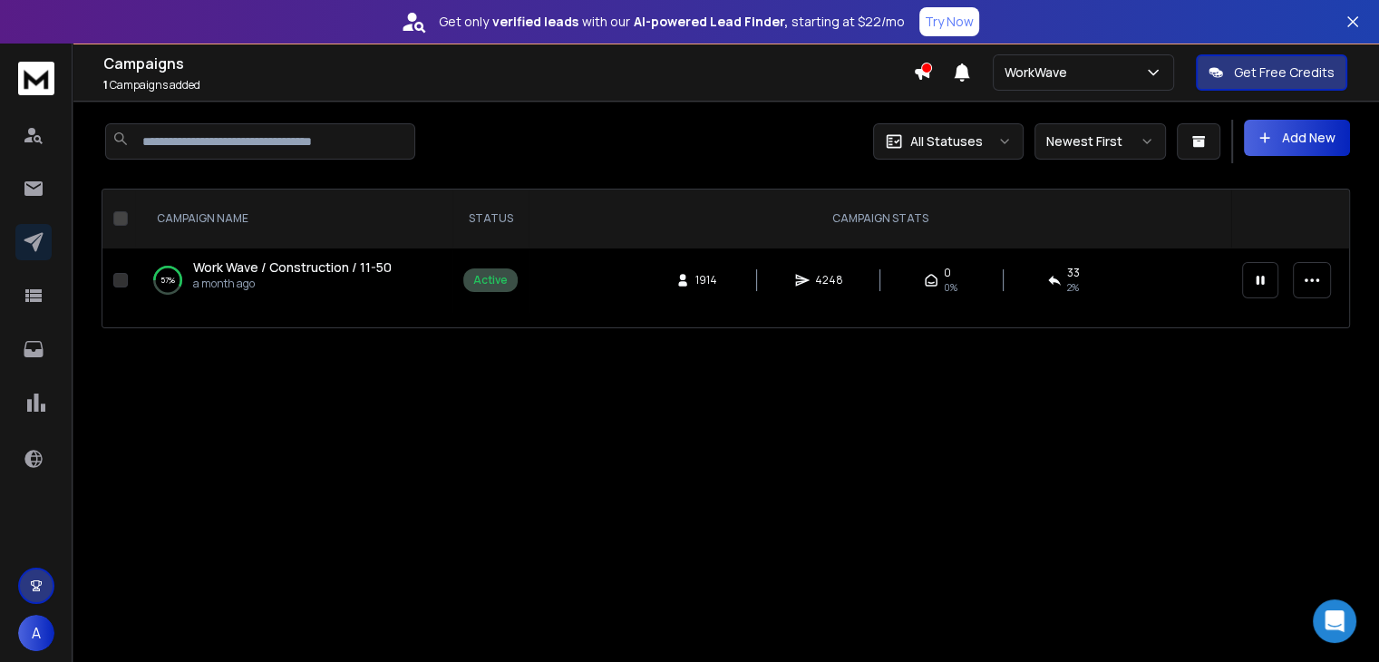
click at [1155, 443] on div "Campaigns 1 Campaigns Added All Statuses Newest First Add New CAMPAIGN NAME STA…" at bounding box center [726, 451] width 1249 height 662
click at [1083, 72] on div "WorkWave" at bounding box center [1084, 72] width 158 height 18
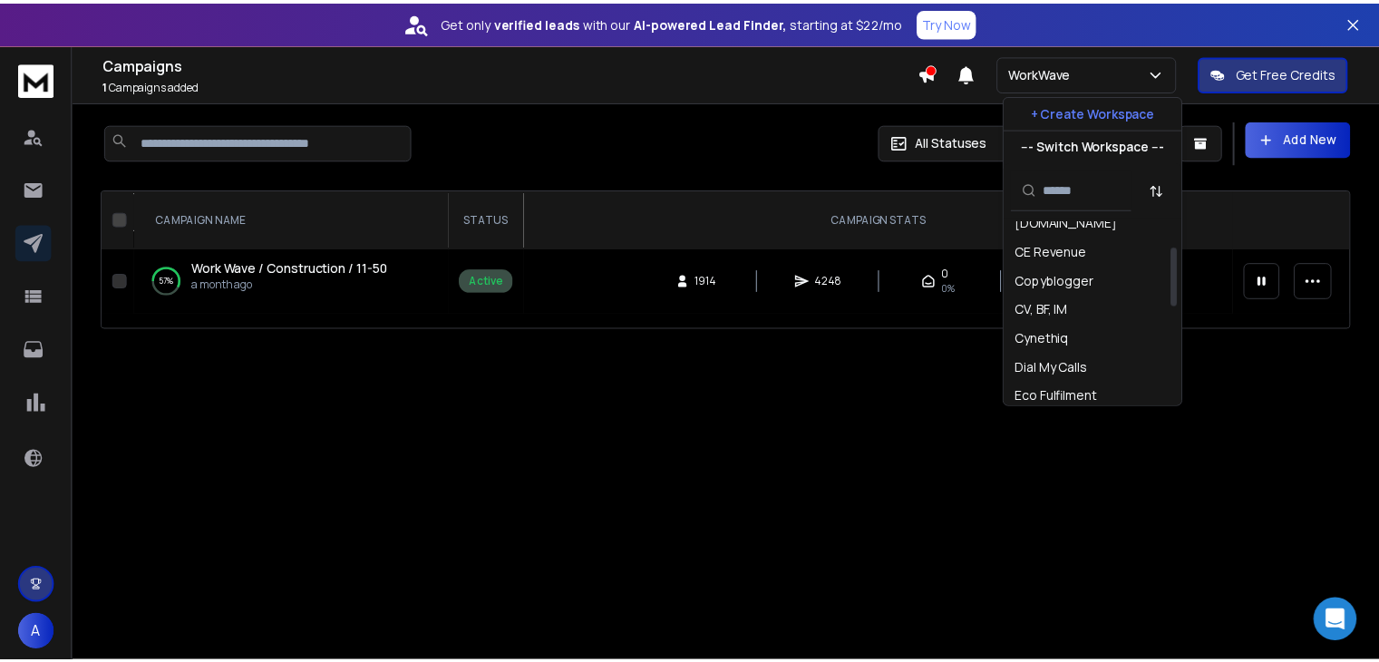
scroll to position [91, 0]
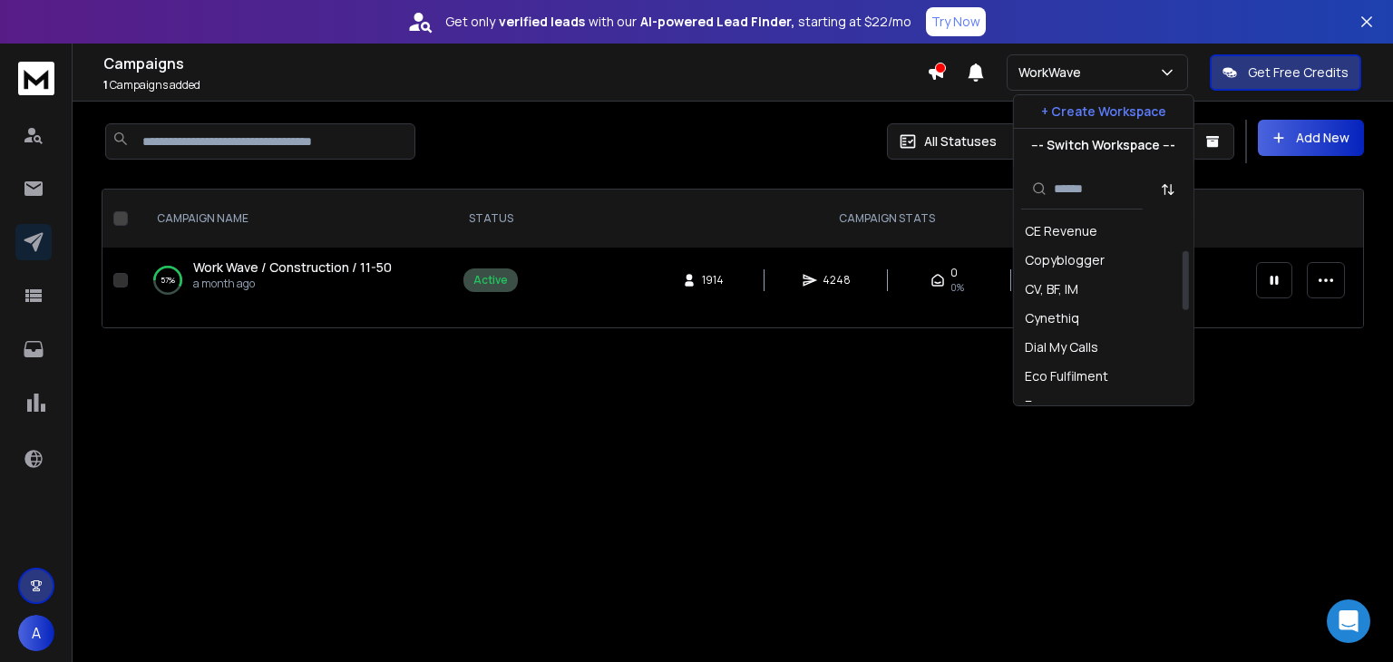
drag, startPoint x: 1186, startPoint y: 242, endPoint x: 1188, endPoint y: 269, distance: 27.3
click at [1188, 269] on div at bounding box center [1186, 280] width 6 height 59
click at [1125, 302] on div "CV, BF, IM" at bounding box center [1103, 289] width 172 height 29
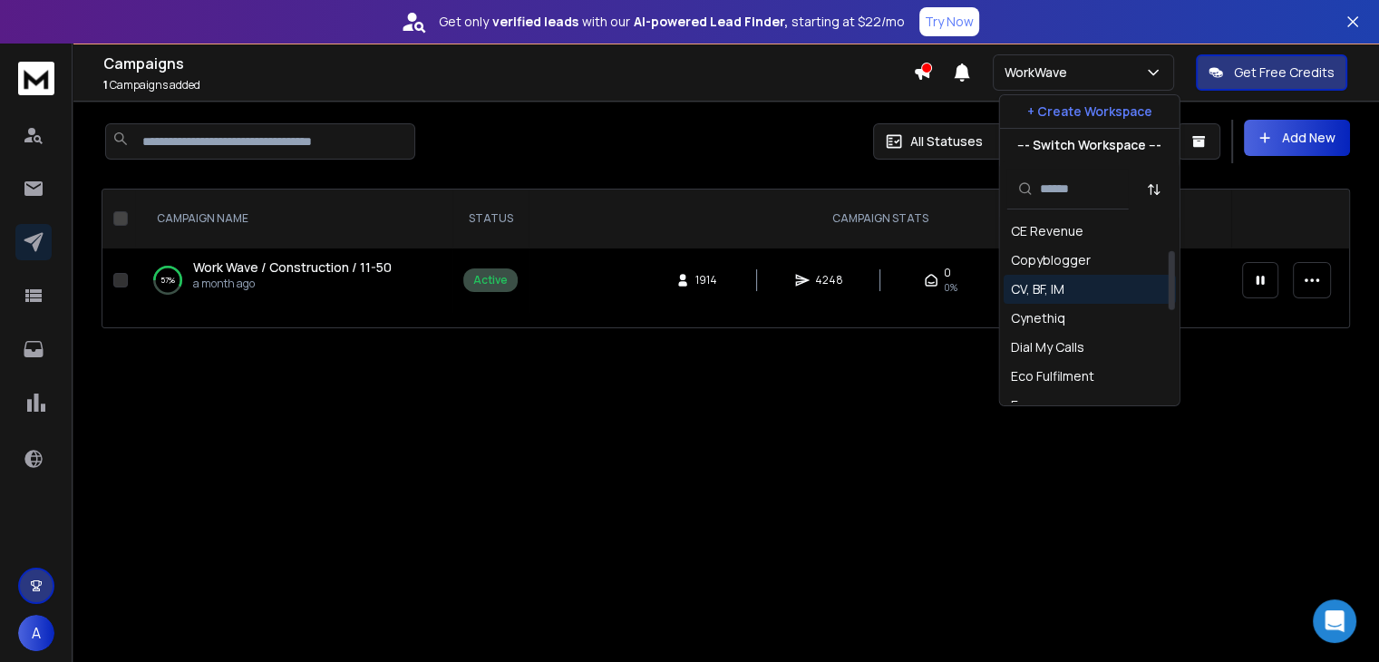
click at [1125, 304] on div "Cynethiq" at bounding box center [1090, 318] width 172 height 29
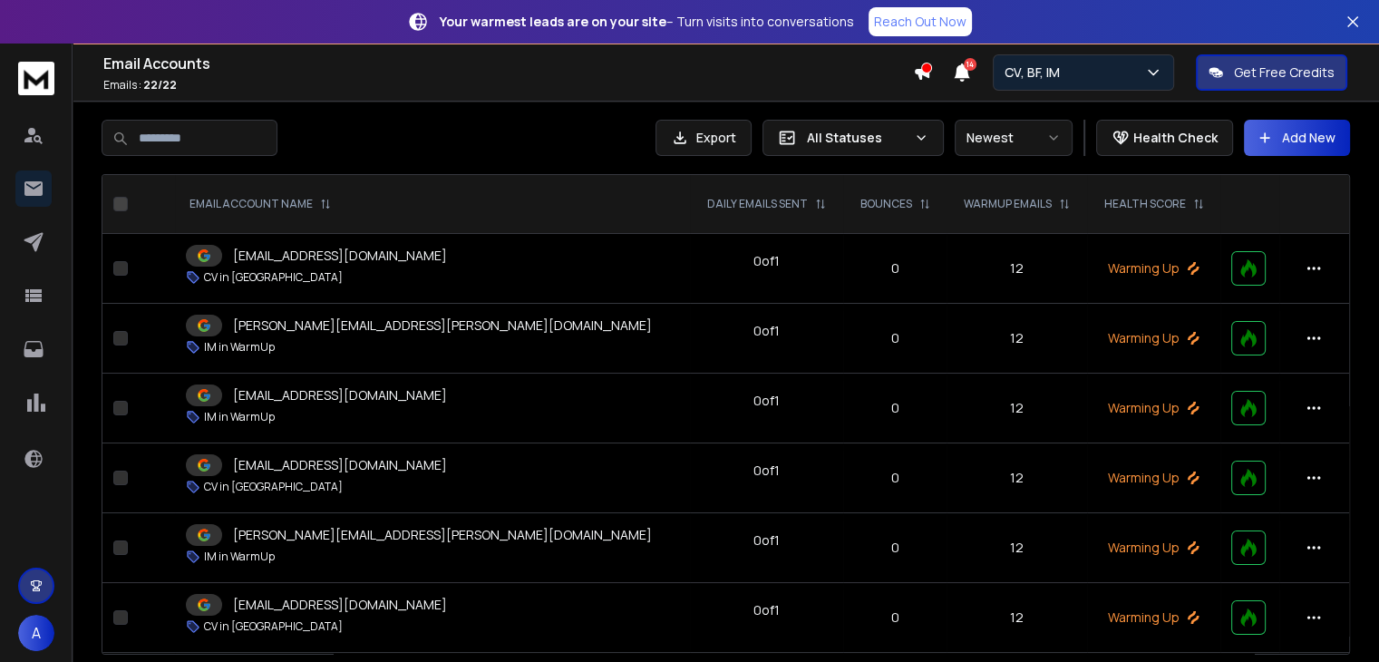
click at [1087, 75] on div "CV, BF, IM" at bounding box center [1084, 72] width 158 height 18
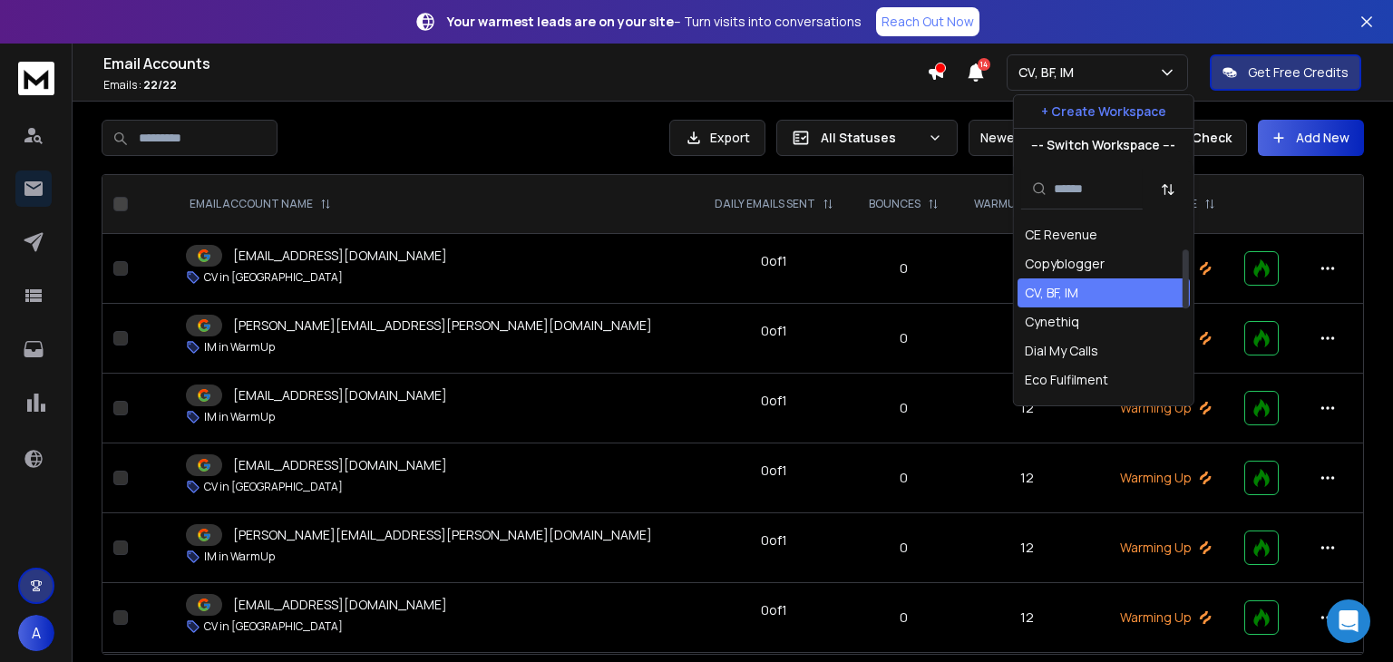
drag, startPoint x: 1185, startPoint y: 257, endPoint x: 1180, endPoint y: 287, distance: 30.4
click at [1185, 287] on div at bounding box center [1186, 278] width 6 height 59
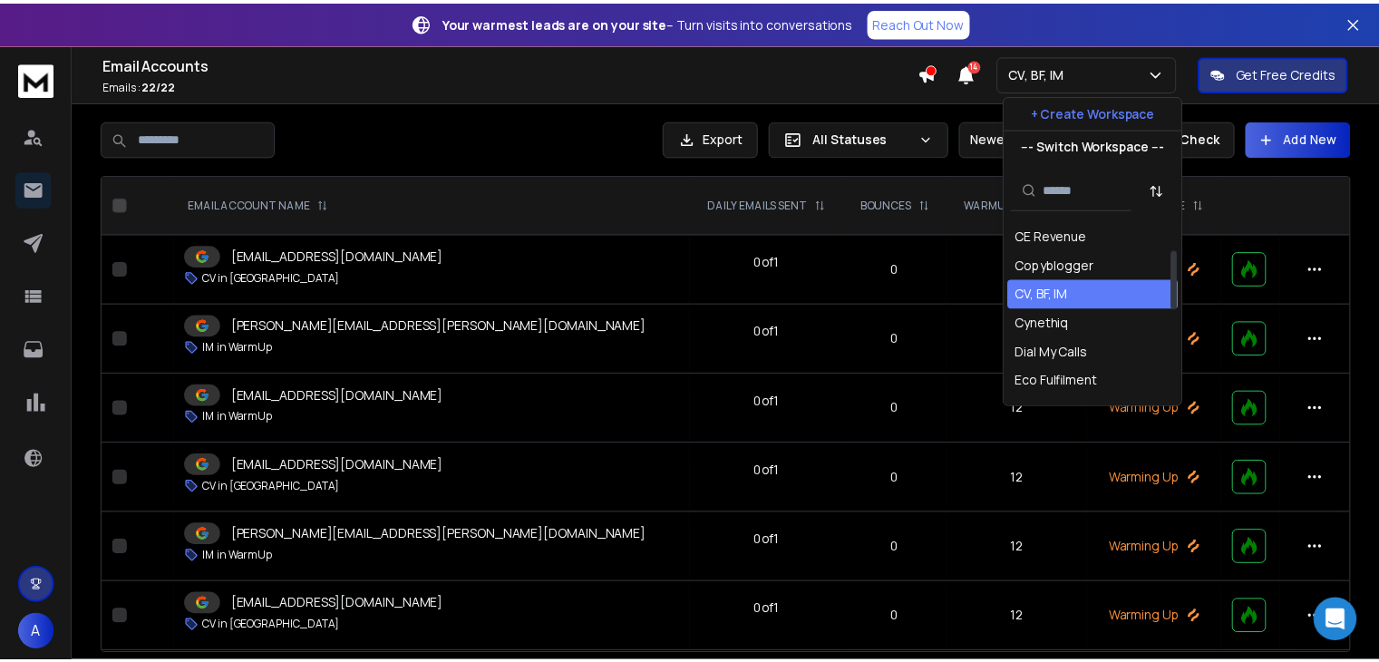
scroll to position [91, 0]
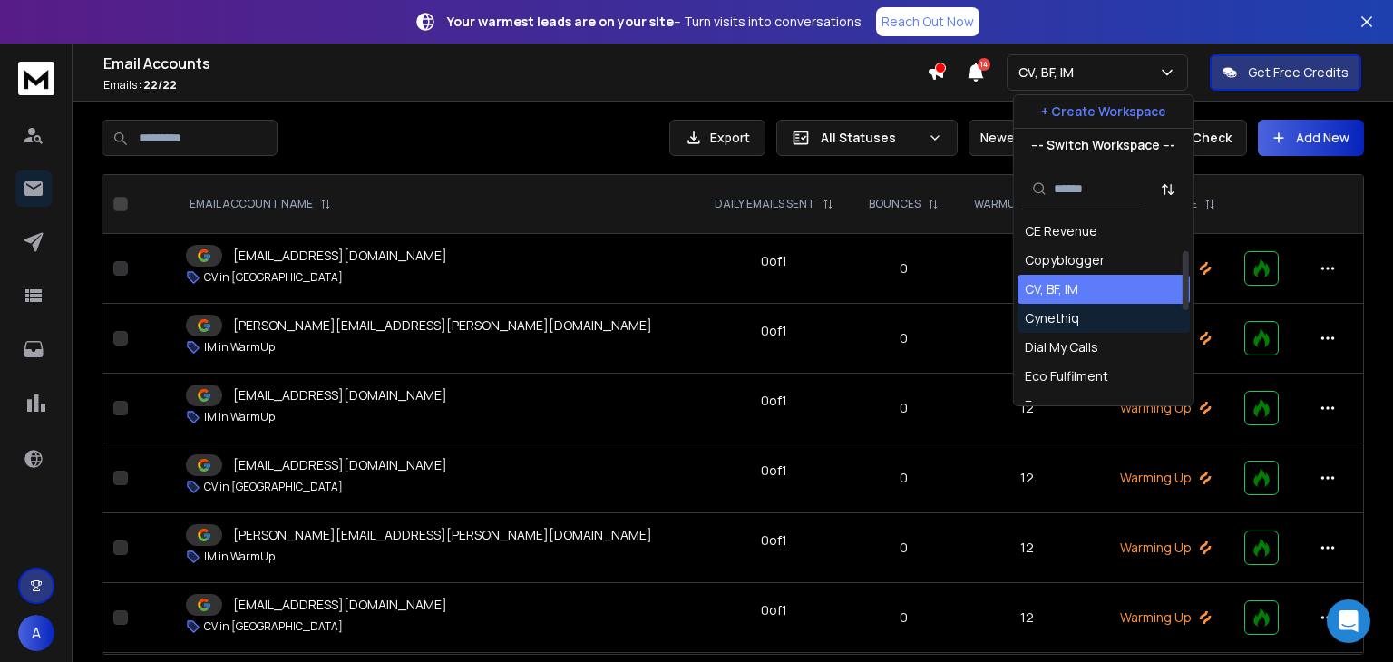
click at [1088, 325] on div "Cynethiq" at bounding box center [1103, 318] width 172 height 29
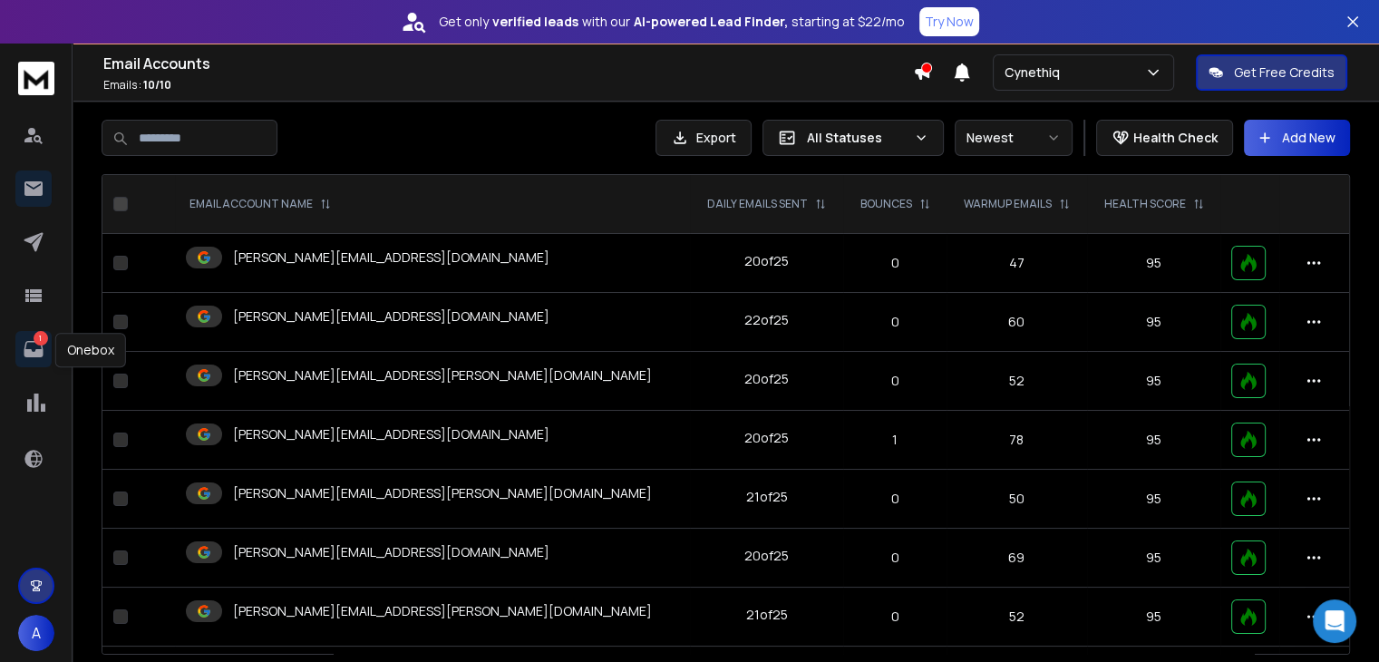
click at [24, 342] on icon at bounding box center [34, 349] width 22 height 22
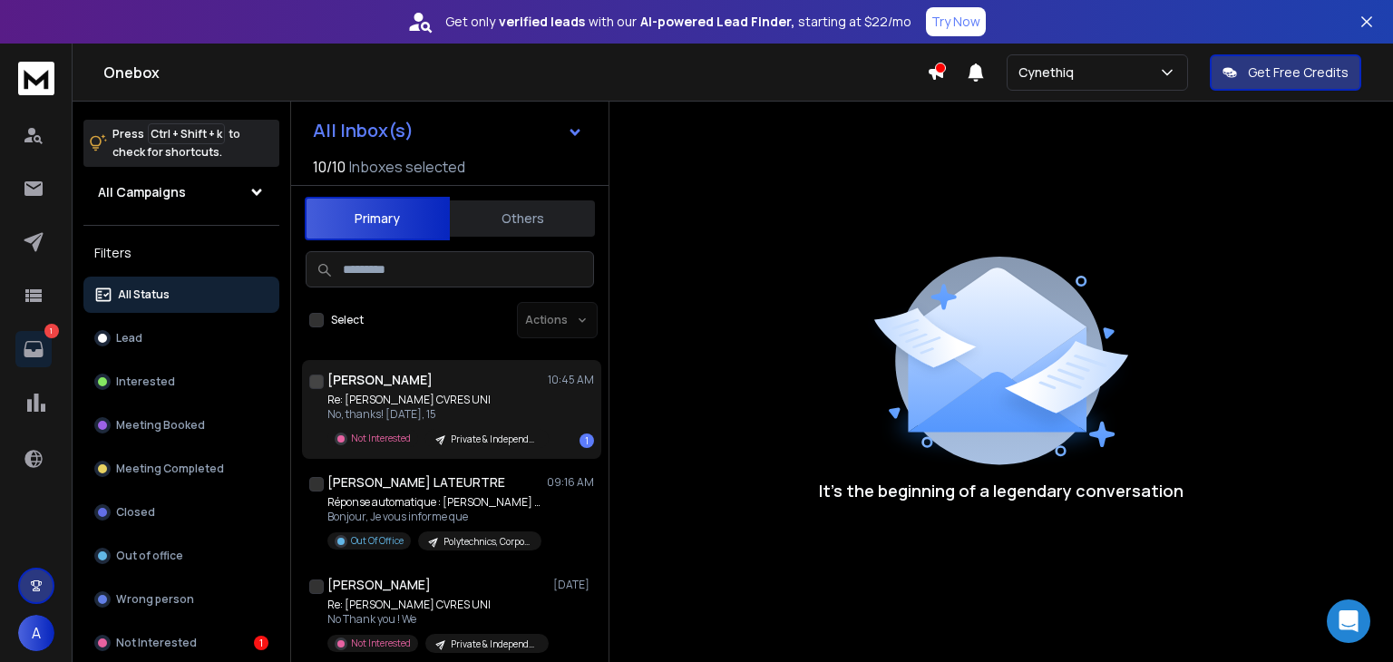
click at [515, 378] on div "[PERSON_NAME] 10:45 AM" at bounding box center [460, 380] width 267 height 18
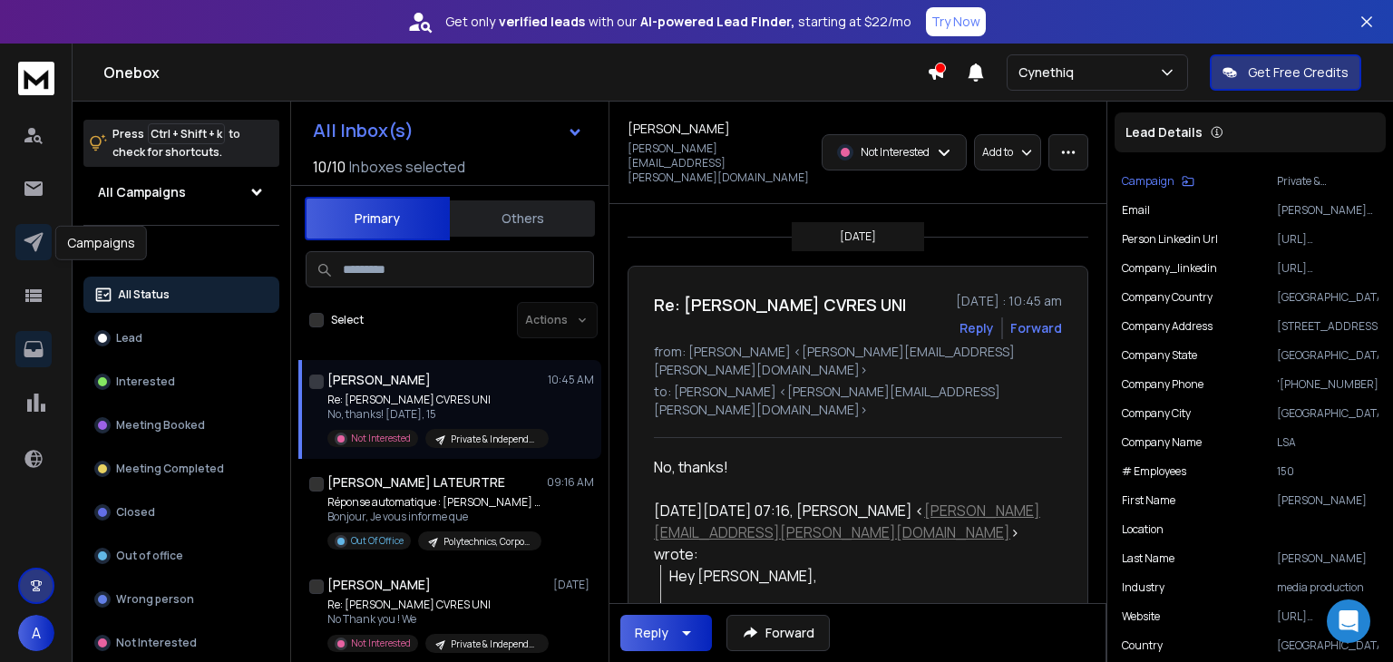
click at [43, 248] on icon at bounding box center [34, 242] width 22 height 22
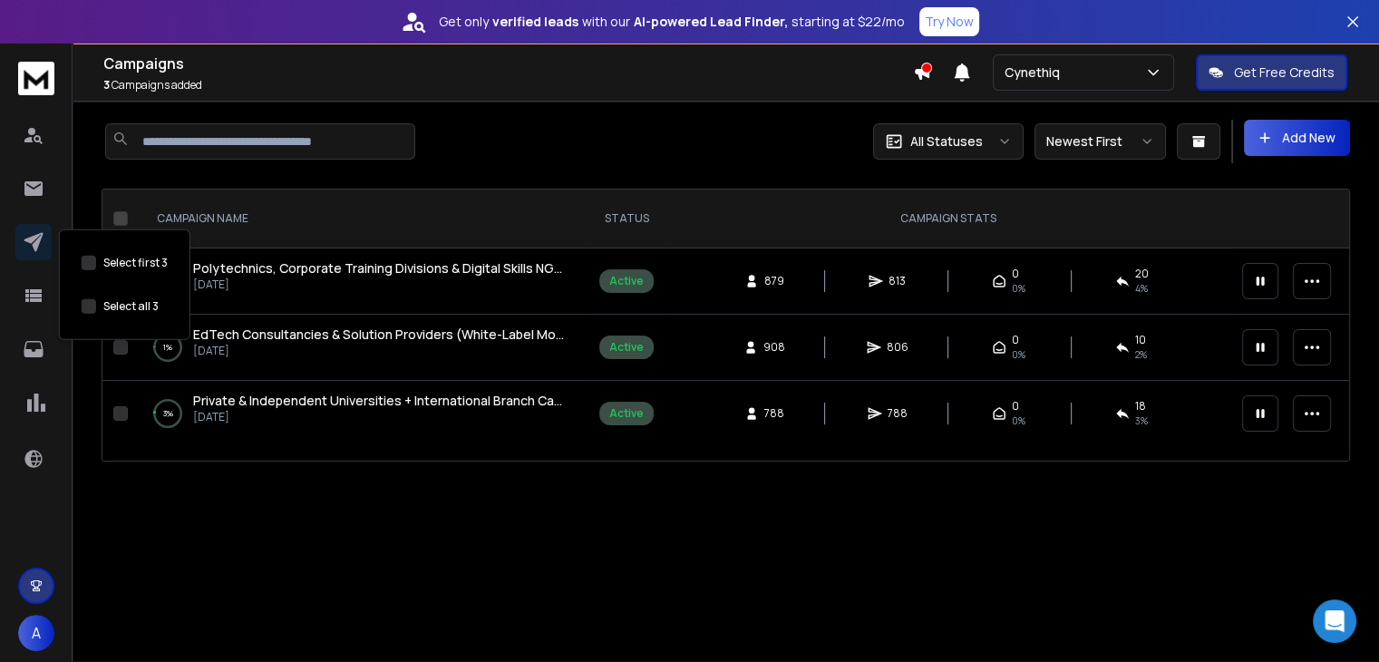
click at [120, 219] on button "Select first 3" at bounding box center [120, 218] width 15 height 15
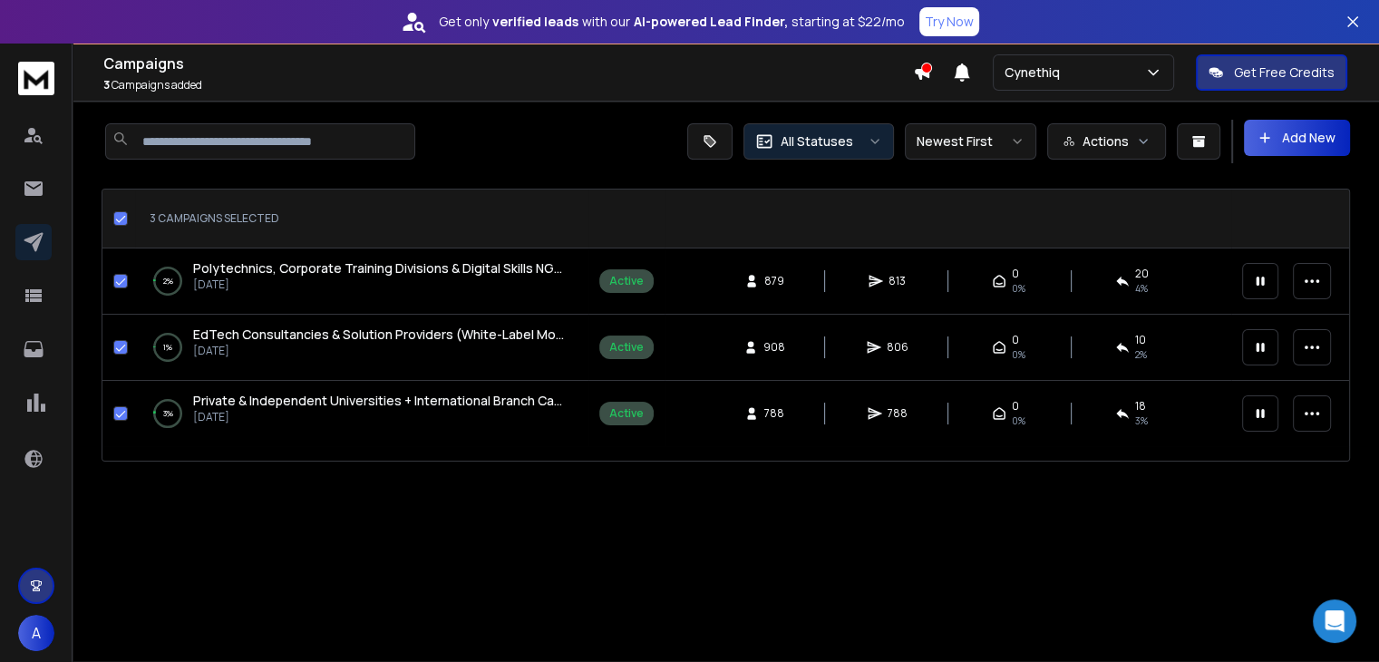
click at [869, 139] on div "All Statuses" at bounding box center [818, 141] width 127 height 18
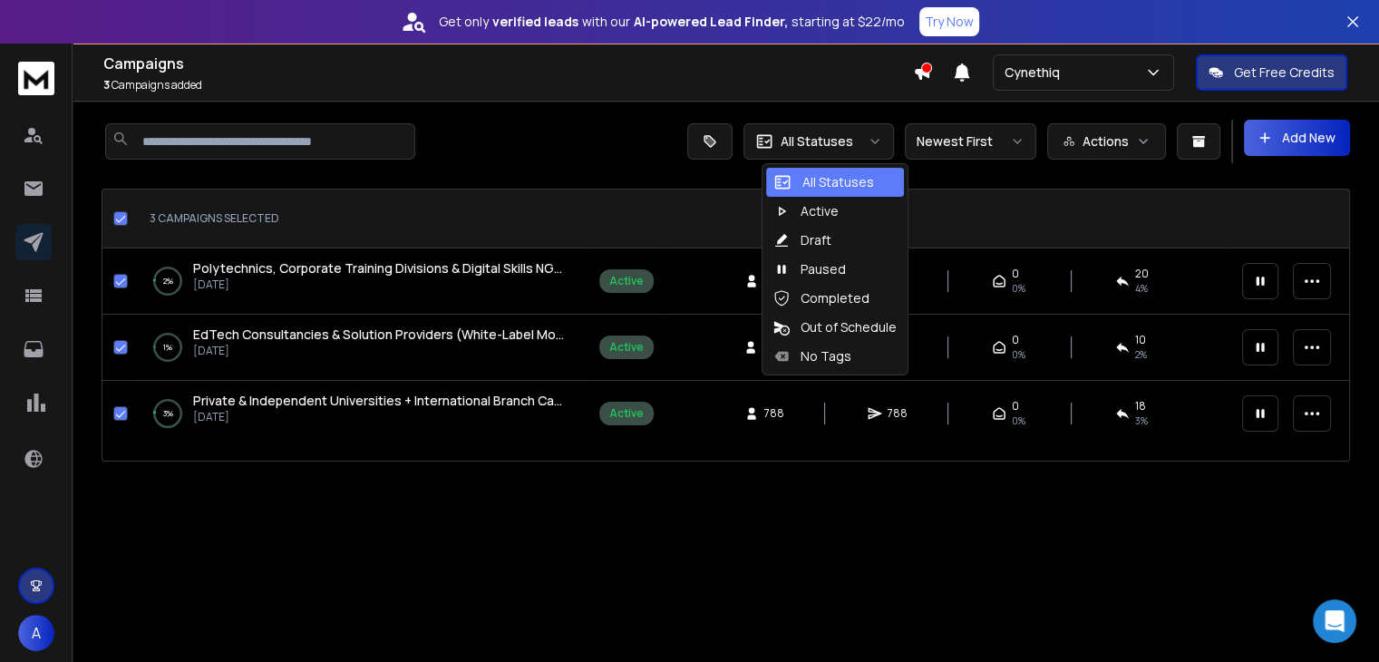
click at [607, 153] on div at bounding box center [395, 142] width 586 height 44
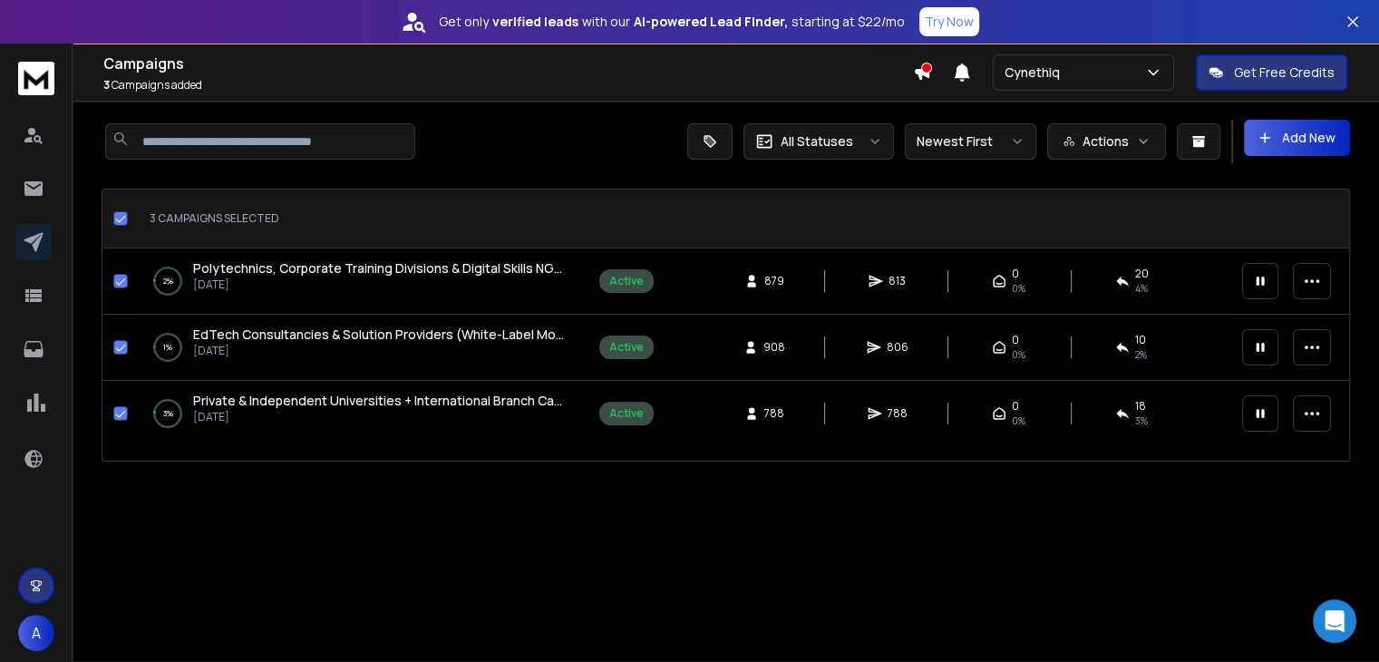
click at [1016, 139] on icon "button" at bounding box center [1017, 141] width 15 height 15
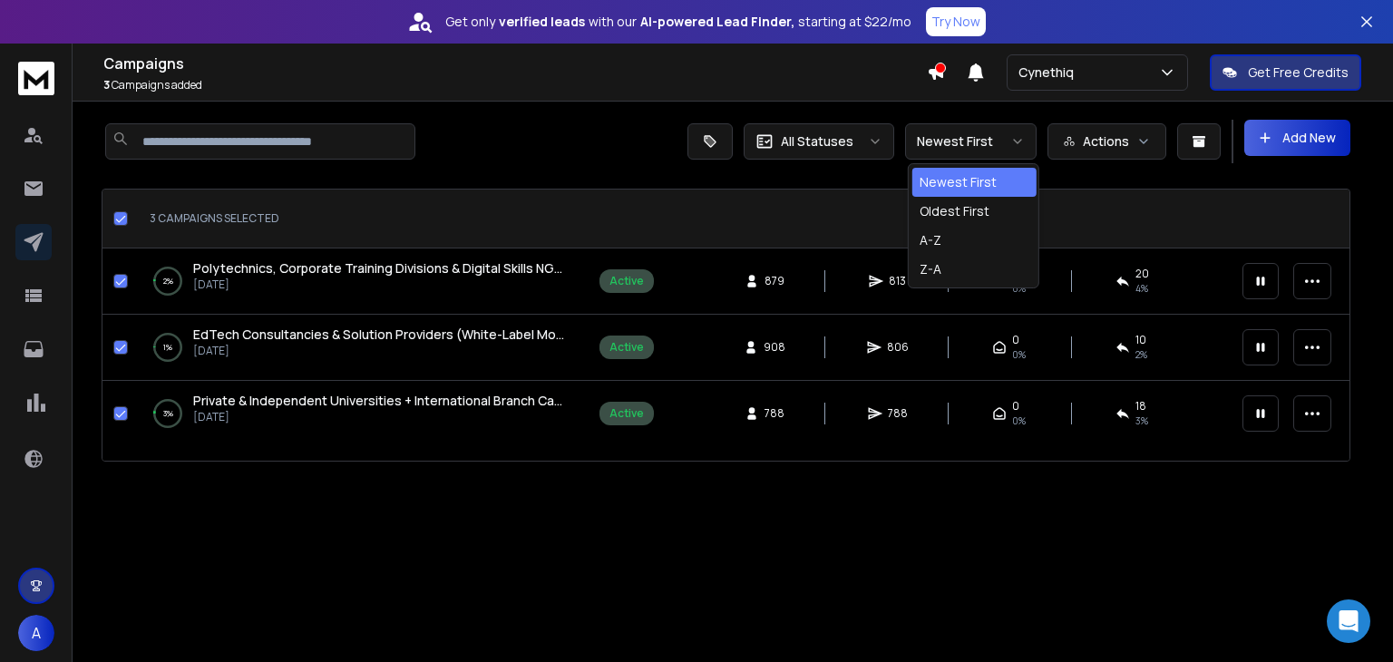
click at [591, 162] on div at bounding box center [395, 142] width 586 height 44
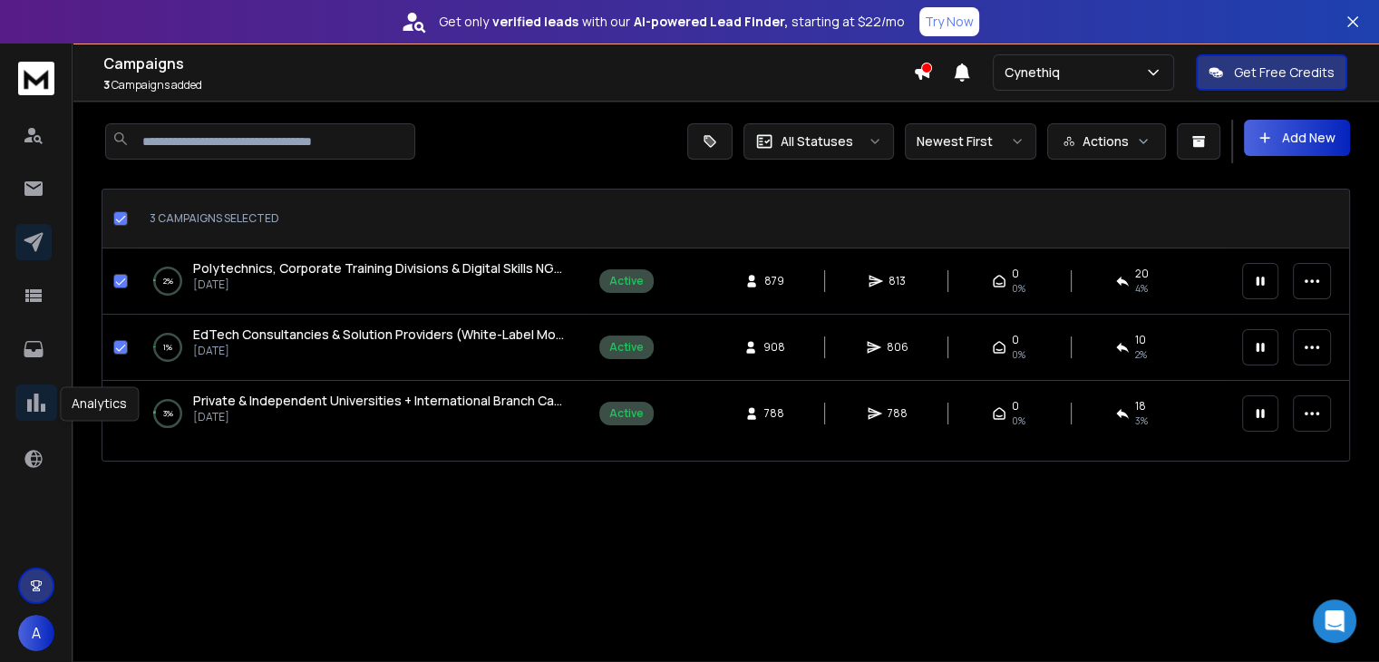
click at [23, 403] on icon at bounding box center [36, 402] width 27 height 27
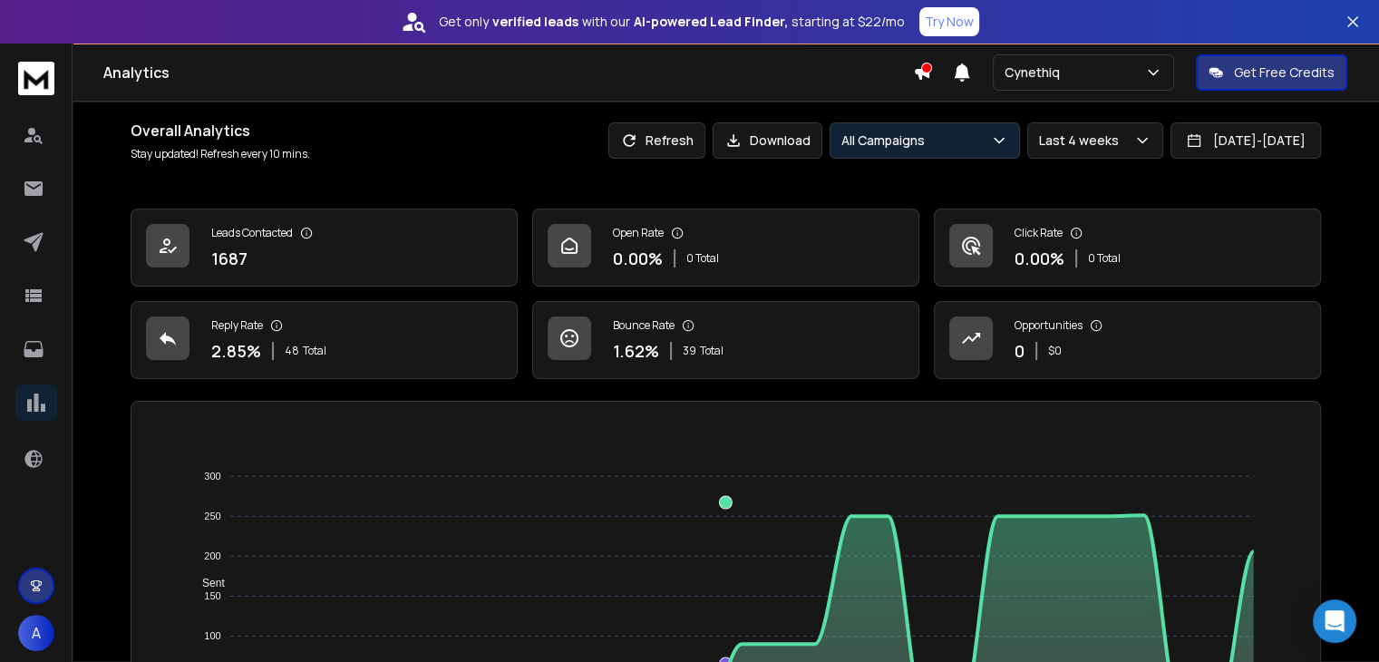
click at [889, 147] on div "All Campaigns" at bounding box center [925, 140] width 167 height 18
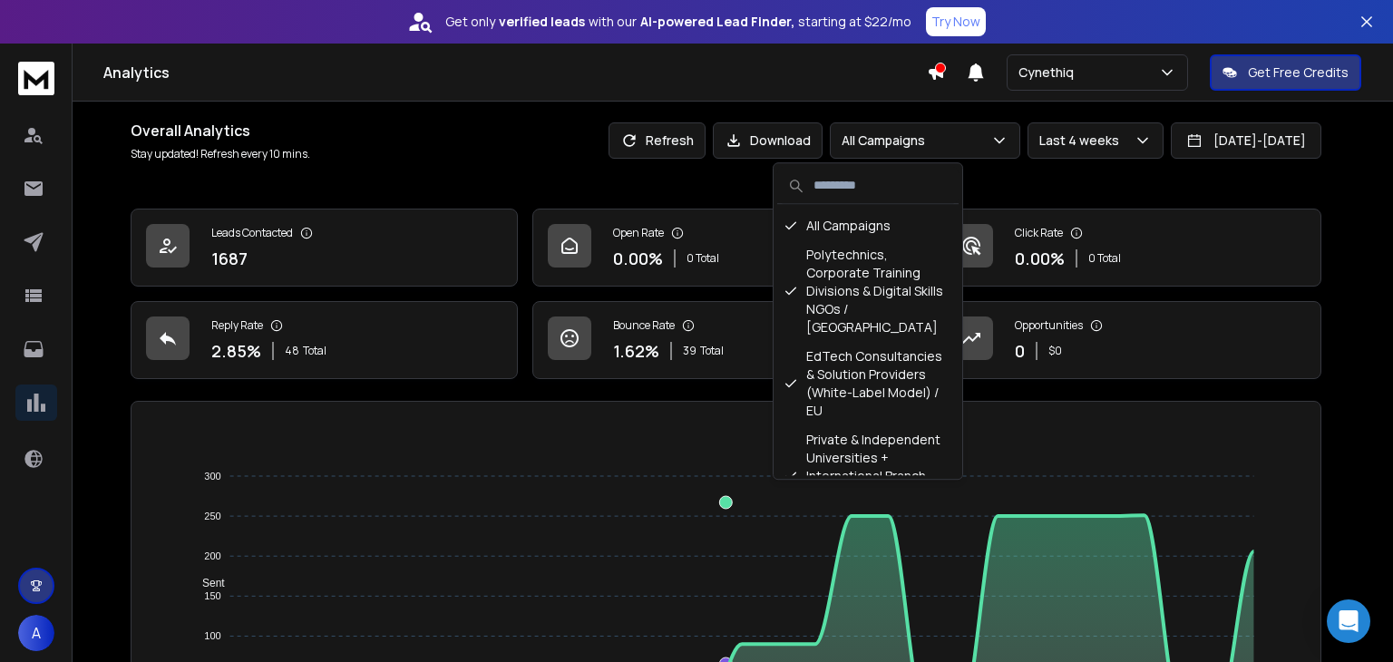
click at [1057, 162] on div "Overall Analytics Stay updated! Refresh every 10 mins. Refresh Download All Cam…" at bounding box center [726, 146] width 1191 height 53
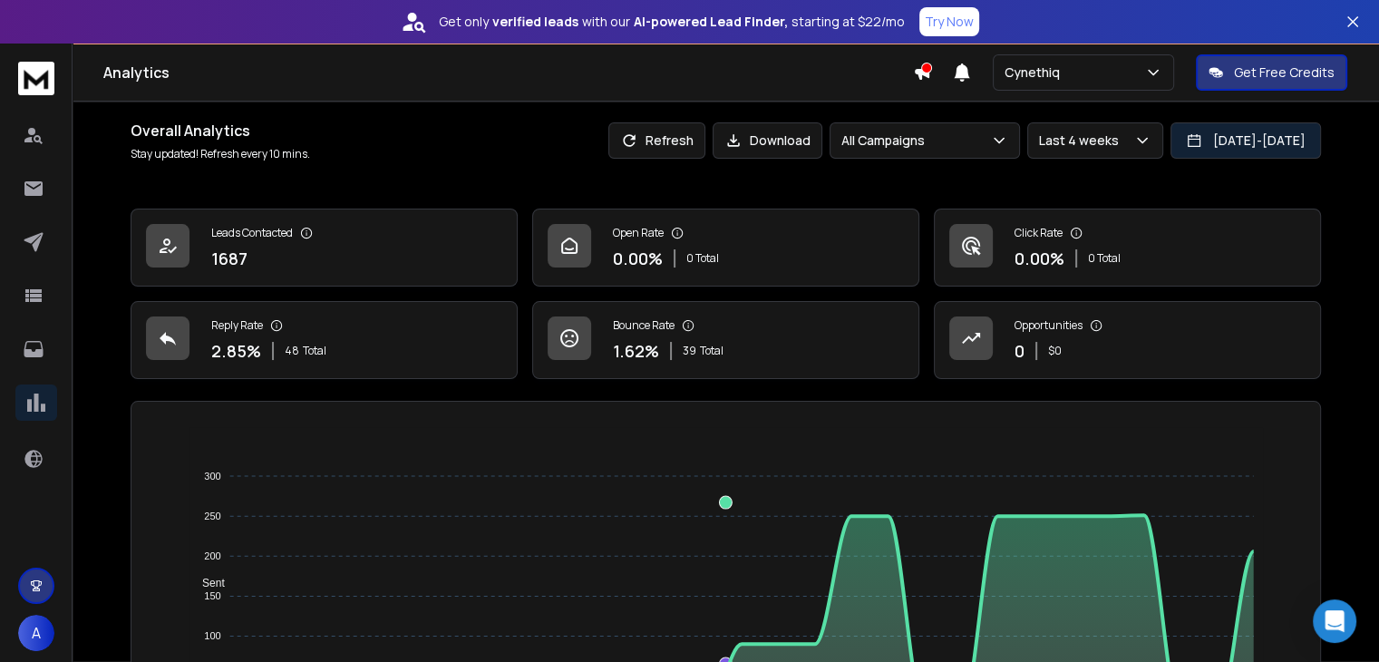
click at [1228, 129] on button "[DATE] - [DATE]" at bounding box center [1246, 140] width 151 height 36
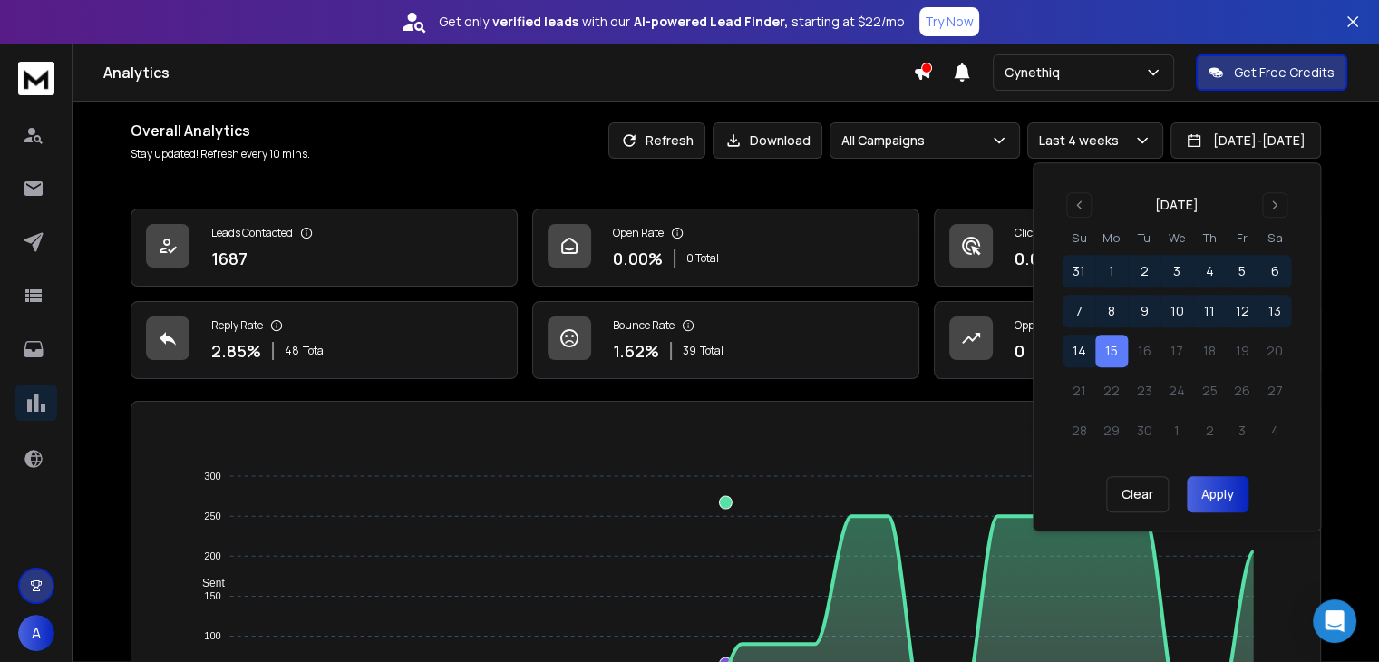
click at [1118, 313] on button "8" at bounding box center [1111, 311] width 33 height 33
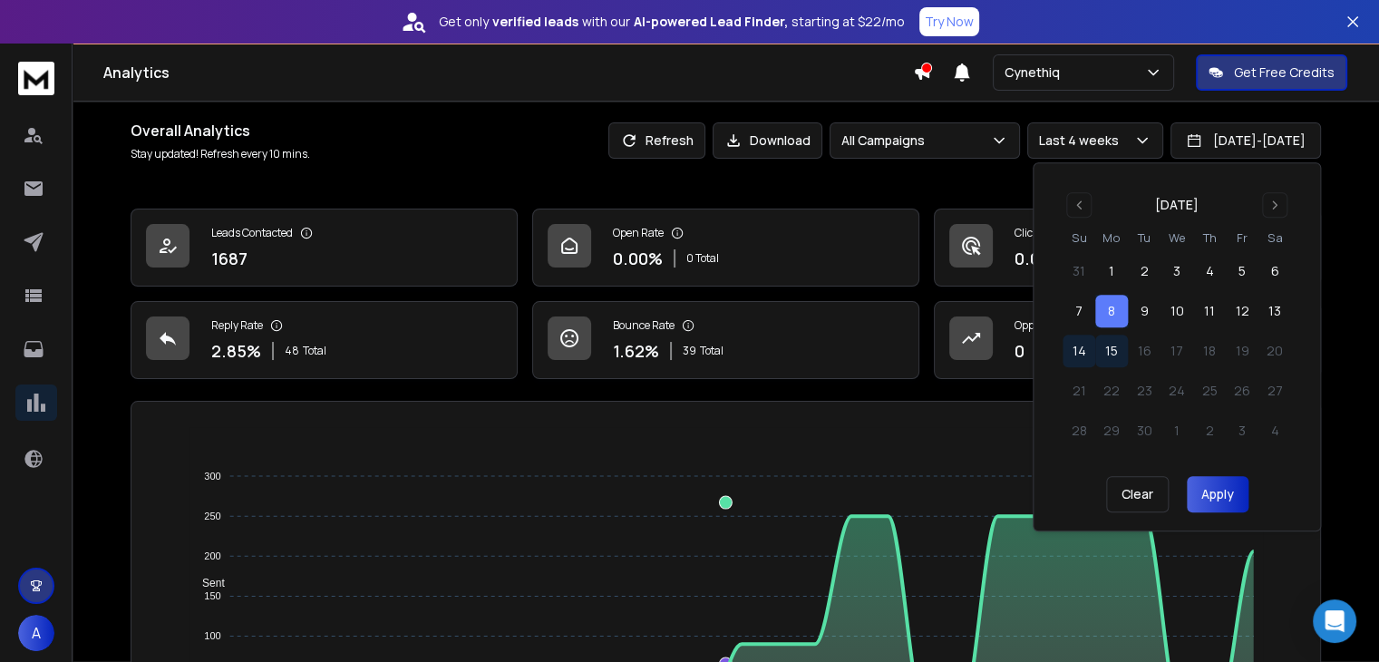
click at [1073, 354] on button "14" at bounding box center [1079, 351] width 33 height 33
click at [1230, 494] on button "Apply" at bounding box center [1218, 494] width 62 height 36
